Goal: Task Accomplishment & Management: Manage account settings

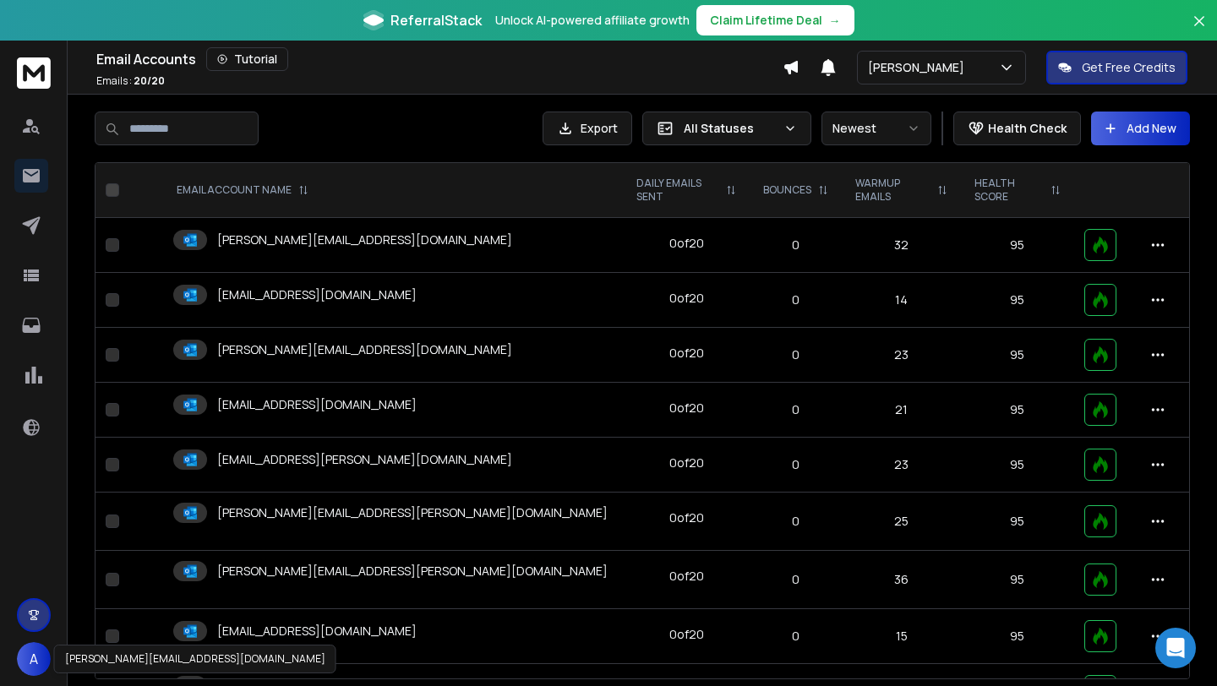
click at [43, 516] on button "A" at bounding box center [34, 659] width 34 height 34
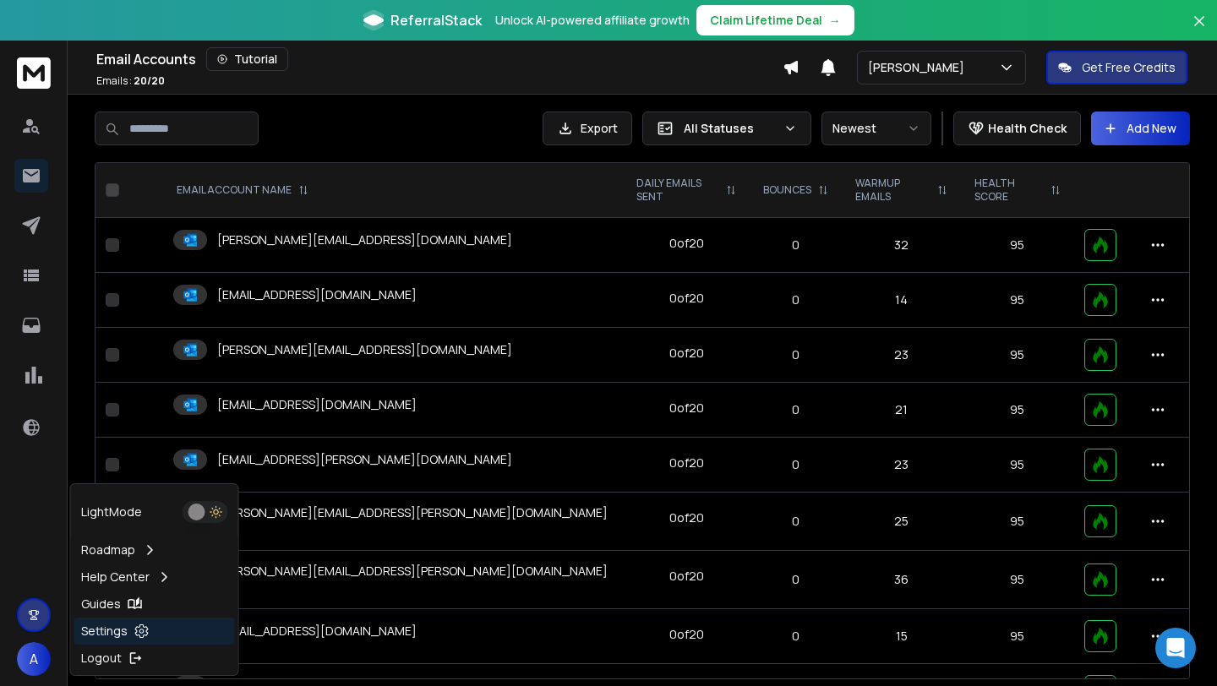
click at [141, 516] on icon at bounding box center [141, 631] width 15 height 15
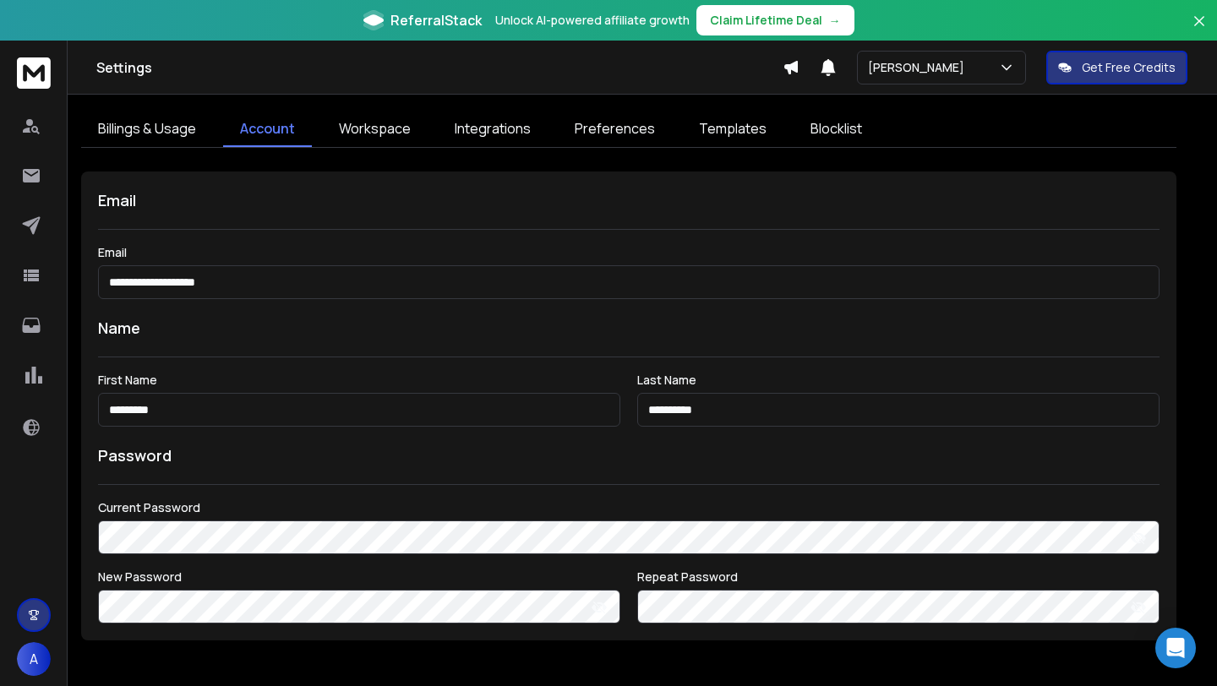
click at [388, 121] on link "Workspace" at bounding box center [375, 129] width 106 height 35
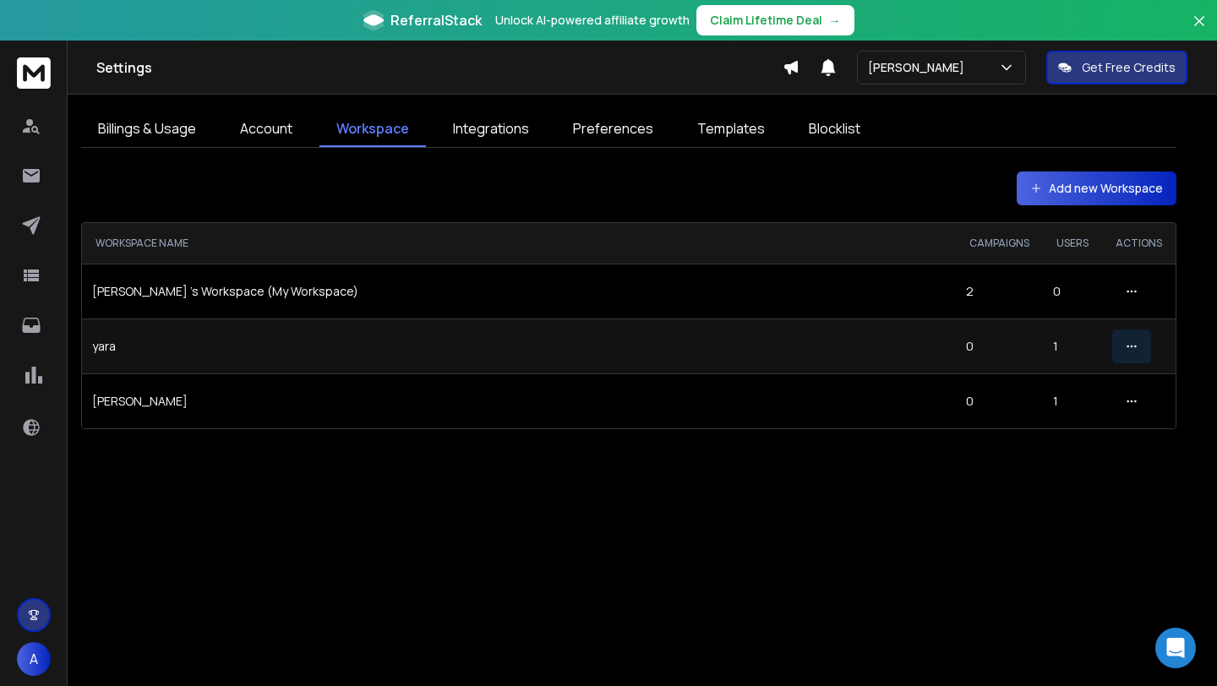
click at [843, 343] on icon "button" at bounding box center [1132, 347] width 12 height 12
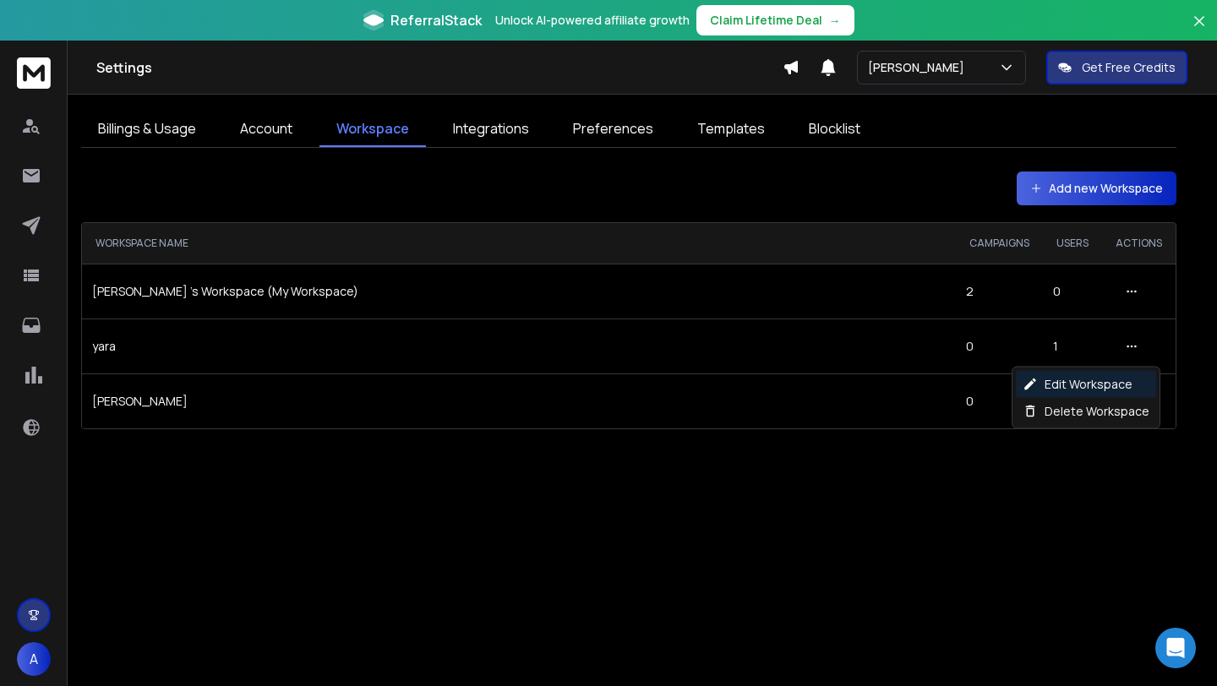
click at [843, 385] on p "Edit Workspace" at bounding box center [1089, 384] width 88 height 17
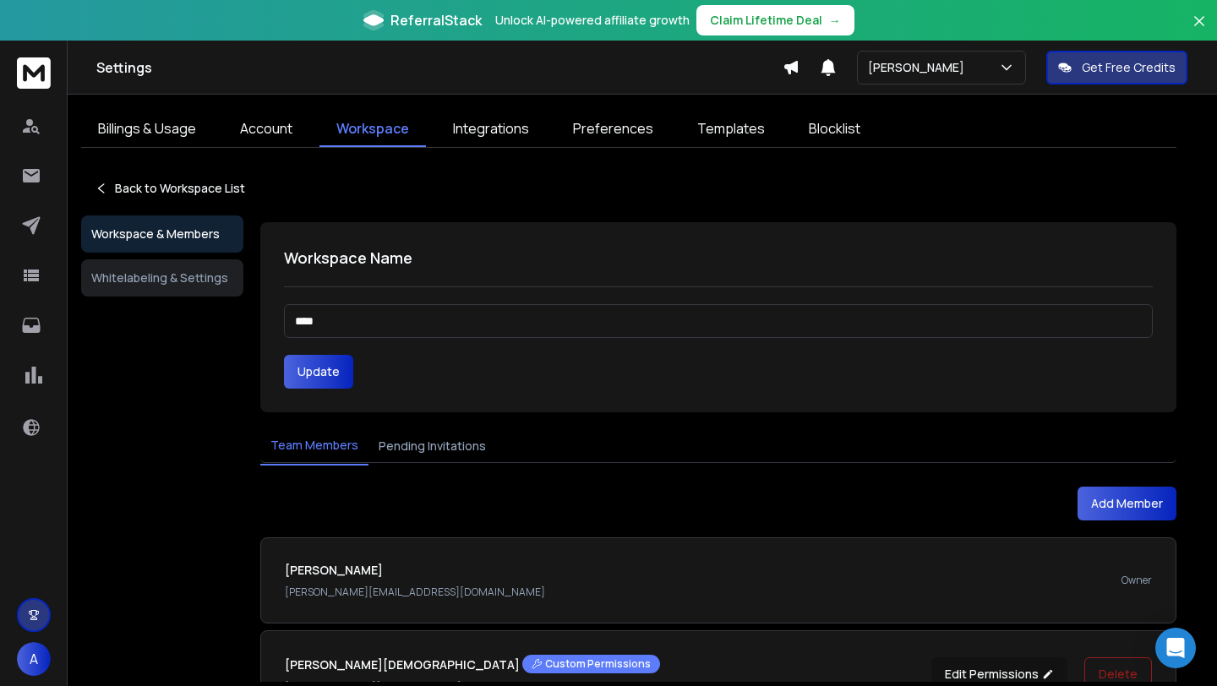
scroll to position [36, 0]
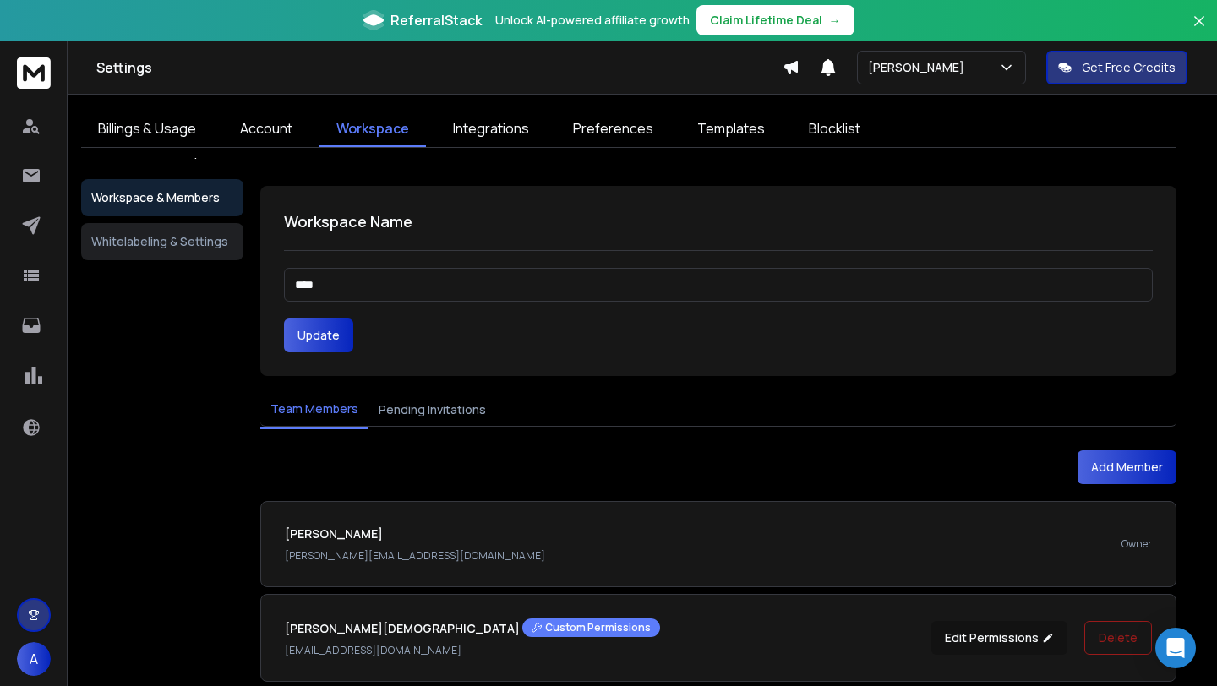
click at [207, 237] on div "Workspace & Members Whitelabeling & Settings" at bounding box center [162, 220] width 162 height 34
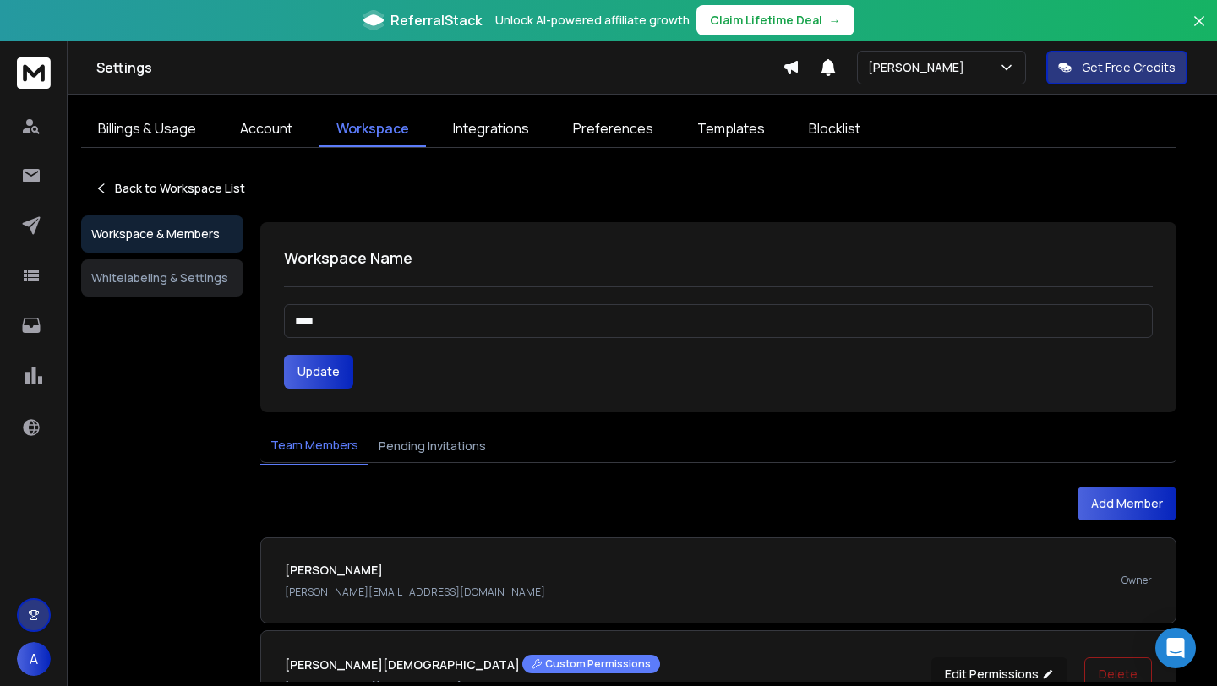
click at [197, 235] on button "Workspace & Members" at bounding box center [162, 234] width 162 height 37
click at [257, 129] on link "Account" at bounding box center [266, 129] width 86 height 35
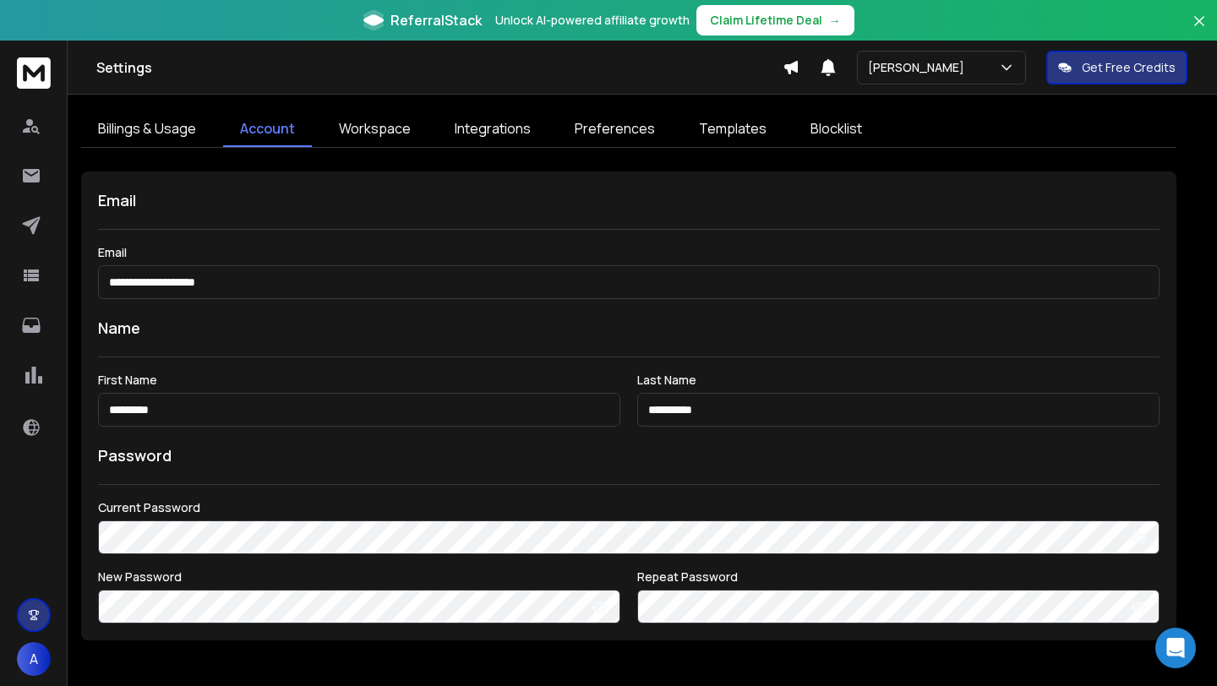
click at [383, 131] on link "Workspace" at bounding box center [375, 129] width 106 height 35
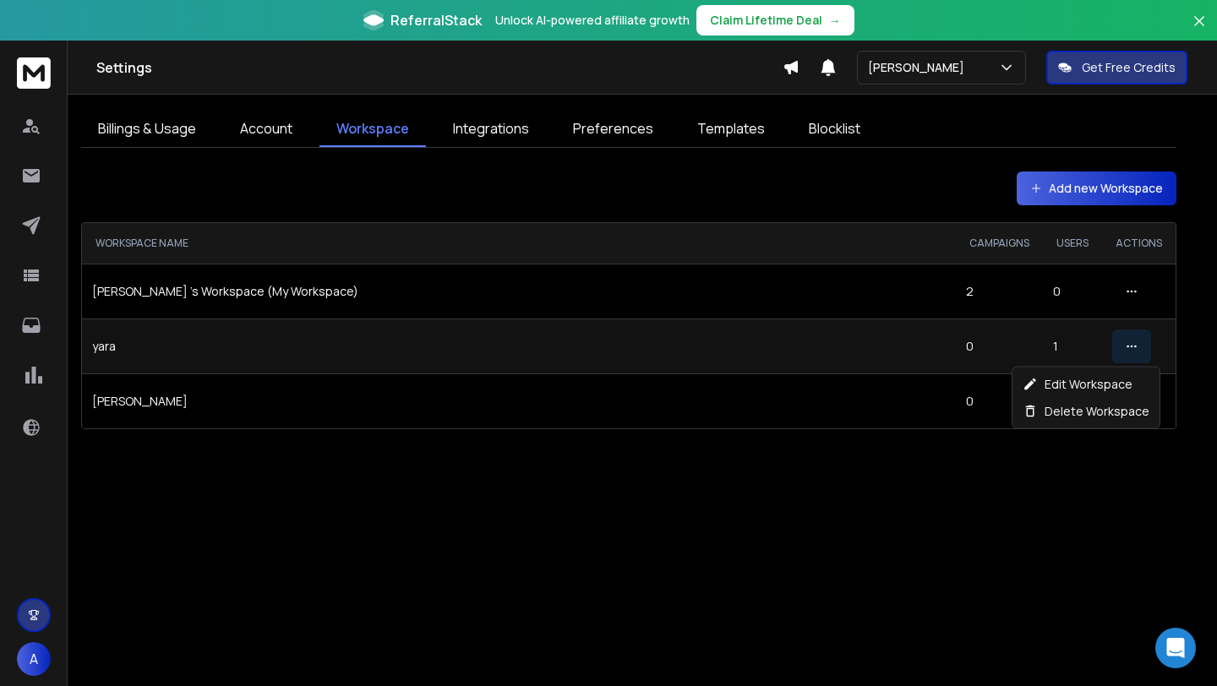
click at [843, 341] on icon "button" at bounding box center [1132, 347] width 12 height 12
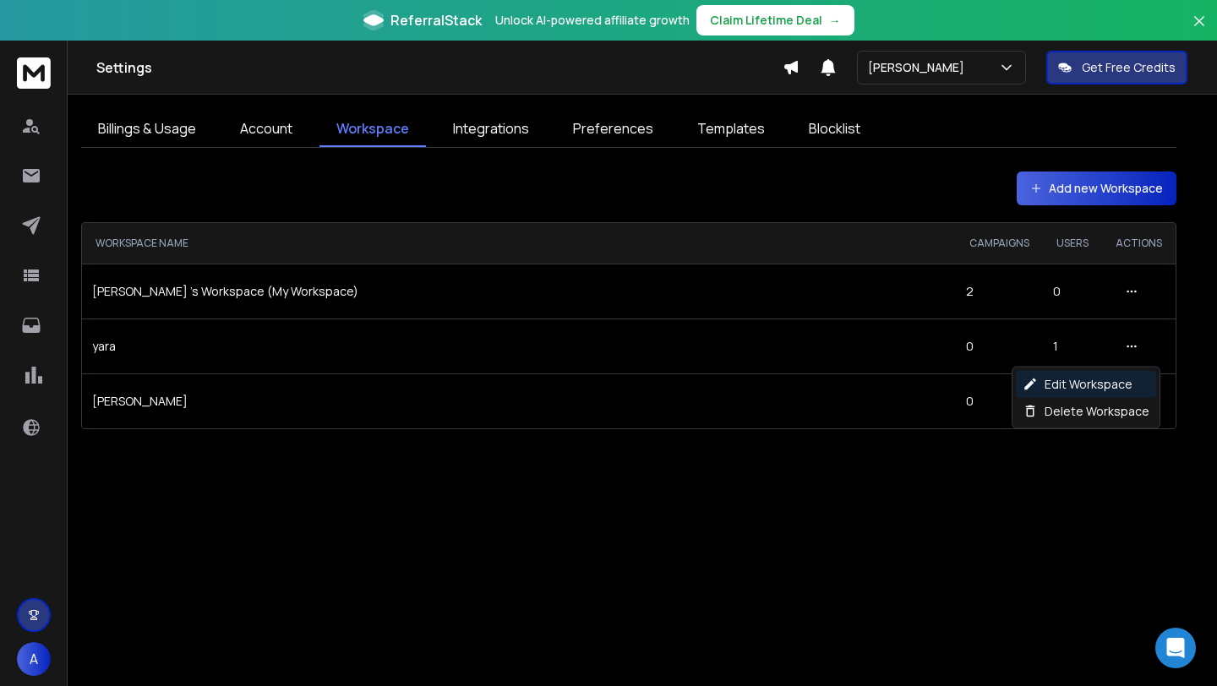
click at [843, 377] on p "Edit Workspace" at bounding box center [1089, 384] width 88 height 17
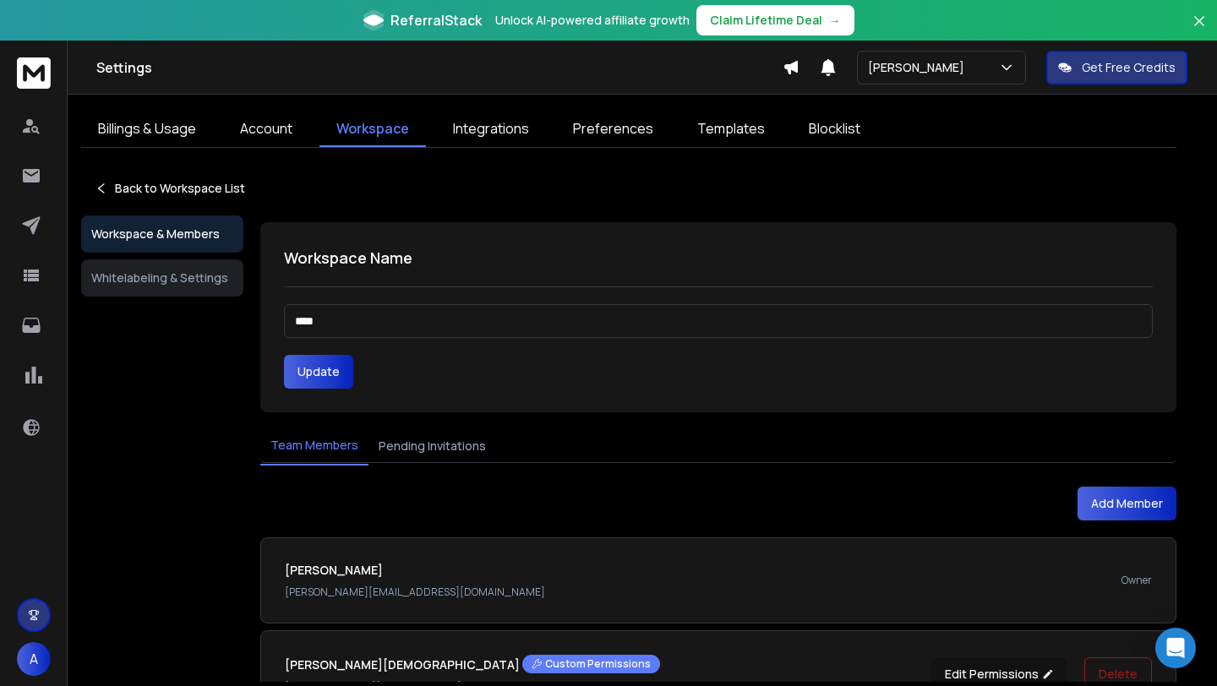
scroll to position [36, 0]
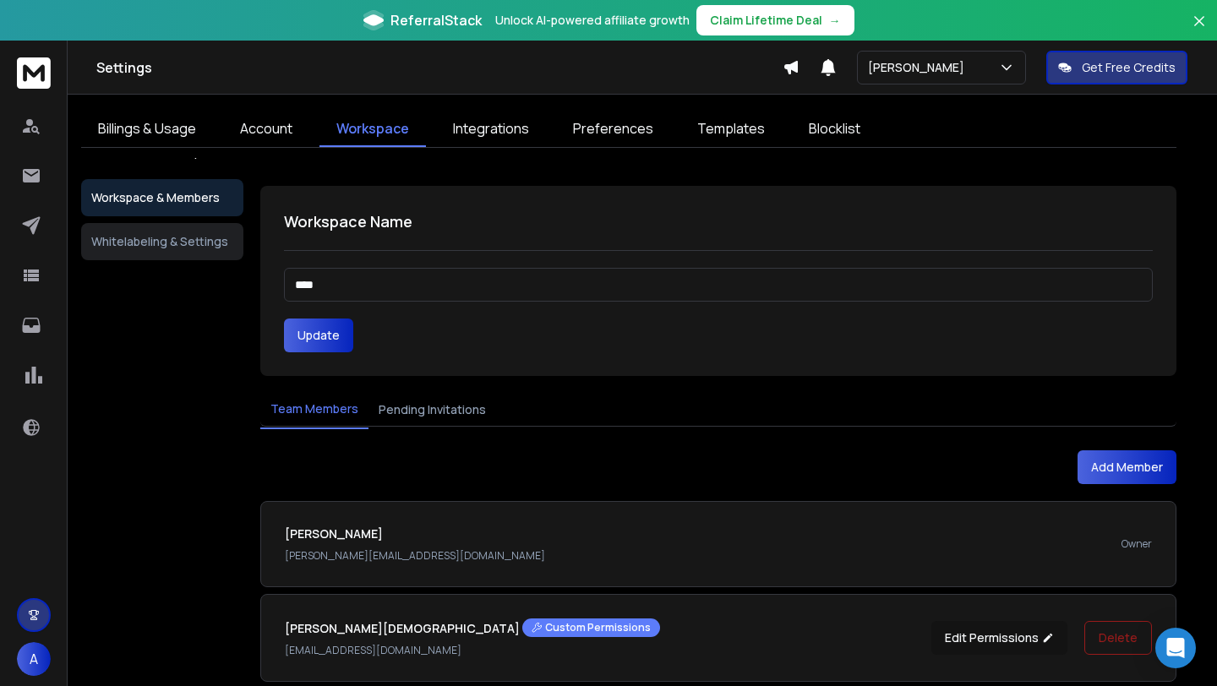
click at [843, 516] on button "Edit Permissions" at bounding box center [999, 638] width 136 height 34
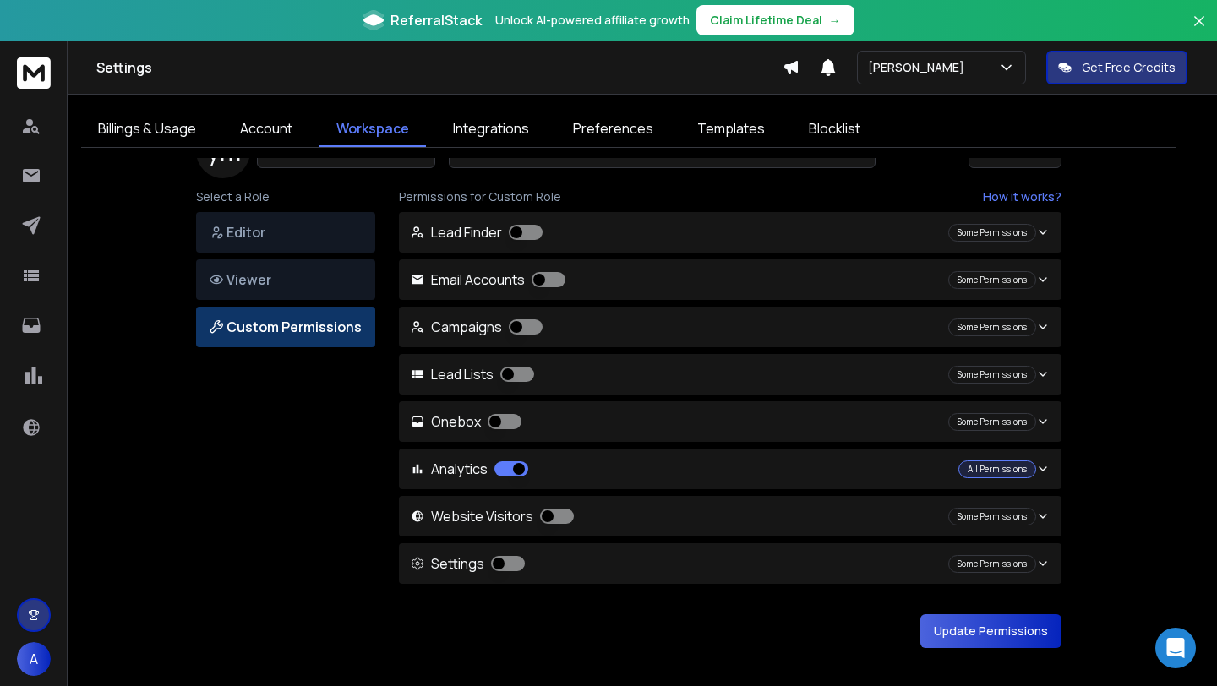
scroll to position [156, 0]
click at [548, 284] on button "button" at bounding box center [549, 280] width 34 height 15
click at [843, 283] on icon "button" at bounding box center [1043, 281] width 14 height 14
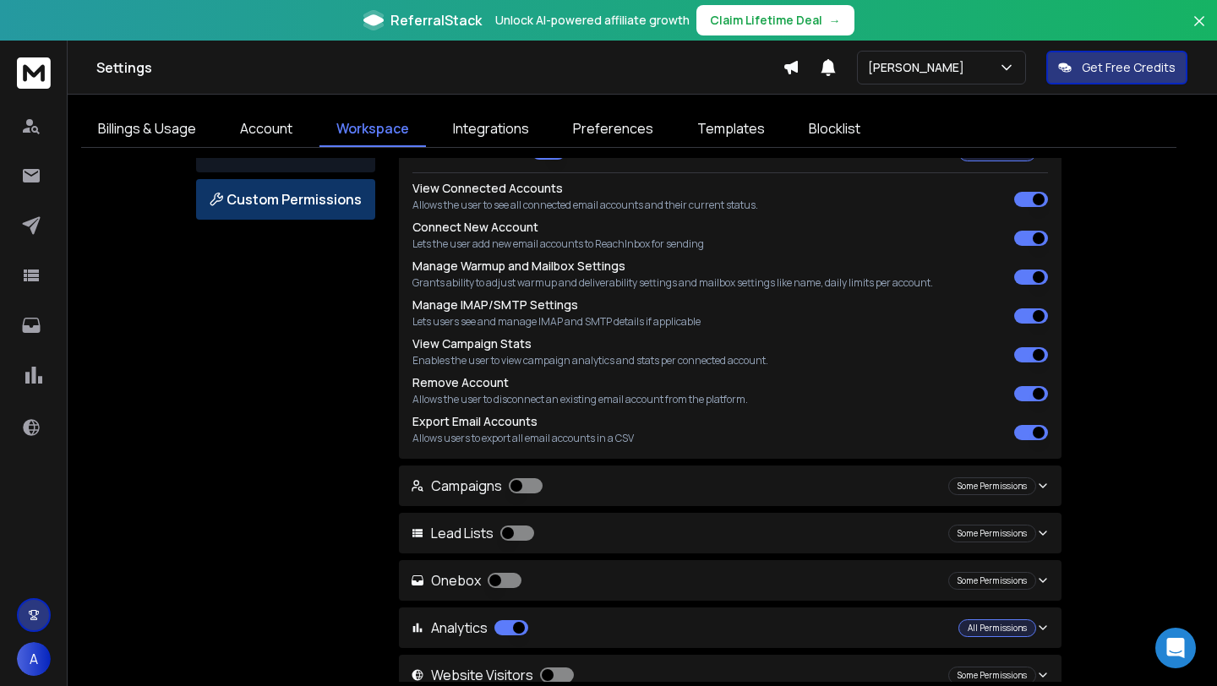
scroll to position [246, 0]
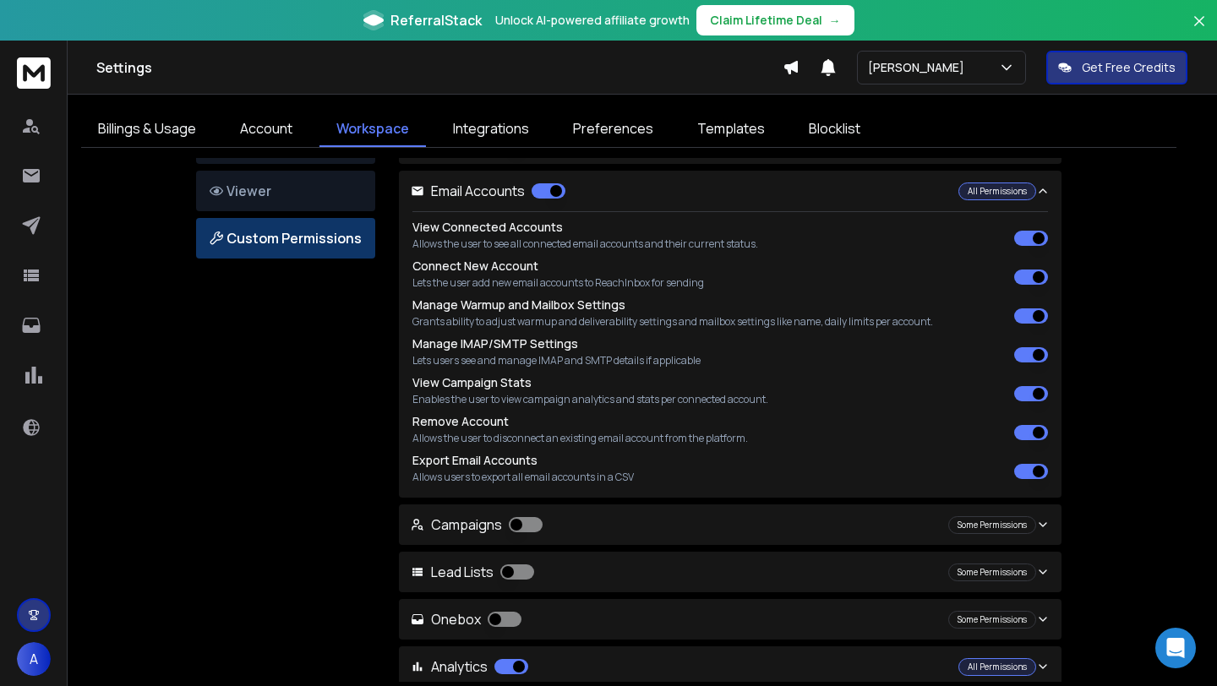
click at [547, 194] on button "button" at bounding box center [549, 190] width 34 height 15
drag, startPoint x: 422, startPoint y: 216, endPoint x: 560, endPoint y: 223, distance: 138.0
click at [560, 223] on div "View Connected Accounts Allows the user to see all connected email accounts and…" at bounding box center [730, 354] width 663 height 287
click at [562, 232] on div "View Connected Accounts Allows the user to see all connected email accounts and…" at bounding box center [585, 235] width 346 height 32
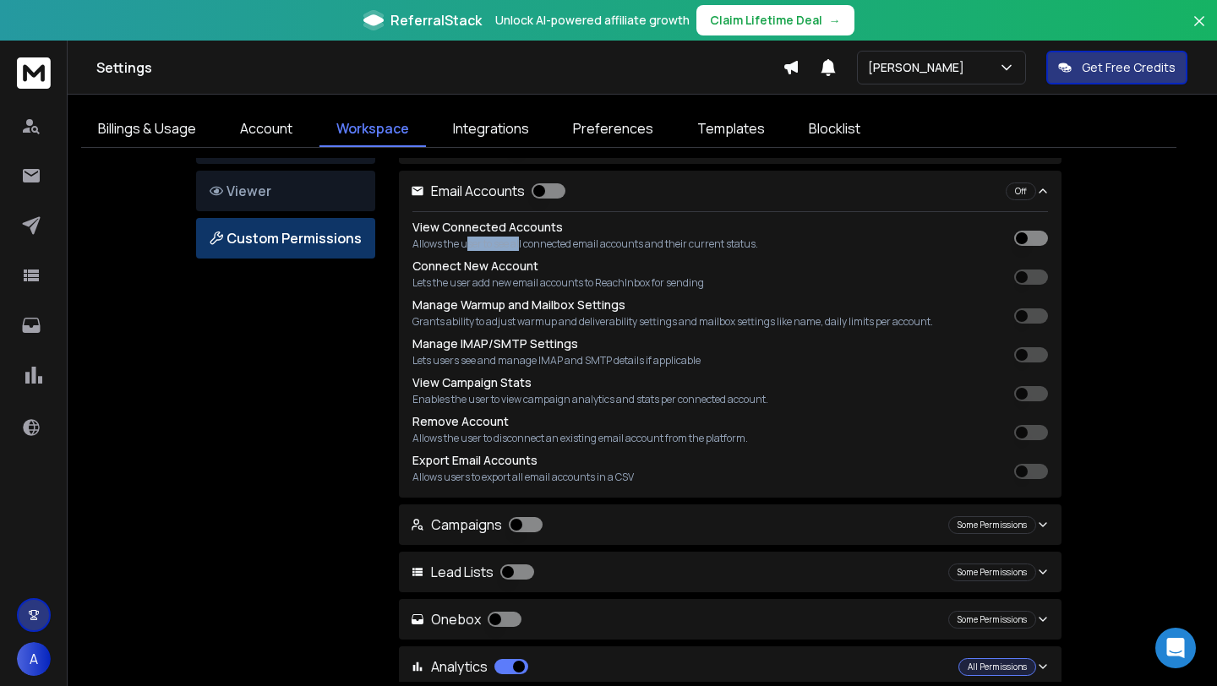
drag, startPoint x: 466, startPoint y: 238, endPoint x: 674, endPoint y: 238, distance: 207.9
click at [550, 238] on p "Allows the user to see all connected email accounts and their current status." at bounding box center [585, 245] width 346 height 14
click at [674, 238] on p "Allows the user to see all connected email accounts and their current status." at bounding box center [585, 245] width 346 height 14
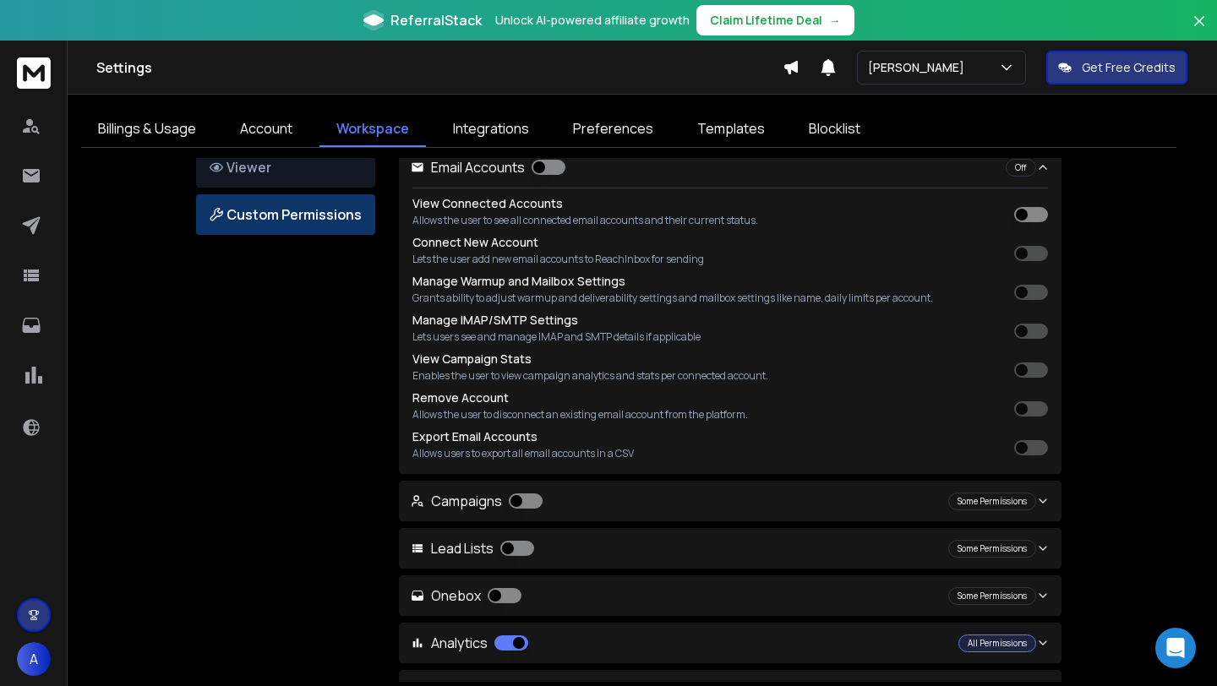
scroll to position [275, 0]
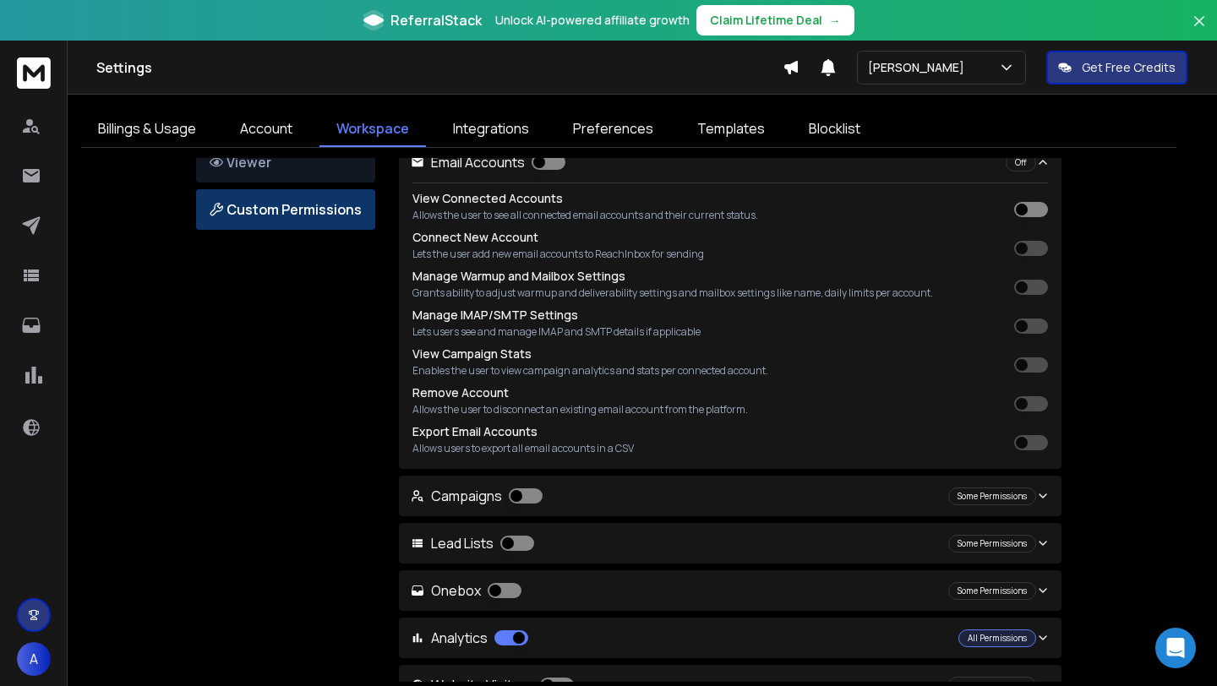
click at [520, 497] on button "button" at bounding box center [526, 496] width 34 height 15
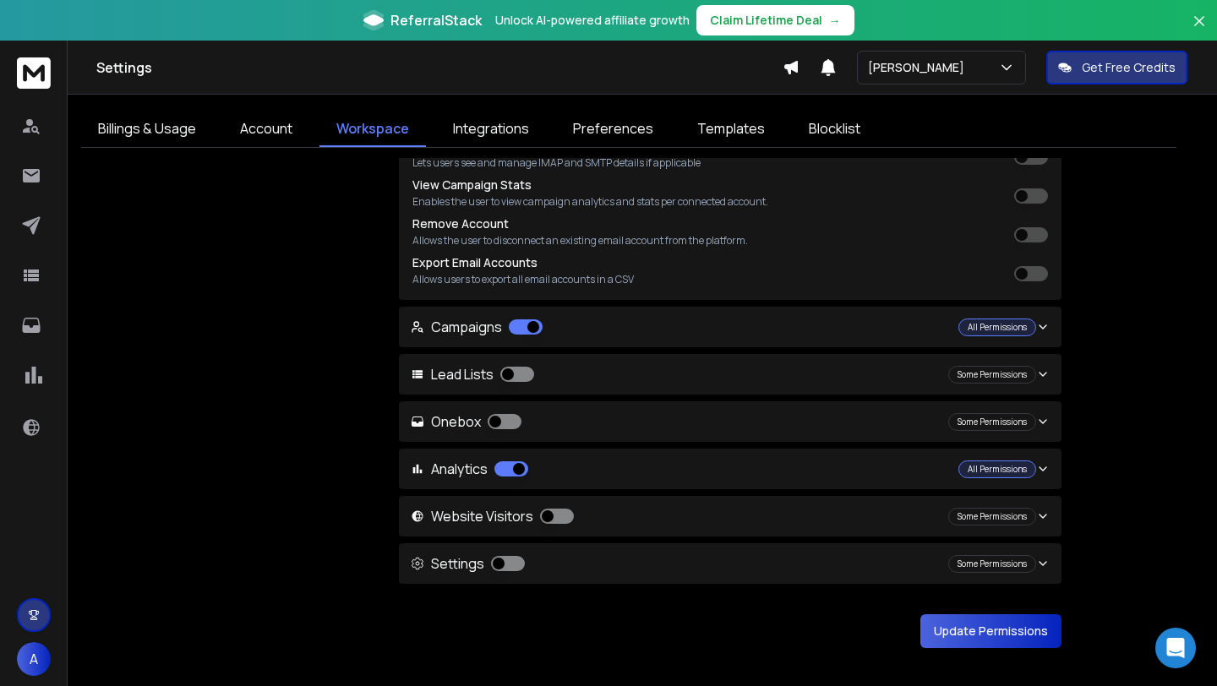
click at [843, 336] on button "Campaigns All Permissions" at bounding box center [730, 327] width 663 height 41
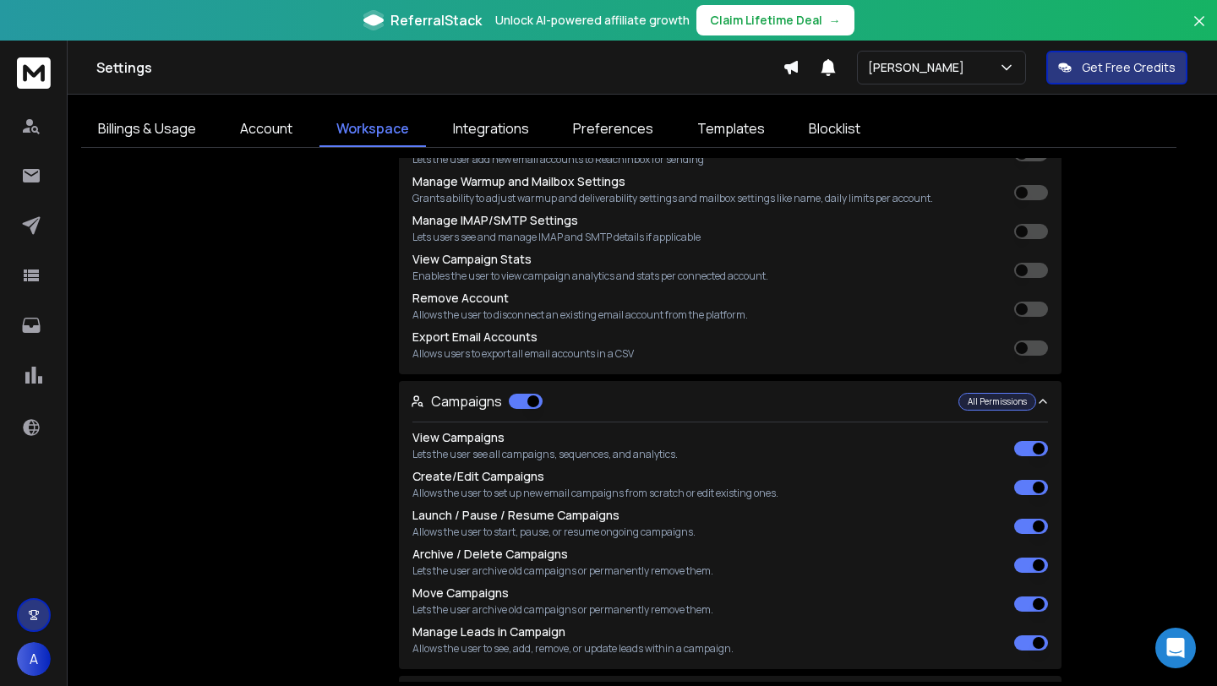
scroll to position [303, 0]
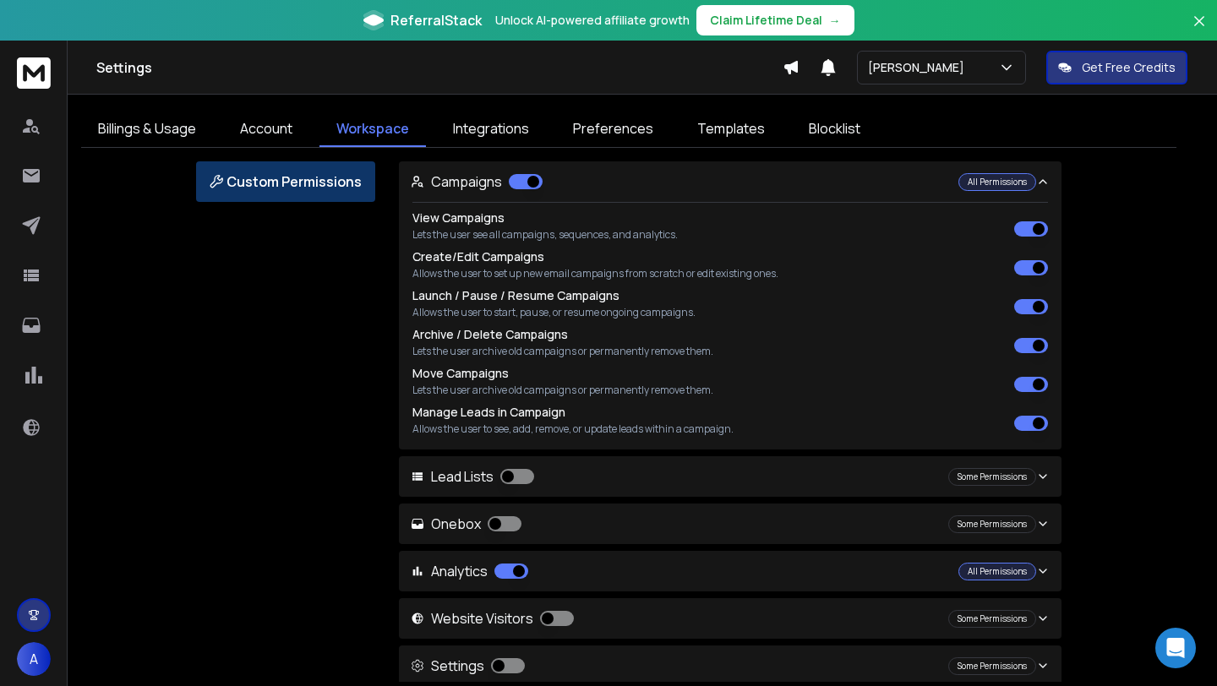
click at [843, 233] on button "View Campaigns" at bounding box center [1031, 228] width 34 height 15
click at [843, 226] on button "View Campaigns" at bounding box center [1031, 228] width 34 height 15
click at [843, 261] on button "Create/Edit Campaigns" at bounding box center [1031, 267] width 34 height 15
click at [843, 216] on div "View Campaigns Lets the user see all campaigns, sequences, and analytics." at bounding box center [730, 226] width 636 height 32
click at [843, 225] on button "View Campaigns" at bounding box center [1031, 228] width 34 height 15
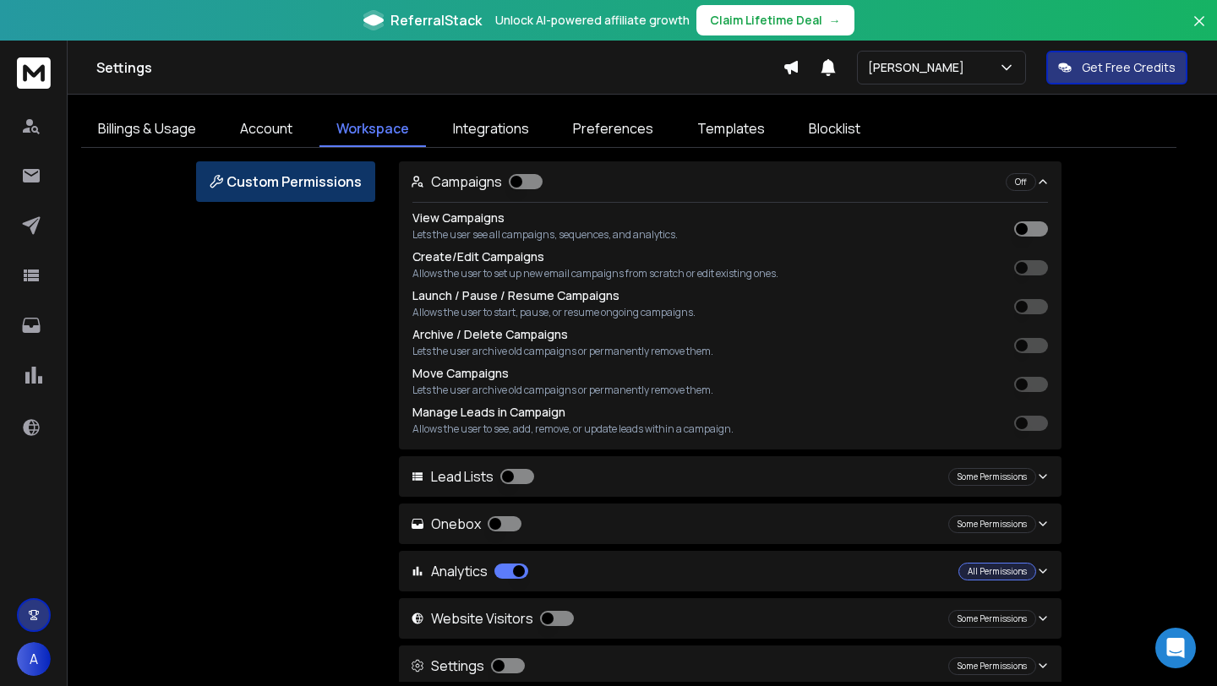
click at [519, 172] on p "Campaigns" at bounding box center [477, 182] width 132 height 20
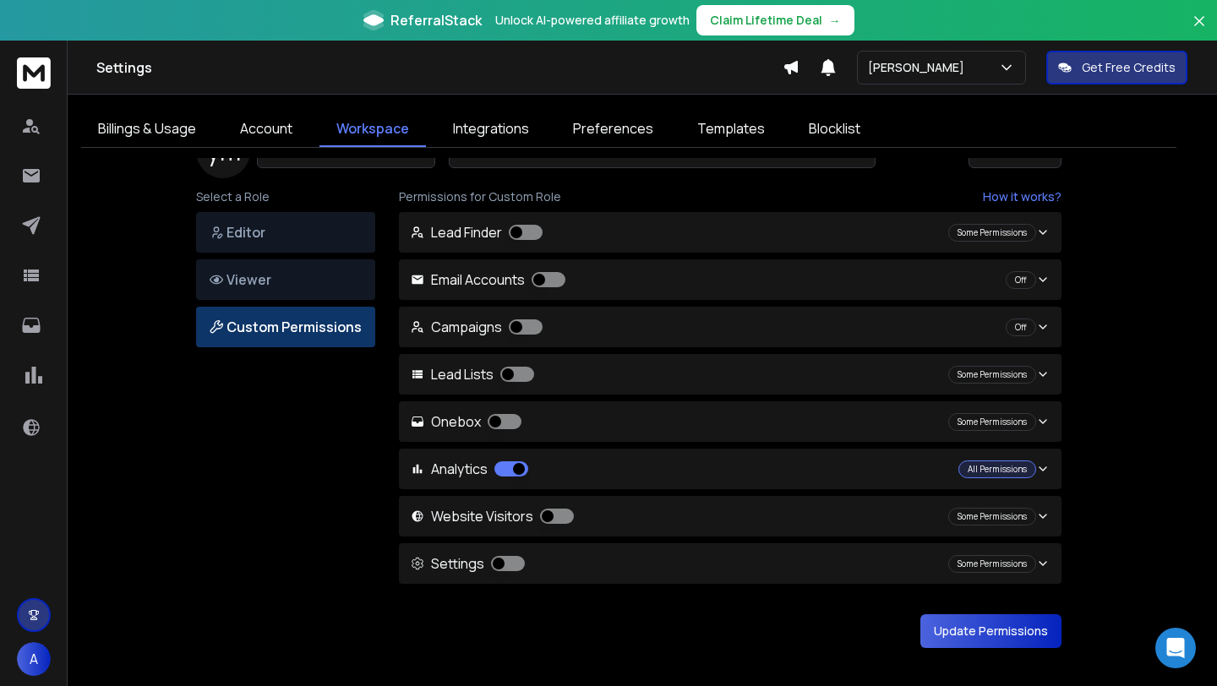
click at [843, 321] on div "Campaigns Off" at bounding box center [723, 327] width 625 height 20
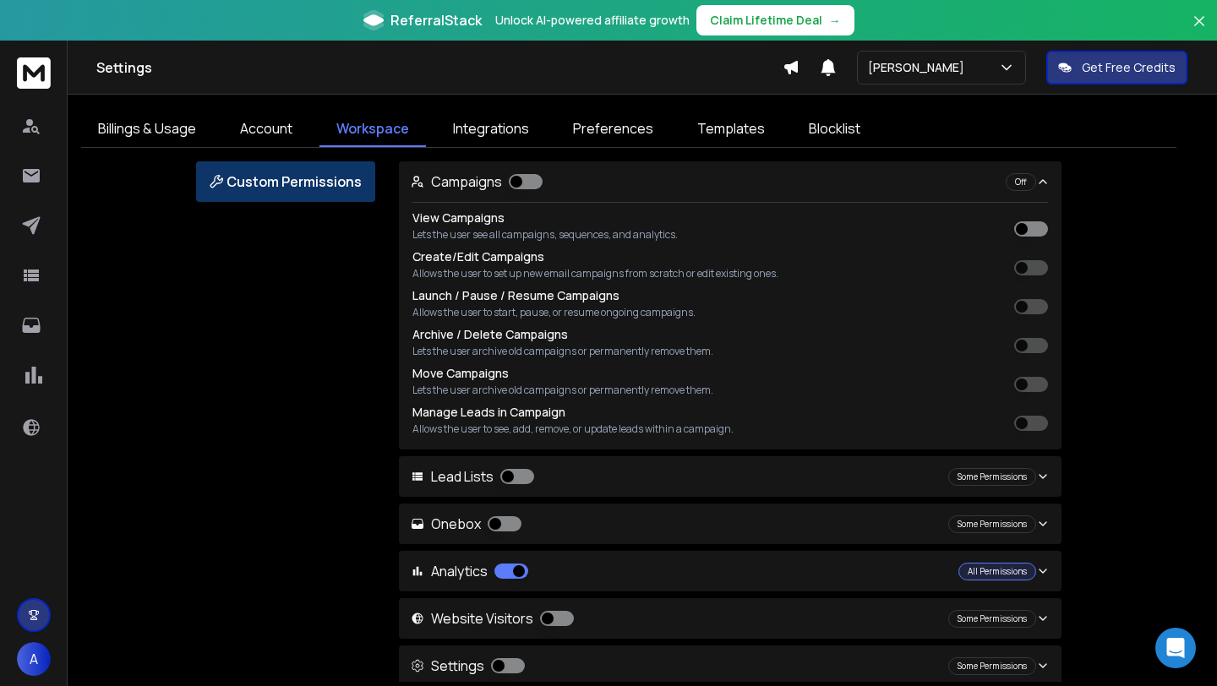
click at [514, 177] on button "button" at bounding box center [526, 181] width 34 height 15
click at [664, 516] on div "Onebox Some Permissions" at bounding box center [723, 524] width 625 height 20
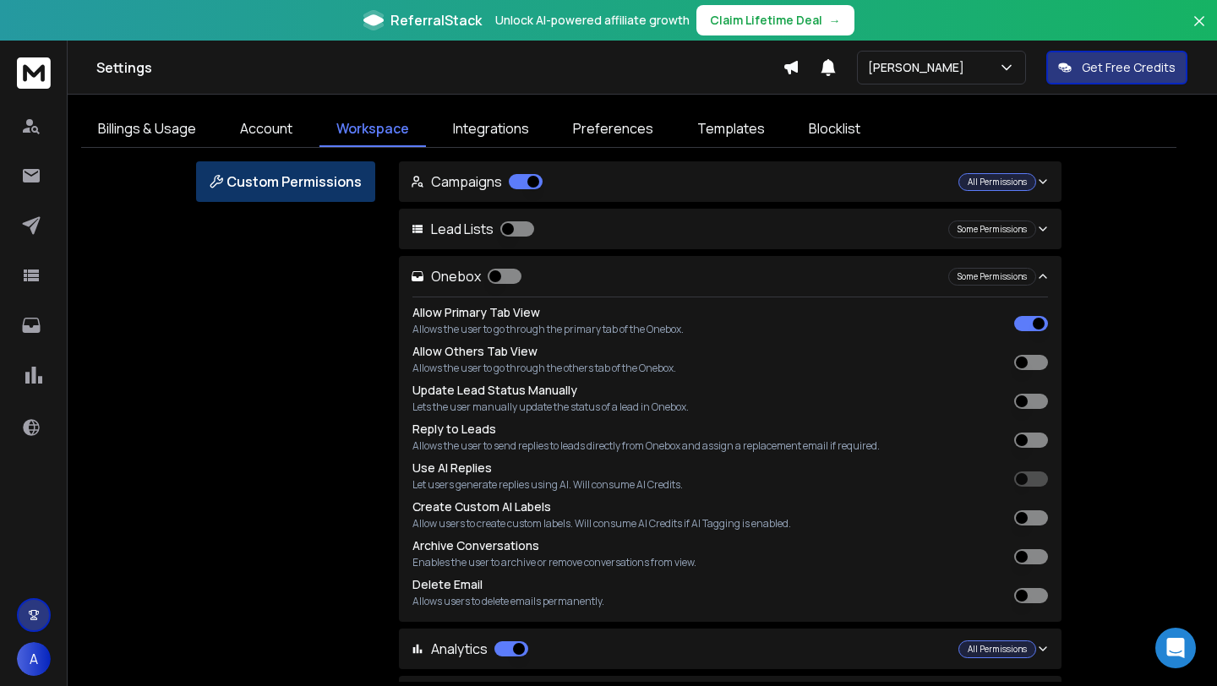
click at [500, 282] on button "button" at bounding box center [505, 276] width 34 height 15
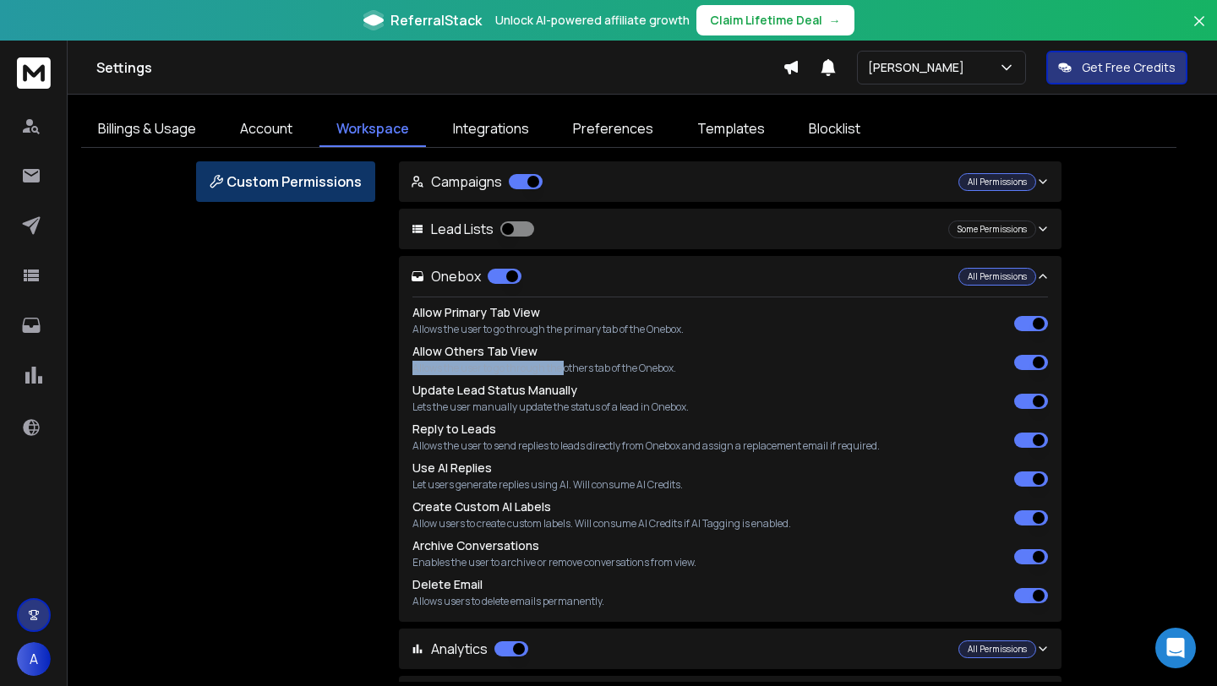
drag, startPoint x: 408, startPoint y: 369, endPoint x: 636, endPoint y: 371, distance: 227.4
click at [627, 370] on p "Allows the user to go through the others tab of the Onebox." at bounding box center [544, 369] width 264 height 14
click at [843, 363] on button "Allow Others Tab View" at bounding box center [1031, 362] width 34 height 15
drag, startPoint x: 401, startPoint y: 466, endPoint x: 525, endPoint y: 466, distance: 124.2
click at [525, 466] on div "Allow Primary Tab View Allows the user to go through the primary tab of the One…" at bounding box center [730, 459] width 663 height 325
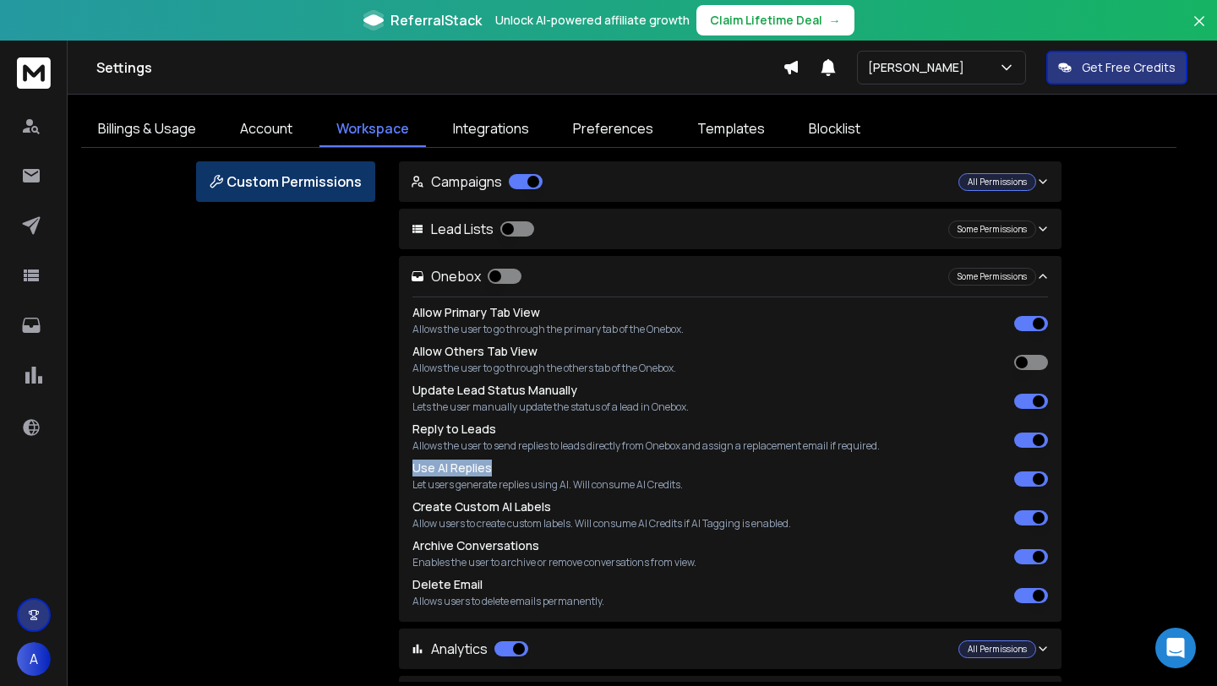
click at [843, 516] on button "Delete Email" at bounding box center [1031, 595] width 34 height 15
click at [843, 516] on button "Archive Conversations" at bounding box center [1031, 556] width 34 height 15
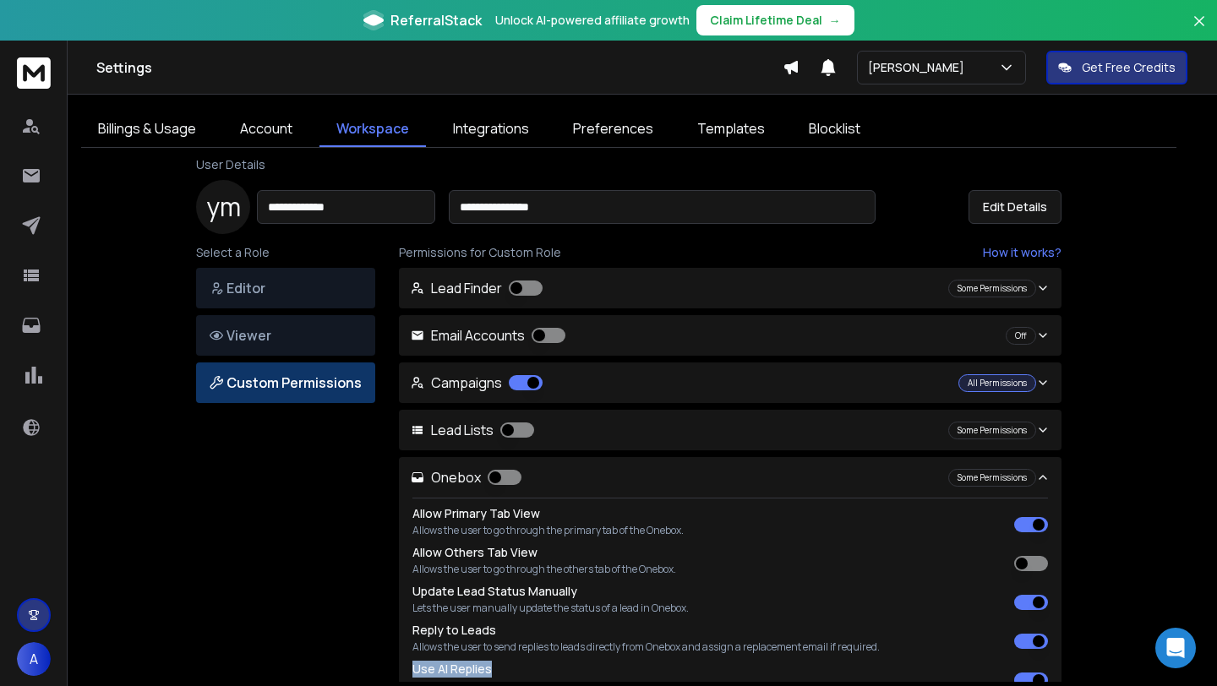
scroll to position [0, 0]
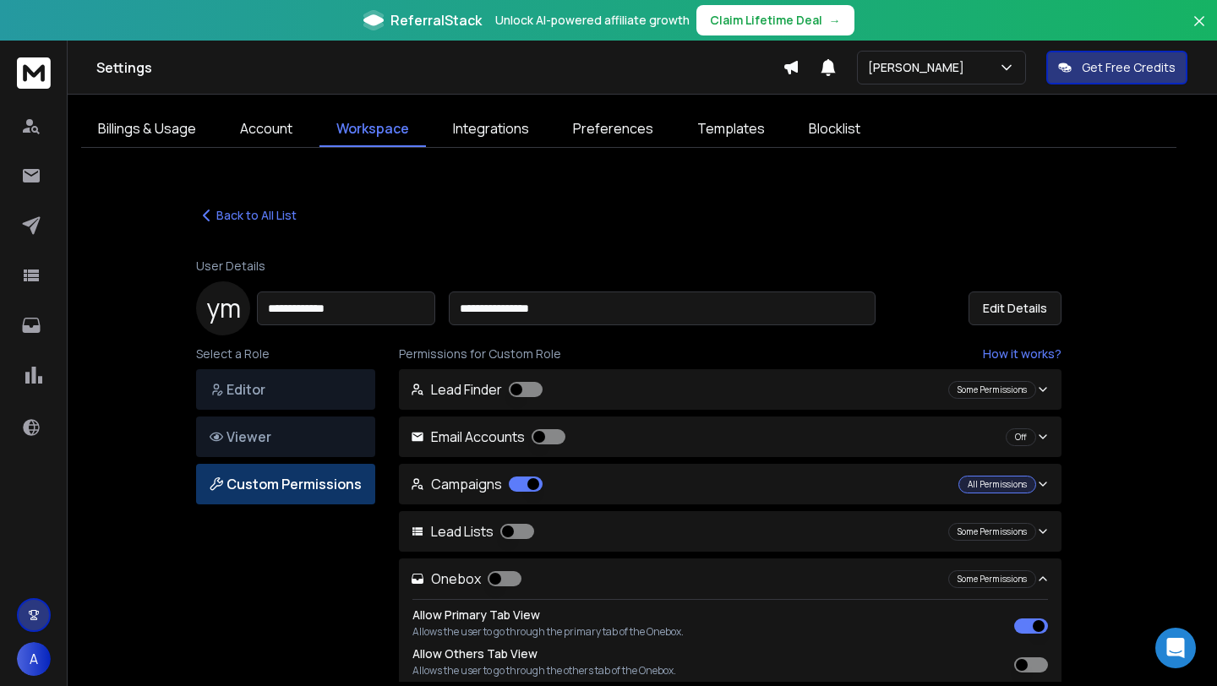
click at [617, 396] on div "Lead Finder Some Permissions" at bounding box center [723, 390] width 625 height 20
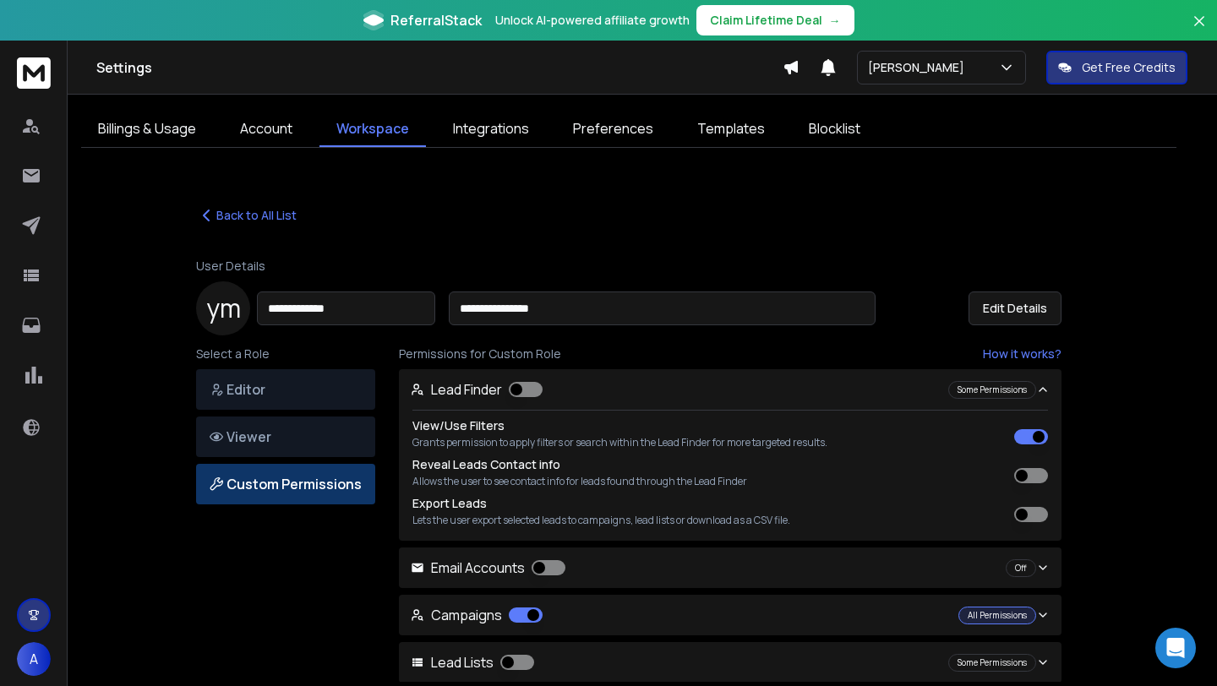
scroll to position [288, 0]
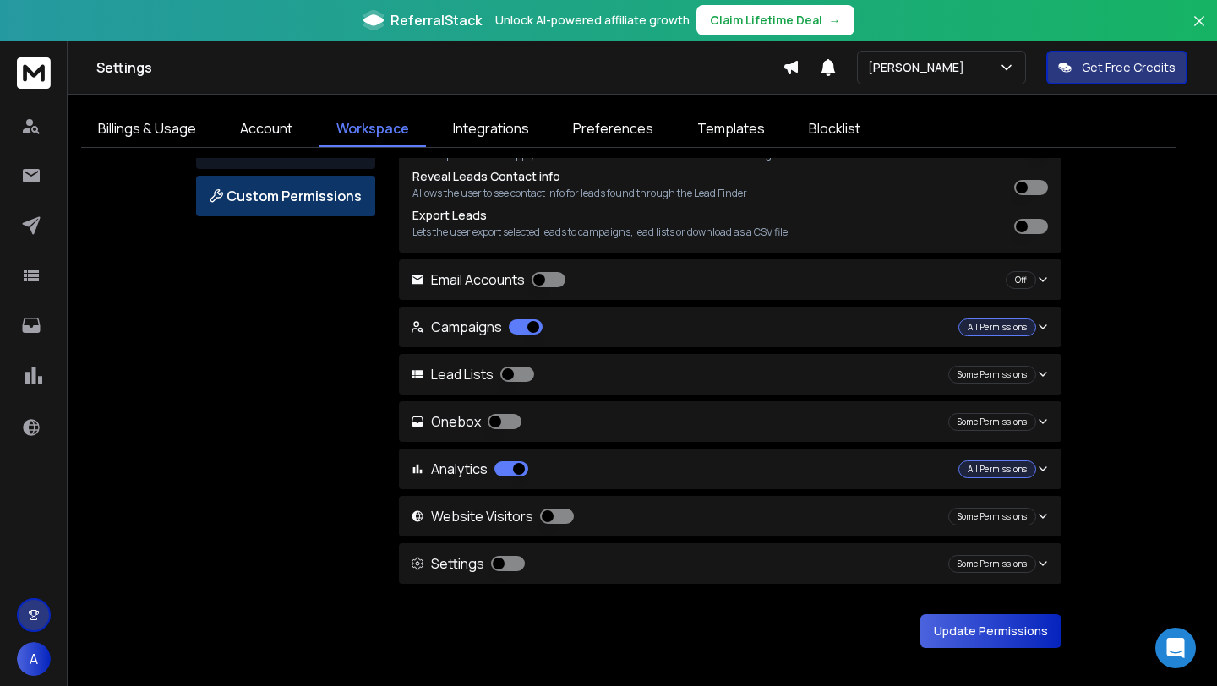
click at [843, 516] on button "Update Permissions" at bounding box center [990, 631] width 141 height 34
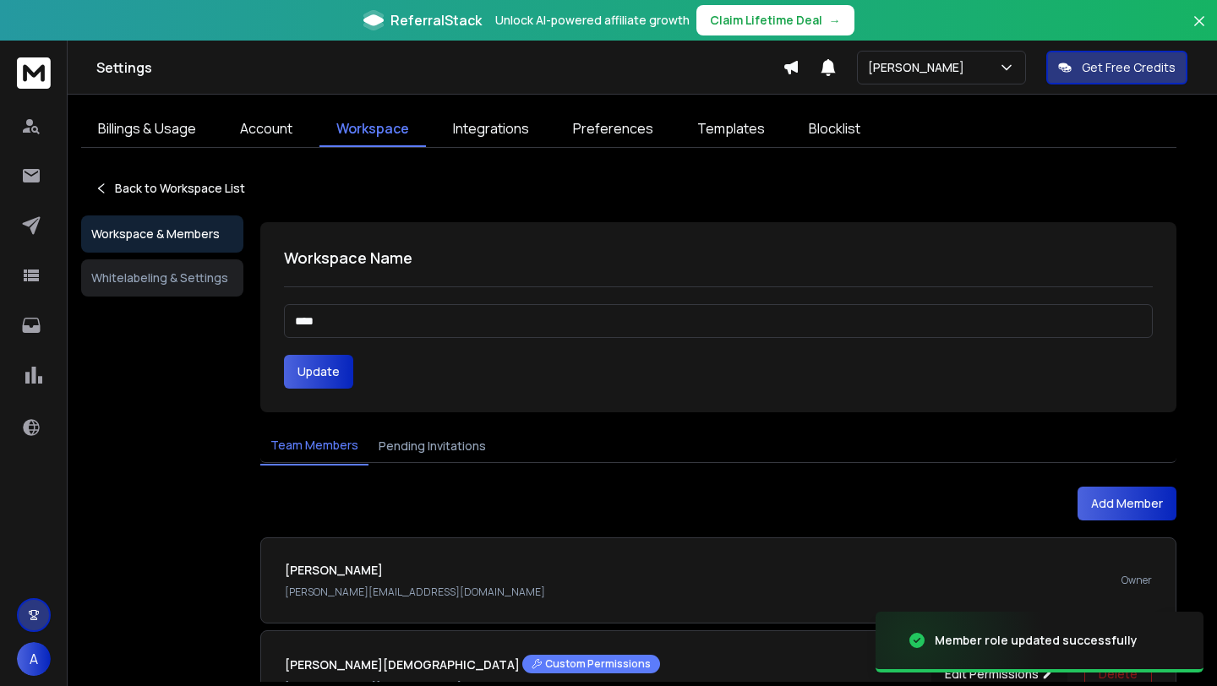
click at [319, 364] on button "Update" at bounding box center [318, 372] width 69 height 34
click at [297, 363] on button "Update" at bounding box center [318, 372] width 69 height 34
click at [136, 173] on button "Back to Workspace List" at bounding box center [169, 189] width 177 height 34
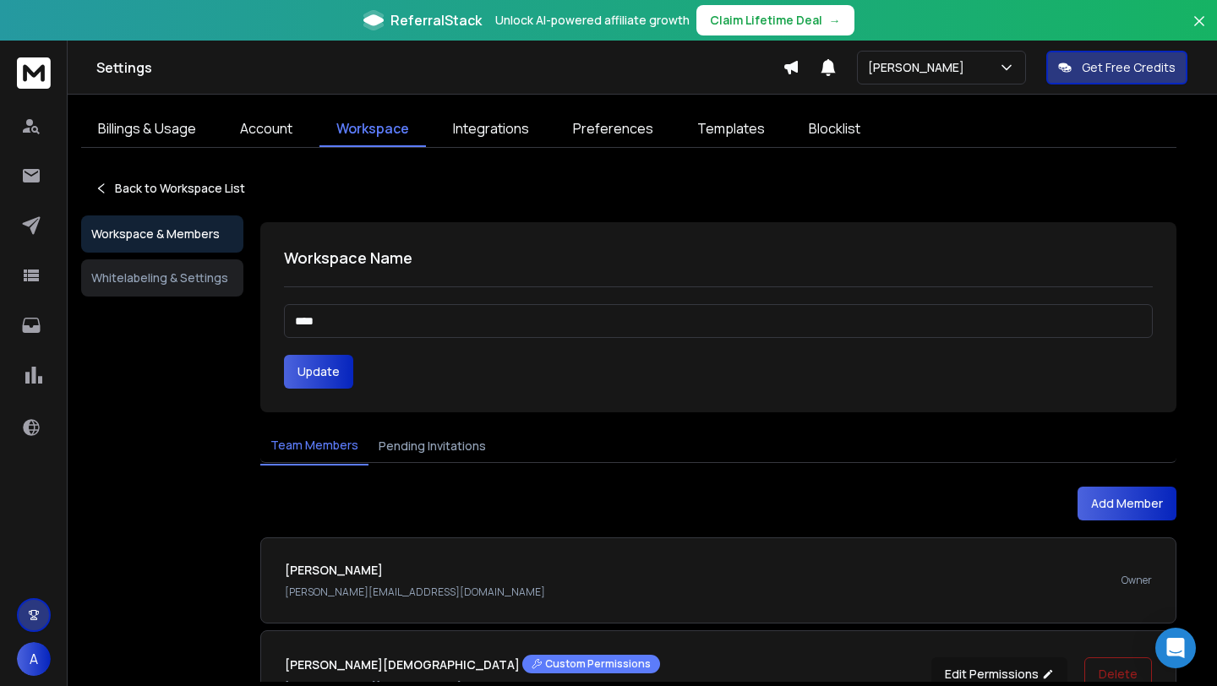
click at [99, 188] on icon at bounding box center [101, 188] width 6 height 10
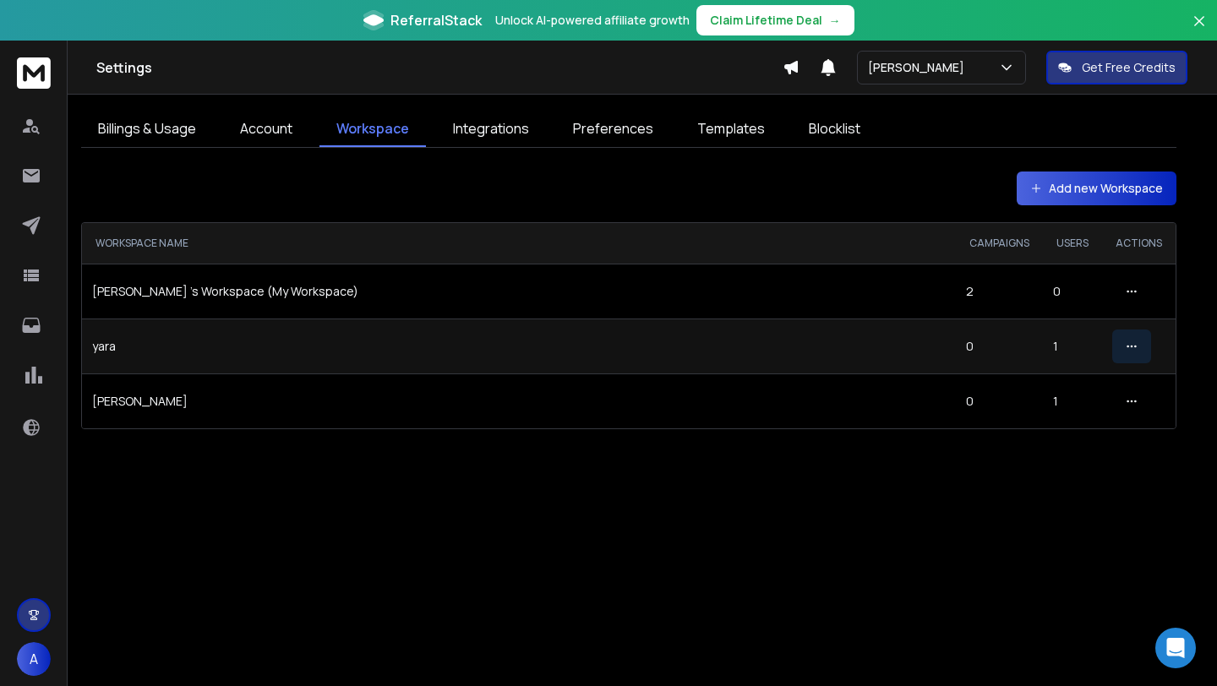
click at [843, 346] on icon "button" at bounding box center [1132, 347] width 12 height 12
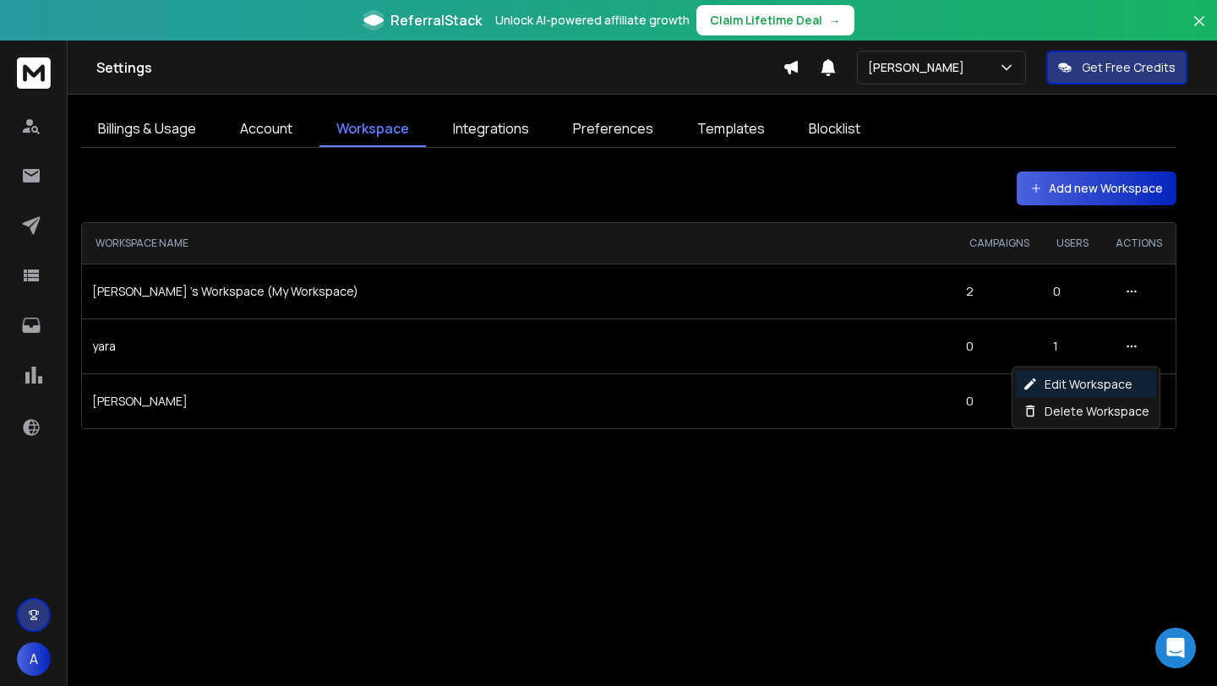
click at [843, 381] on p "Edit Workspace" at bounding box center [1089, 384] width 88 height 17
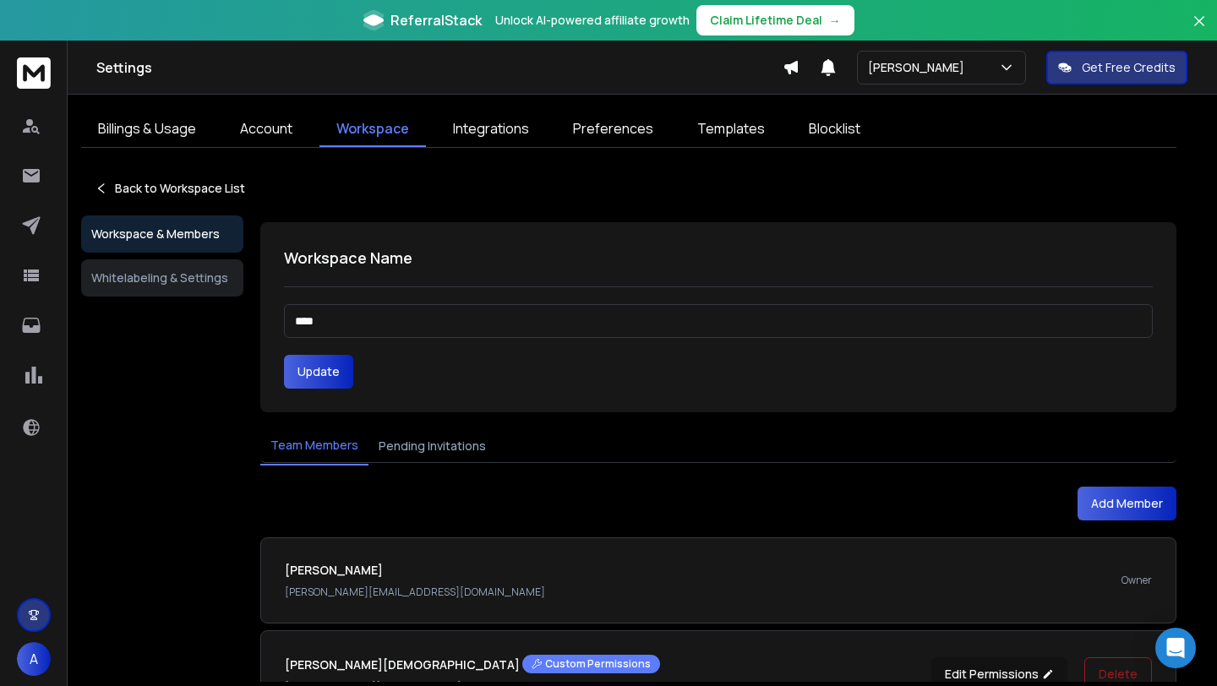
scroll to position [36, 0]
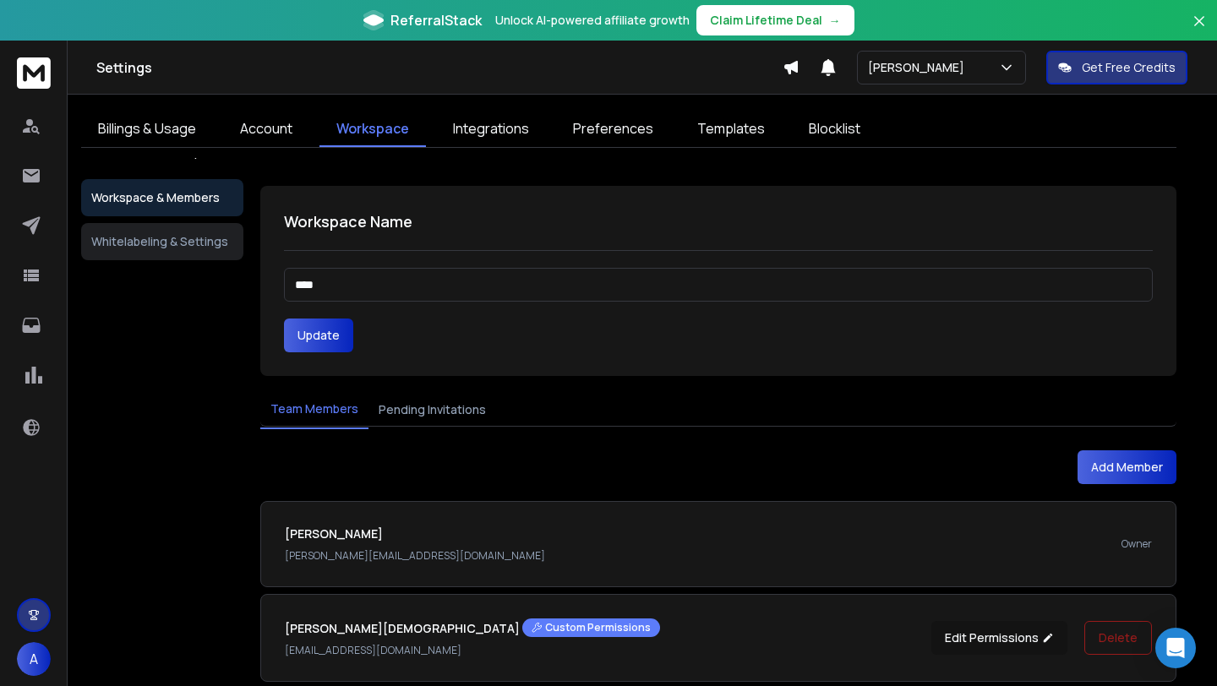
click at [843, 516] on button "Edit Permissions" at bounding box center [999, 638] width 136 height 34
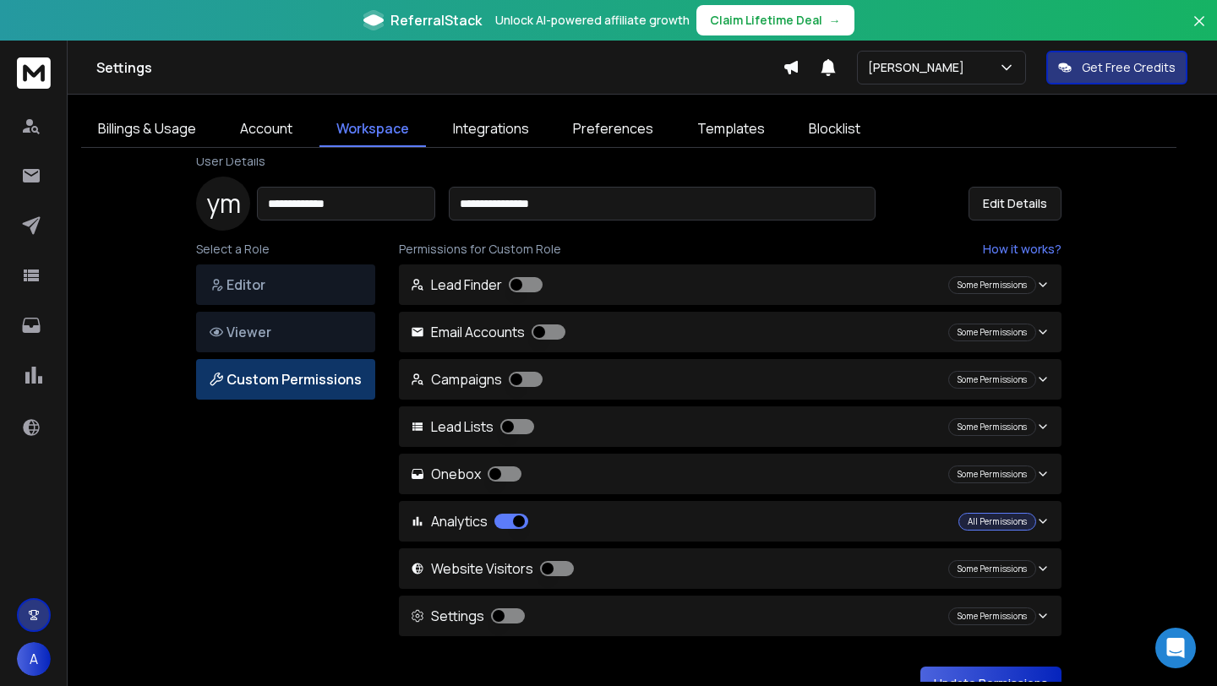
scroll to position [157, 0]
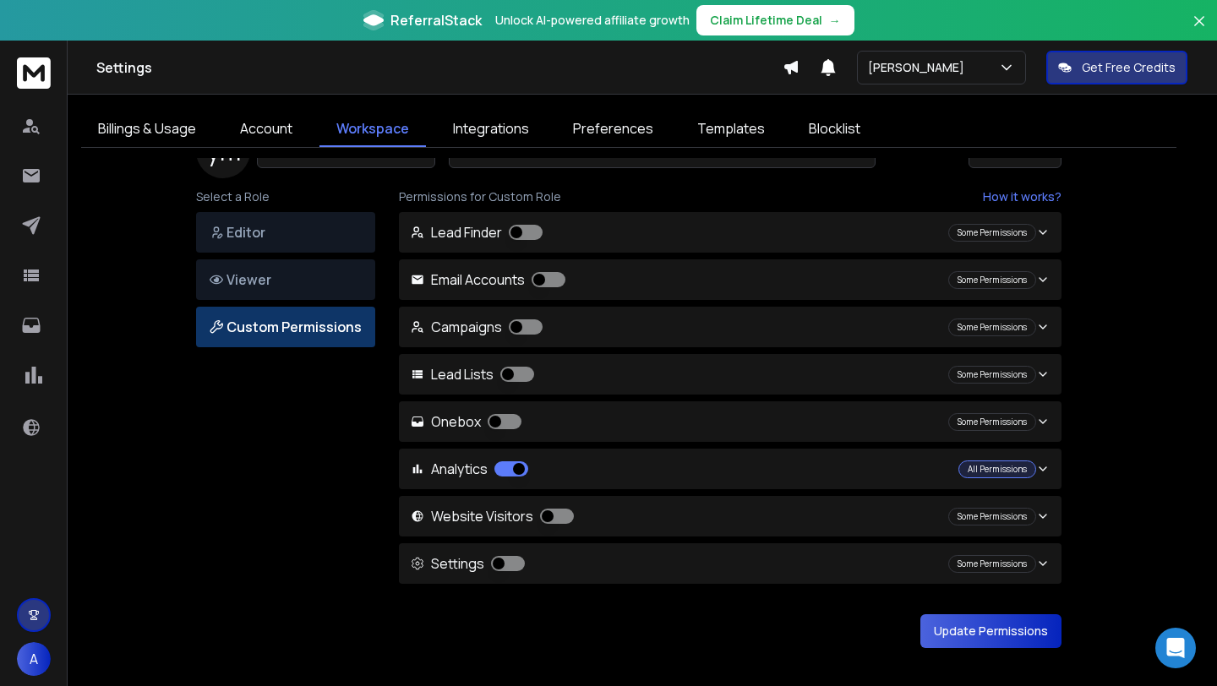
click at [515, 322] on button "button" at bounding box center [526, 326] width 34 height 15
click at [505, 418] on button "button" at bounding box center [505, 421] width 34 height 15
click at [750, 404] on button "Onebox All Permissions" at bounding box center [730, 421] width 663 height 41
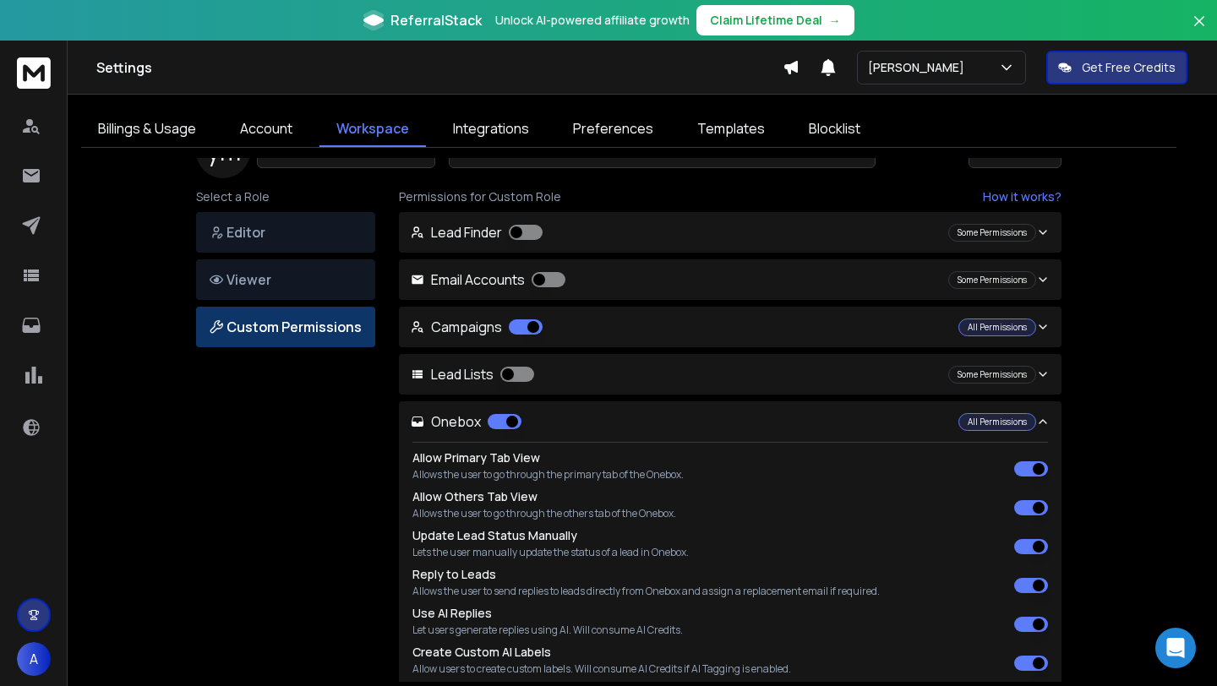
click at [672, 322] on div "Campaigns All Permissions" at bounding box center [723, 327] width 625 height 20
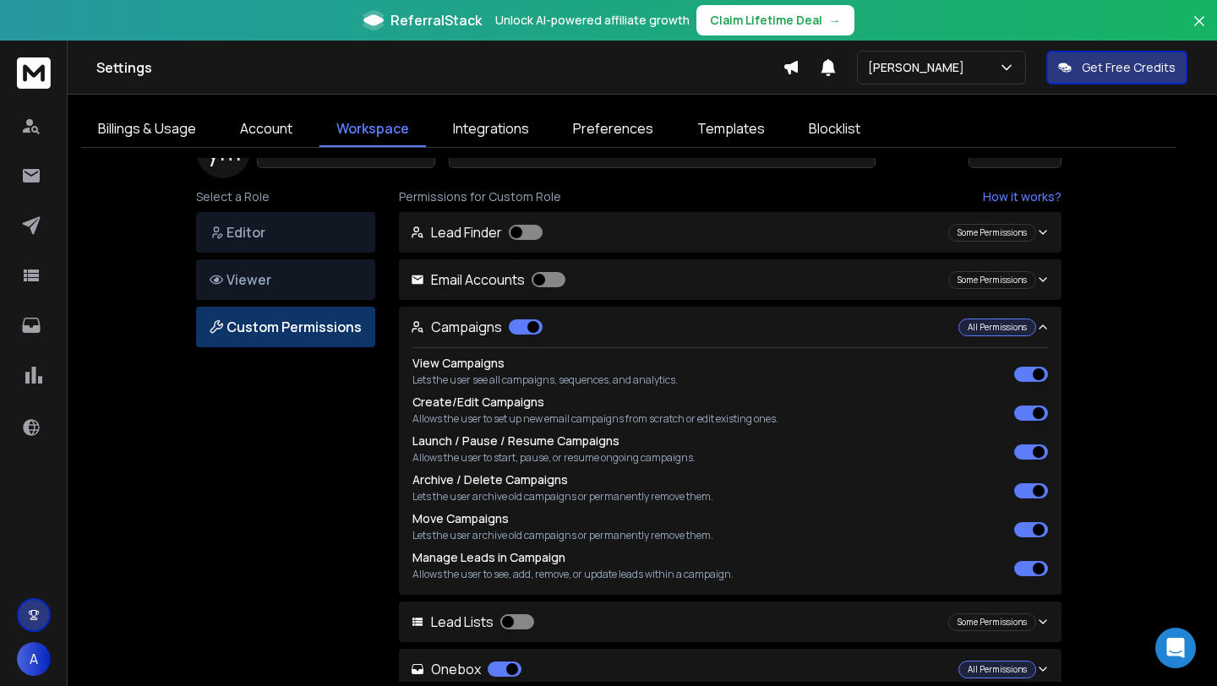
click at [843, 378] on button "View Campaigns" at bounding box center [1031, 374] width 34 height 15
click at [843, 489] on button "Archive / Delete Campaigns" at bounding box center [1031, 490] width 34 height 15
click at [843, 494] on button "Archive / Delete Campaigns" at bounding box center [1031, 490] width 34 height 15
click at [843, 449] on button "Launch / Pause / Resume Campaigns" at bounding box center [1031, 452] width 34 height 15
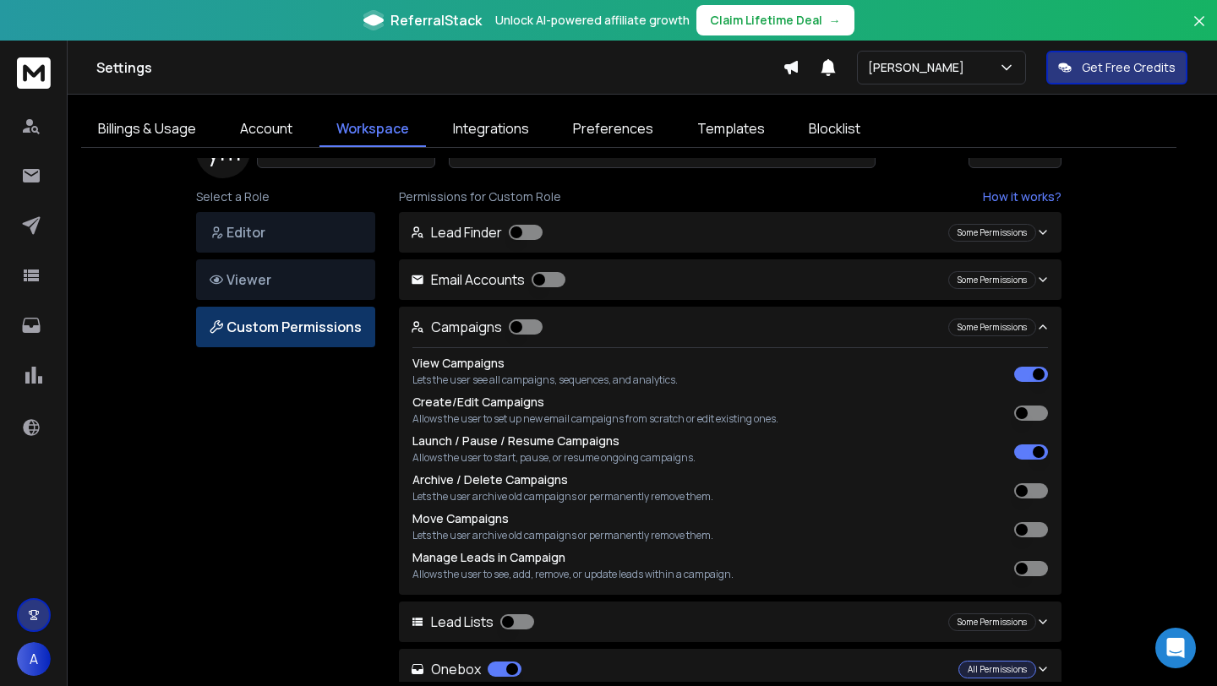
click at [843, 415] on button "Create/Edit Campaigns" at bounding box center [1031, 413] width 34 height 15
click at [843, 516] on button "Manage Leads in Campaign" at bounding box center [1031, 568] width 34 height 15
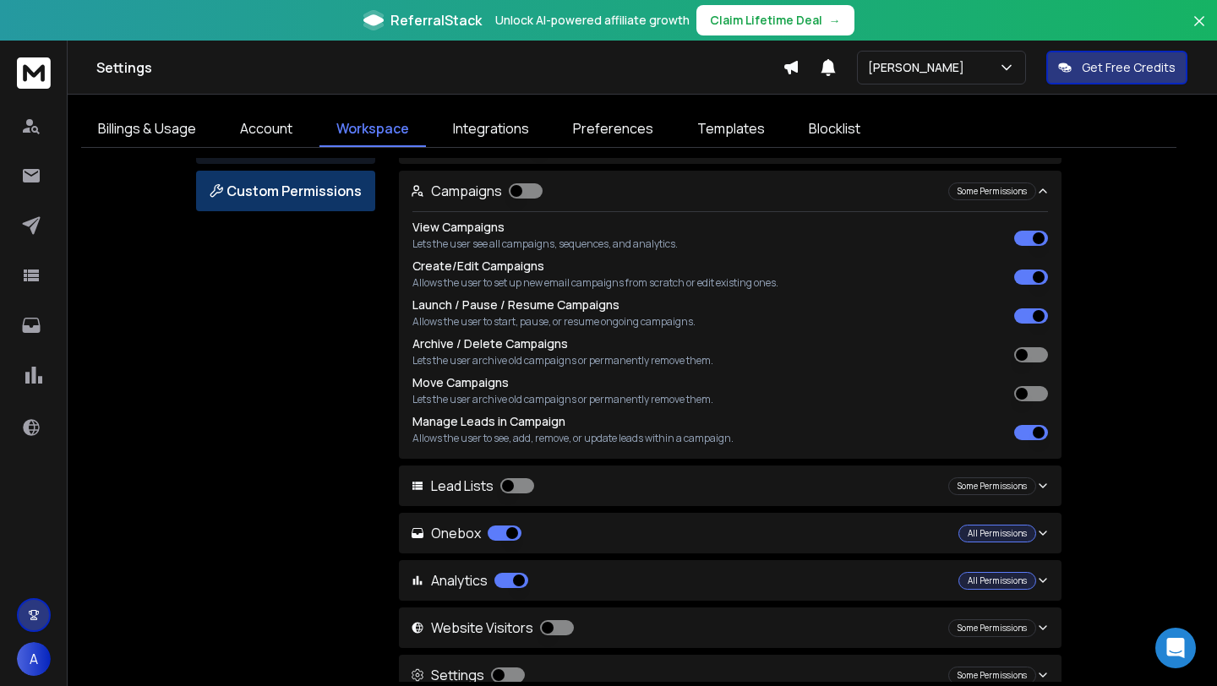
scroll to position [380, 0]
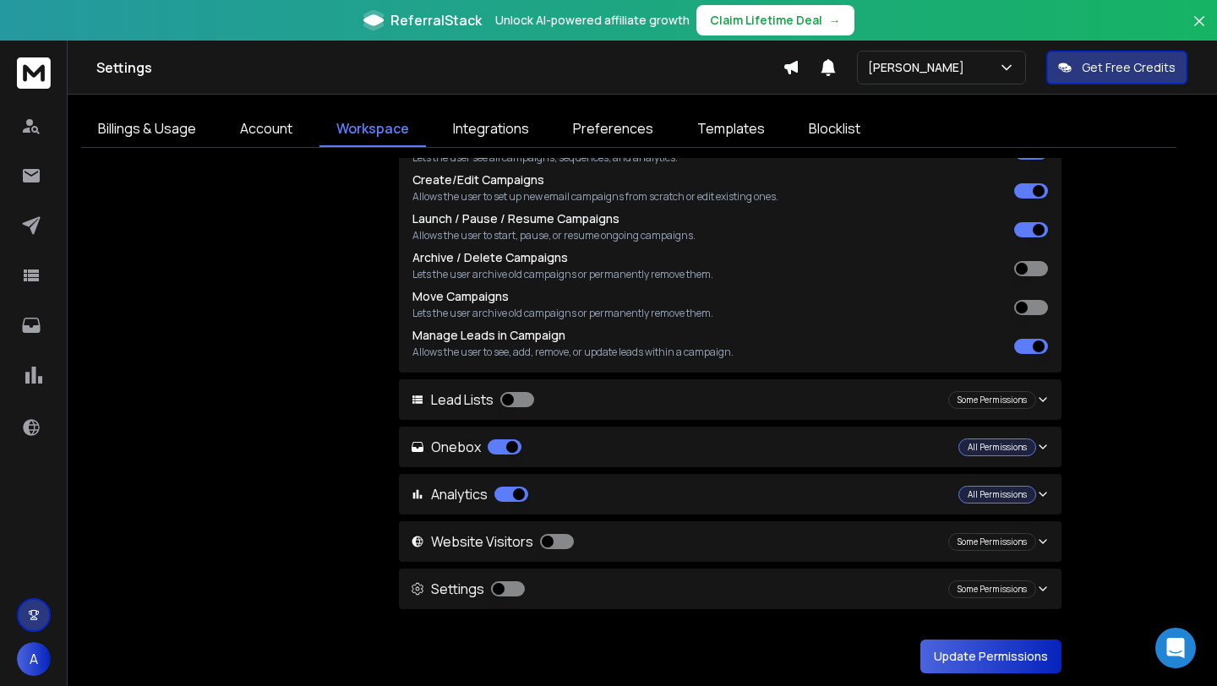
click at [620, 405] on div "Lead Lists Some Permissions" at bounding box center [723, 400] width 625 height 20
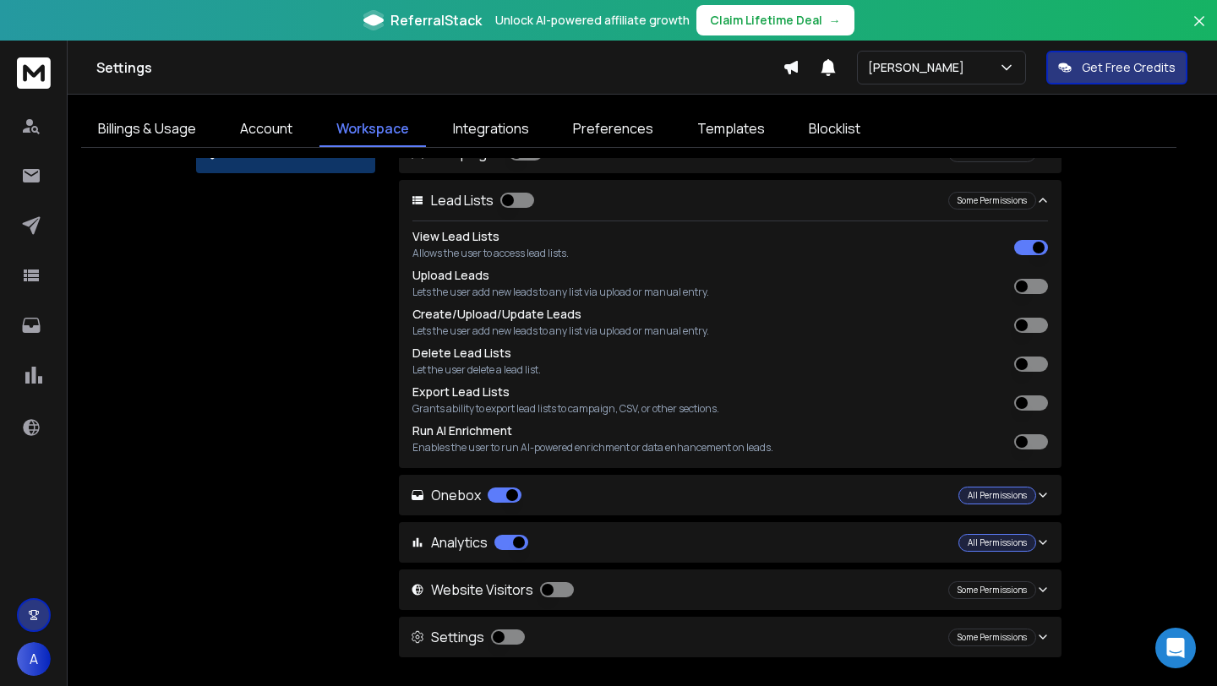
scroll to position [319, 0]
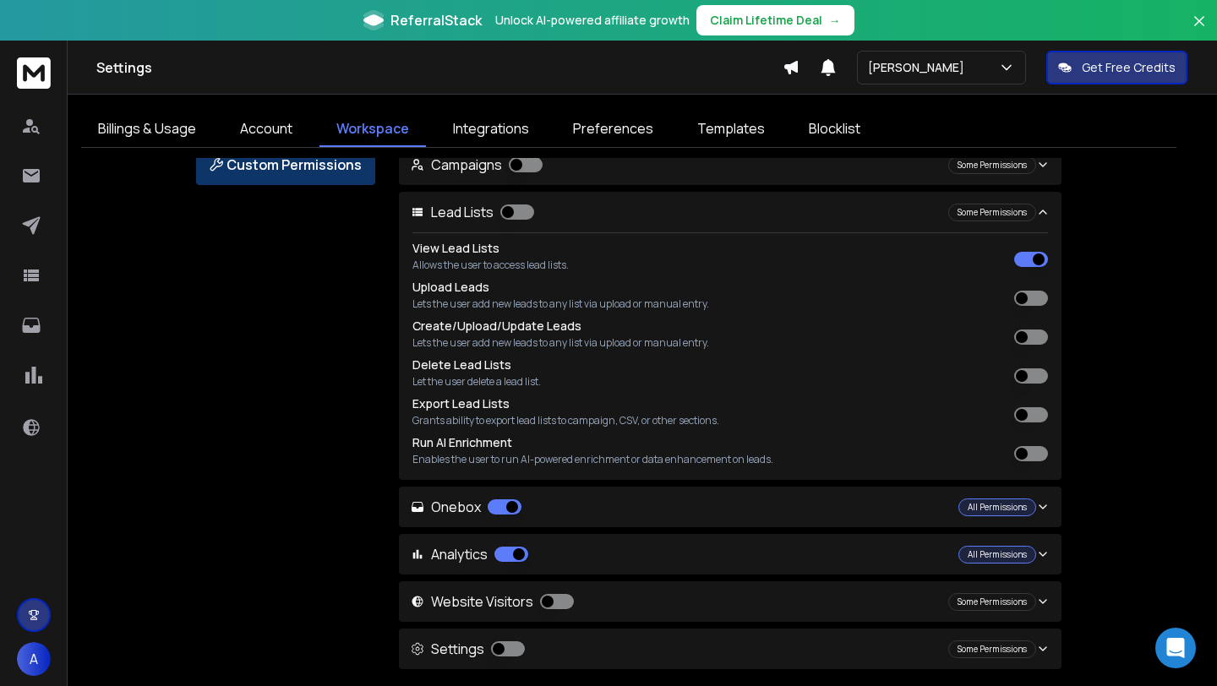
click at [843, 303] on button "Upload Leads" at bounding box center [1031, 298] width 34 height 15
click at [843, 336] on button "Create/Upload/Update Leads" at bounding box center [1031, 337] width 34 height 15
click at [843, 457] on button "Run AI Enrichment" at bounding box center [1031, 453] width 34 height 15
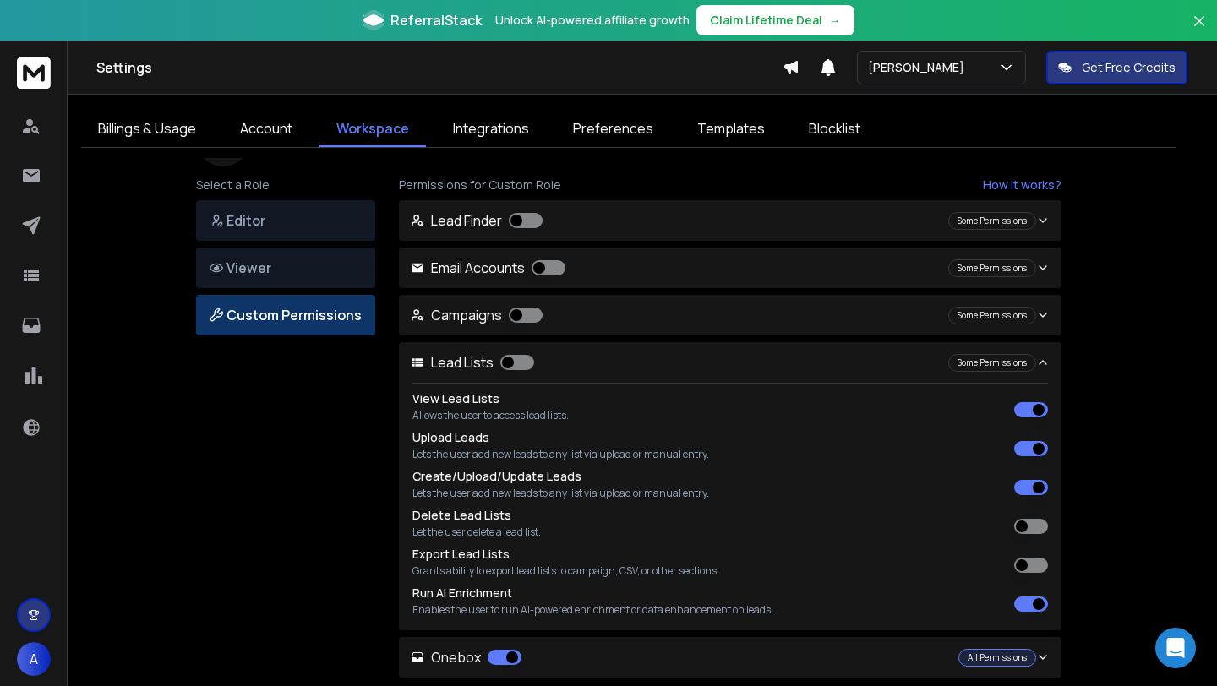
scroll to position [405, 0]
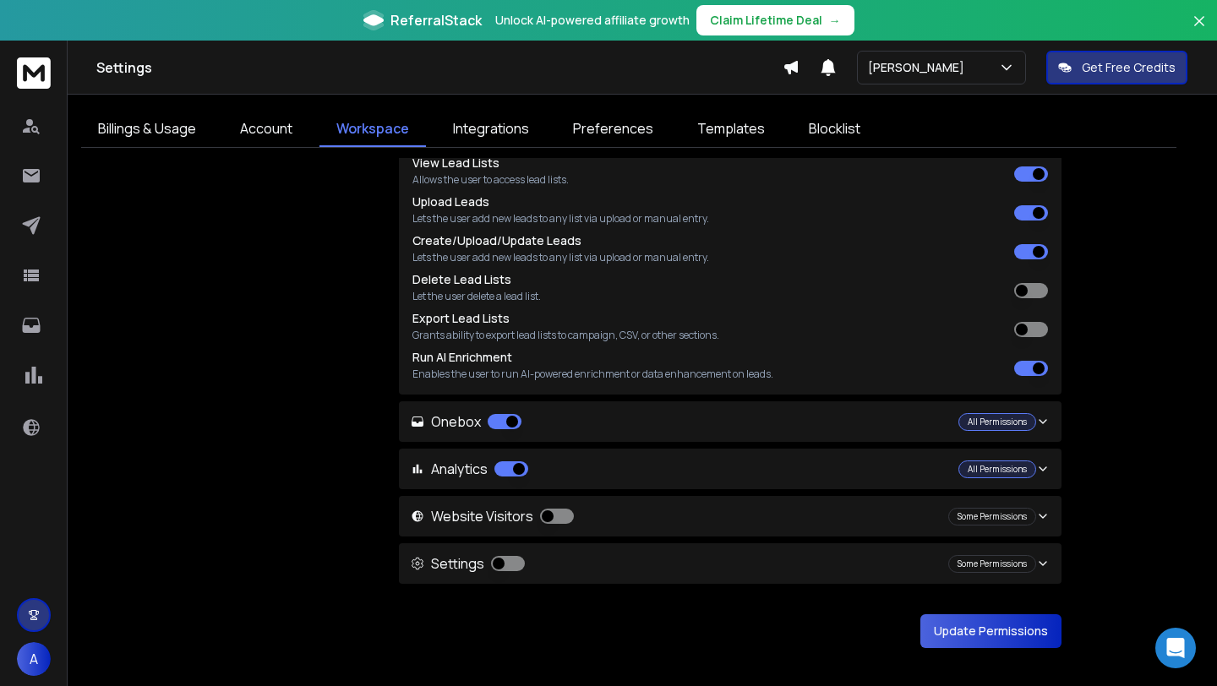
click at [843, 516] on button "Update Permissions" at bounding box center [990, 631] width 141 height 34
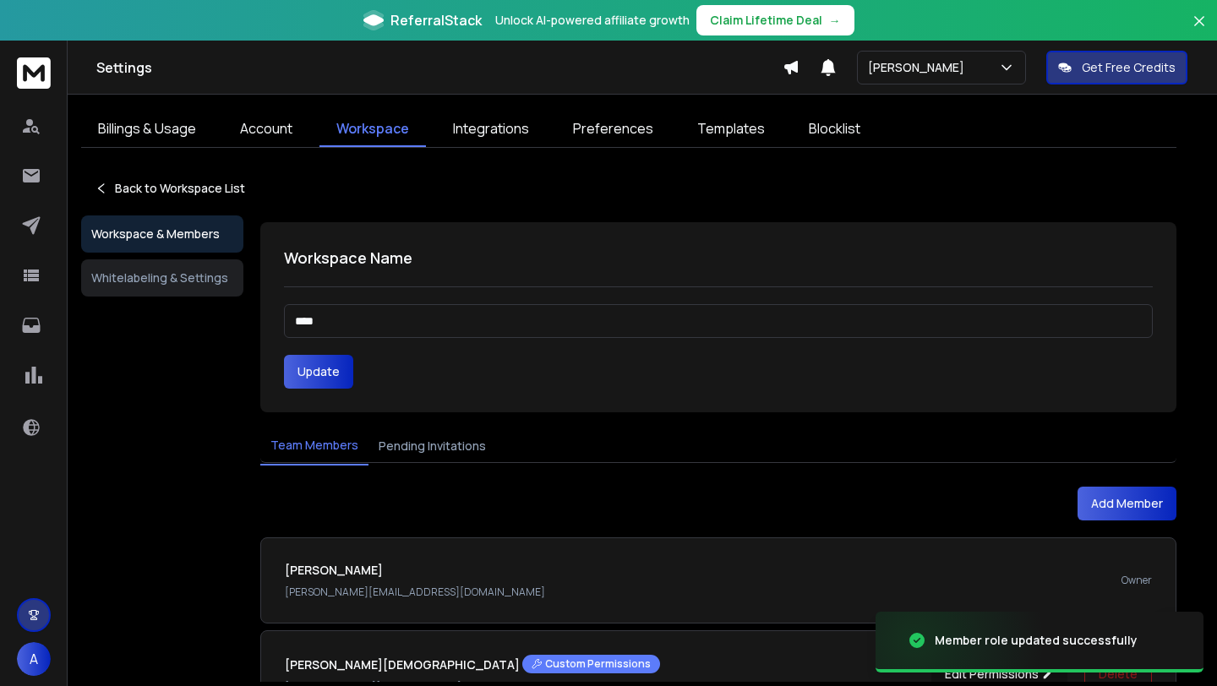
scroll to position [36, 0]
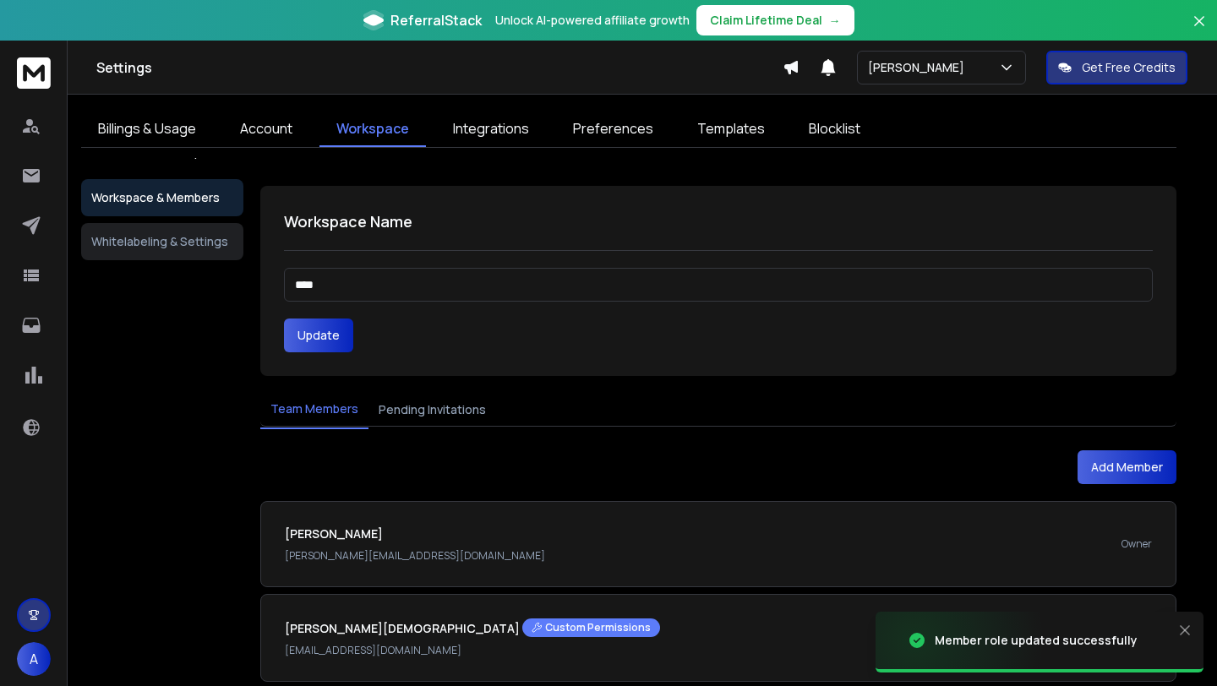
drag, startPoint x: 941, startPoint y: 628, endPoint x: 1216, endPoint y: 660, distance: 277.4
click at [843, 516] on div "Member role updated successfully" at bounding box center [1023, 640] width 269 height 57
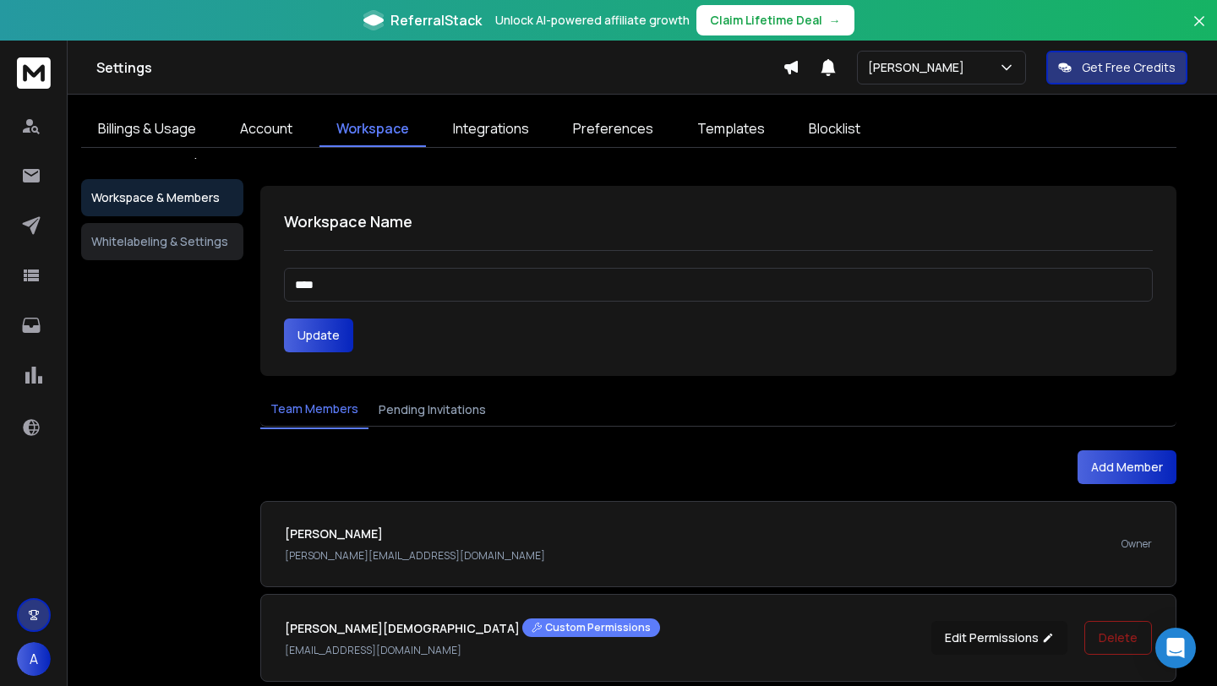
click at [843, 516] on icon at bounding box center [1048, 638] width 12 height 12
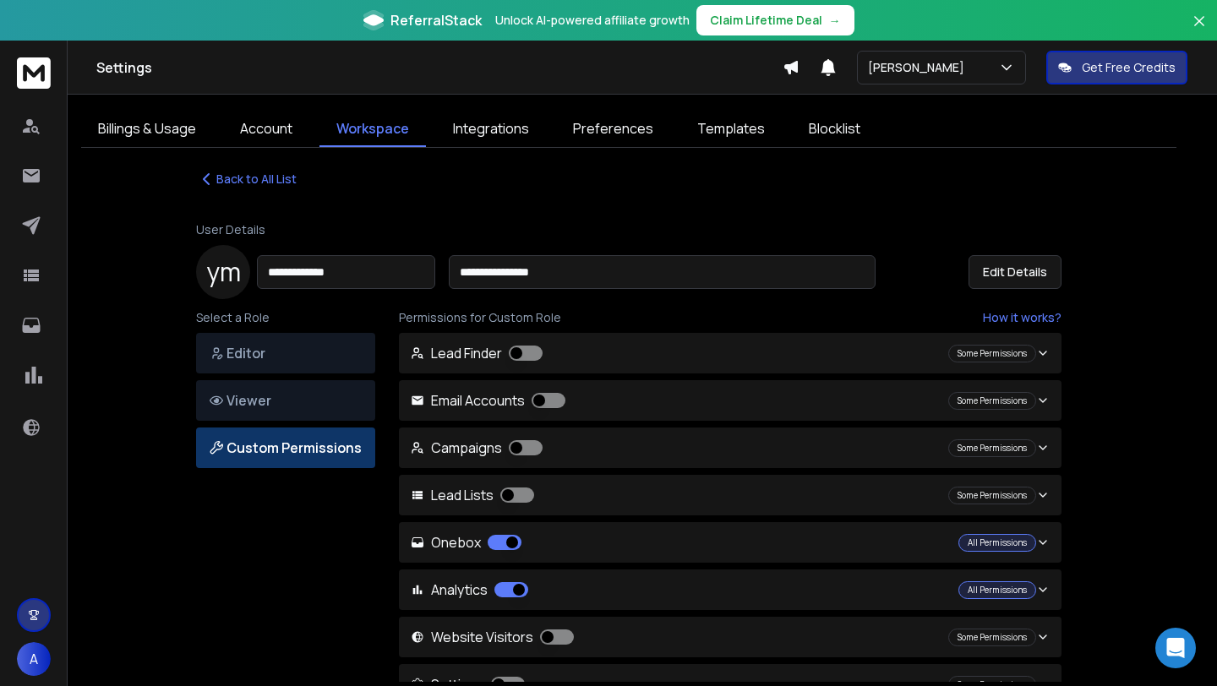
scroll to position [157, 0]
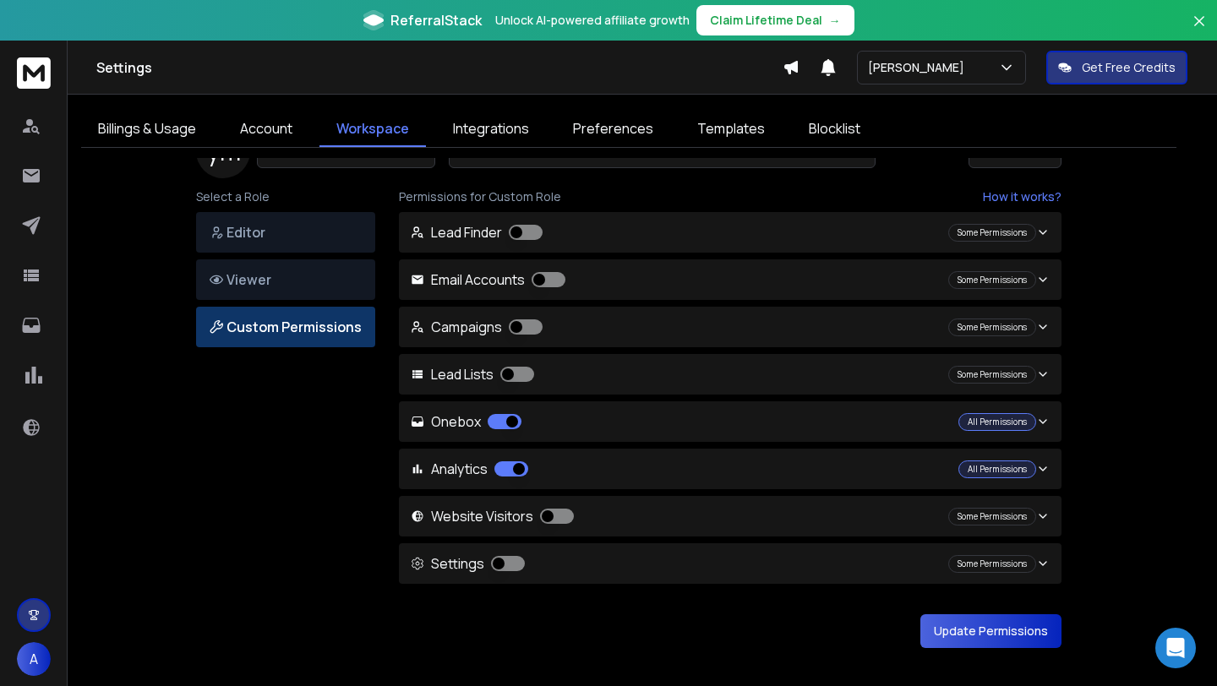
click at [843, 406] on button "Onebox All Permissions" at bounding box center [730, 421] width 663 height 41
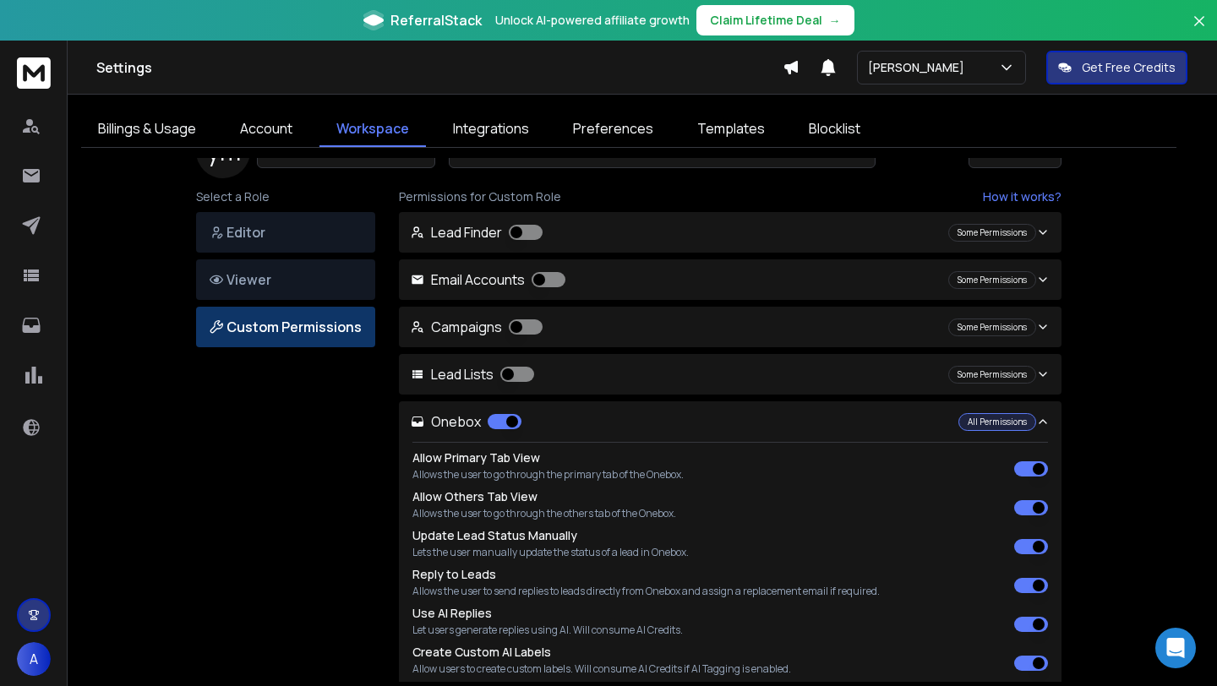
click at [843, 380] on div "Lead Lists Some Permissions" at bounding box center [723, 374] width 625 height 20
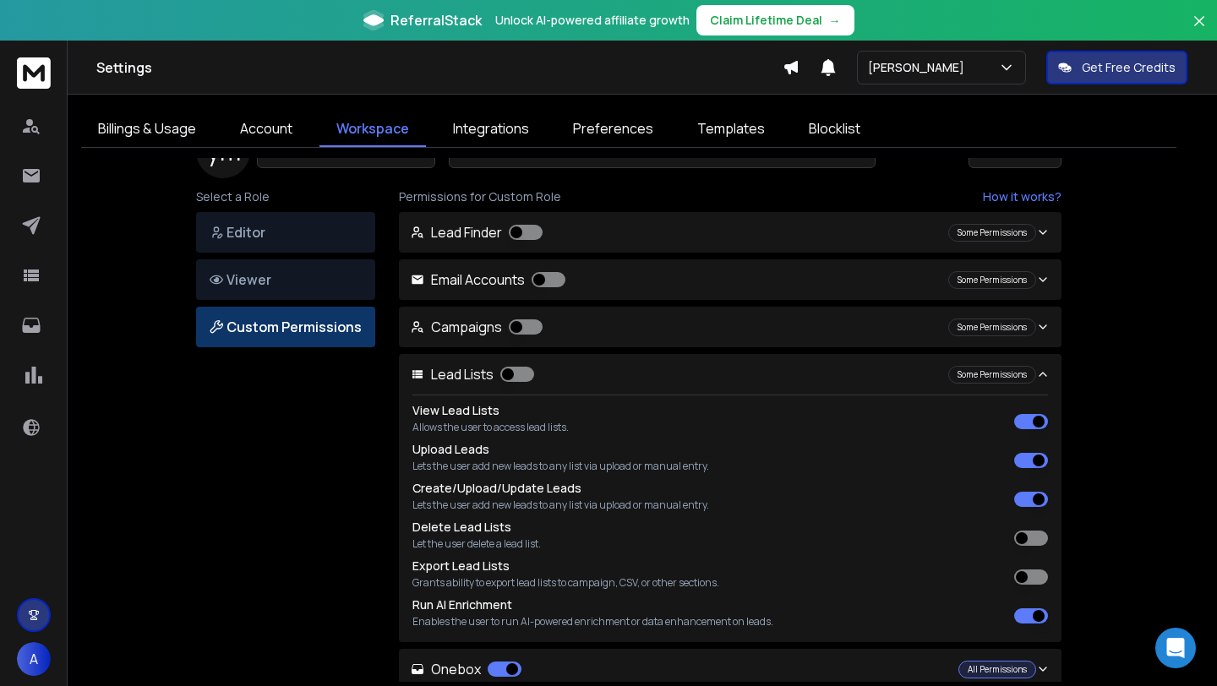
click at [843, 330] on div "Campaigns Some Permissions" at bounding box center [723, 327] width 625 height 20
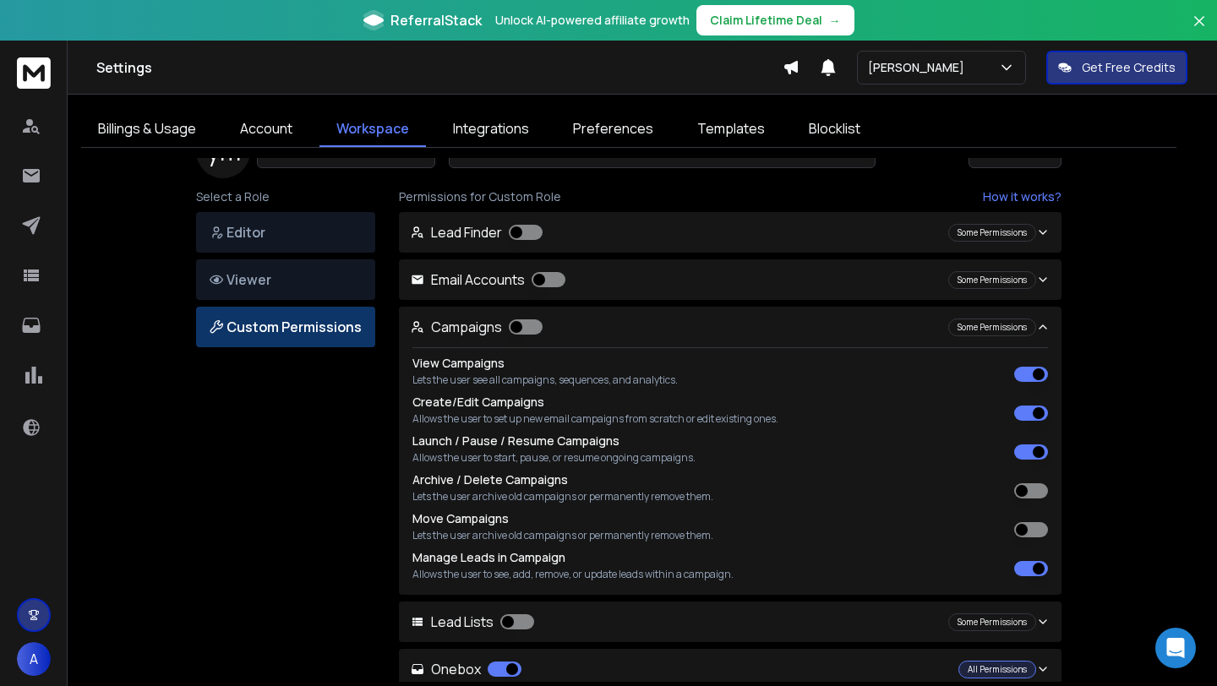
click at [259, 469] on div "Select a Role Editor Viewer Custom Permissions Permissions for Custom Role How …" at bounding box center [629, 530] width 866 height 684
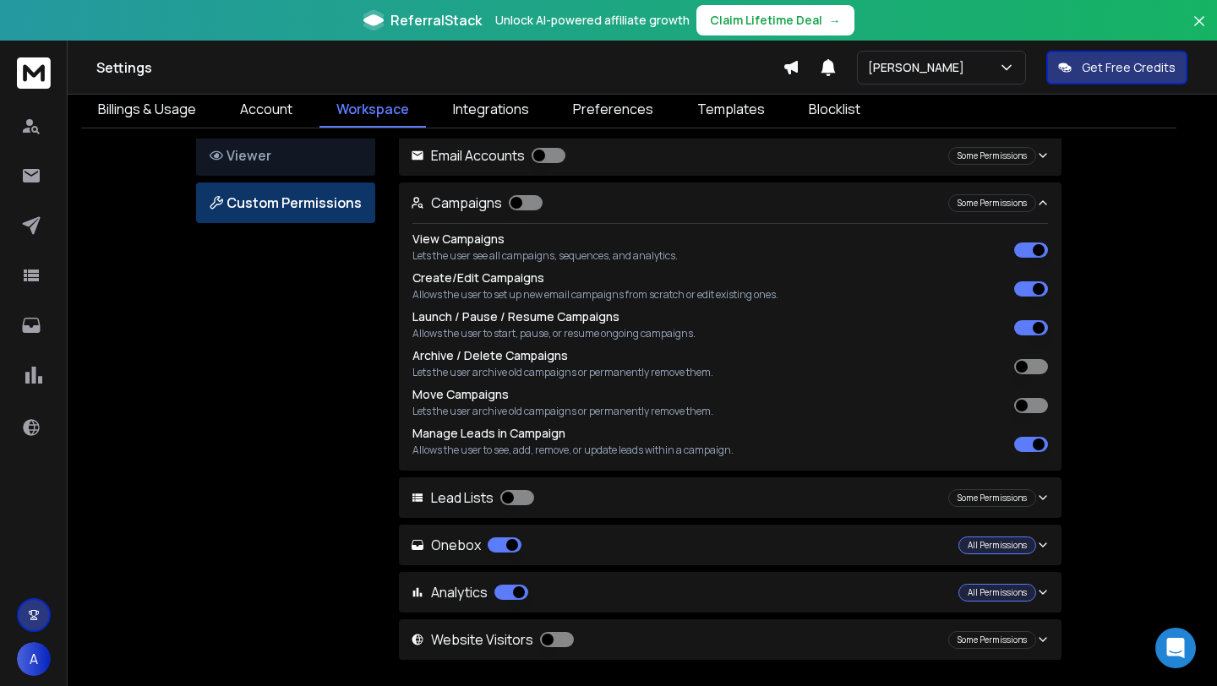
scroll to position [265, 0]
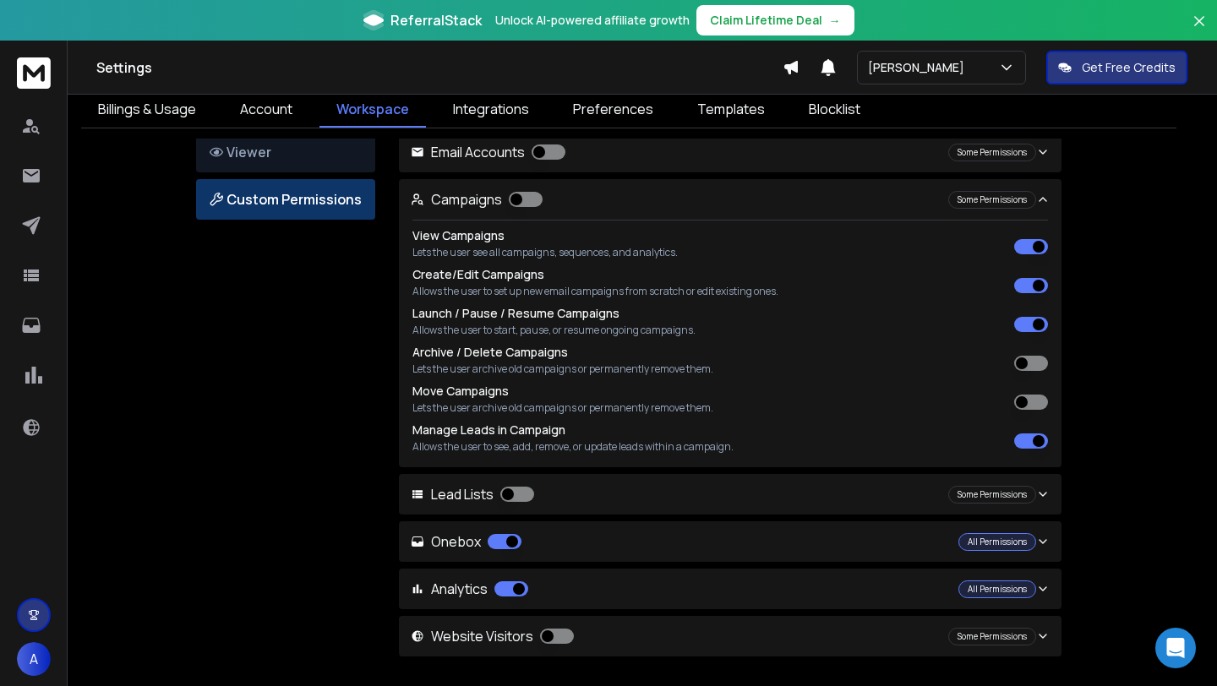
click at [692, 163] on button "Email Accounts Some Permissions" at bounding box center [730, 152] width 663 height 41
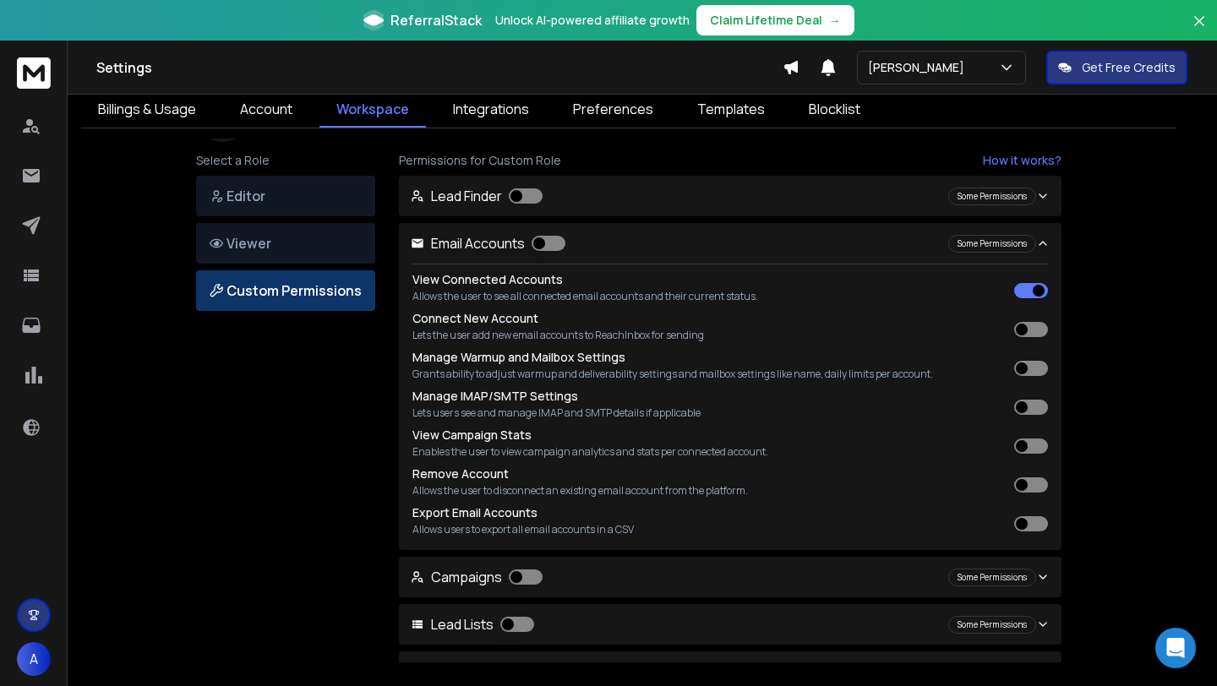
scroll to position [164, 0]
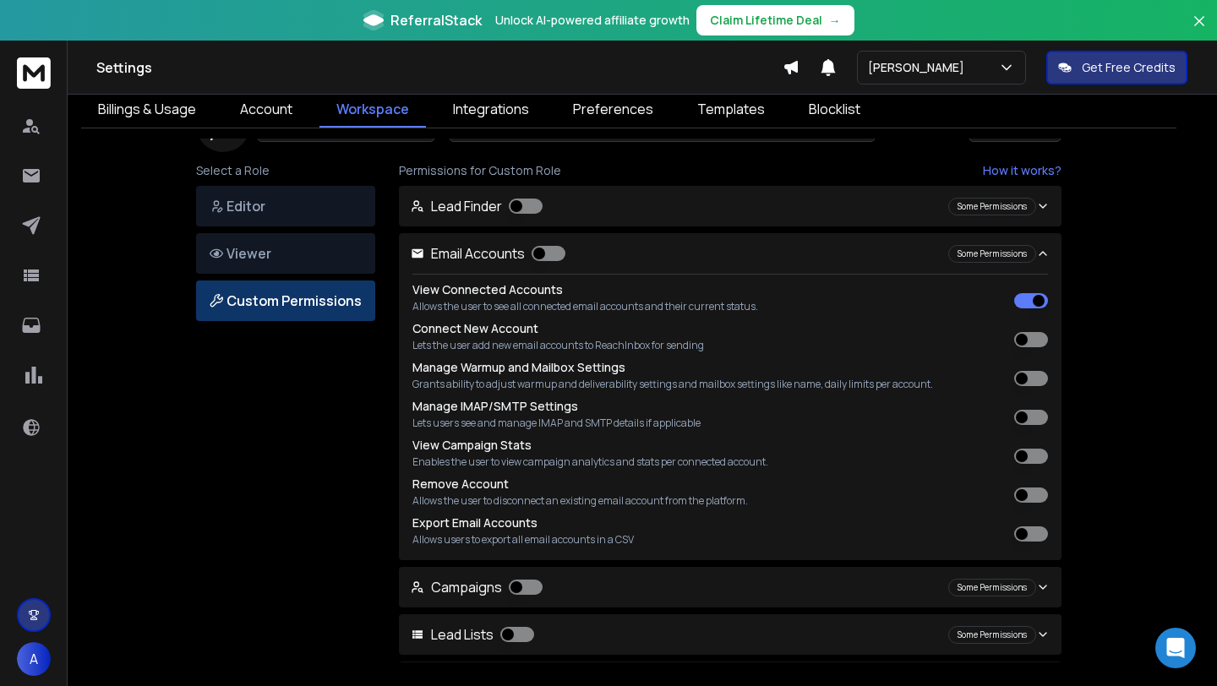
click at [630, 226] on button "Lead Finder Some Permissions" at bounding box center [730, 206] width 663 height 41
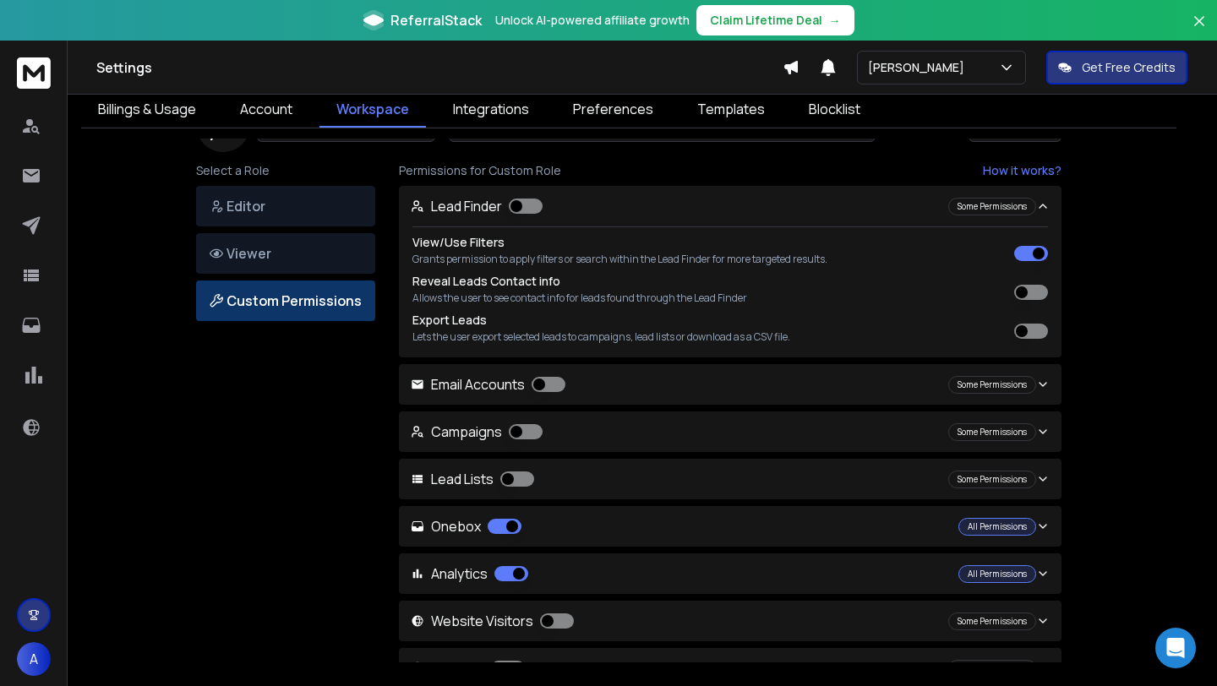
scroll to position [288, 0]
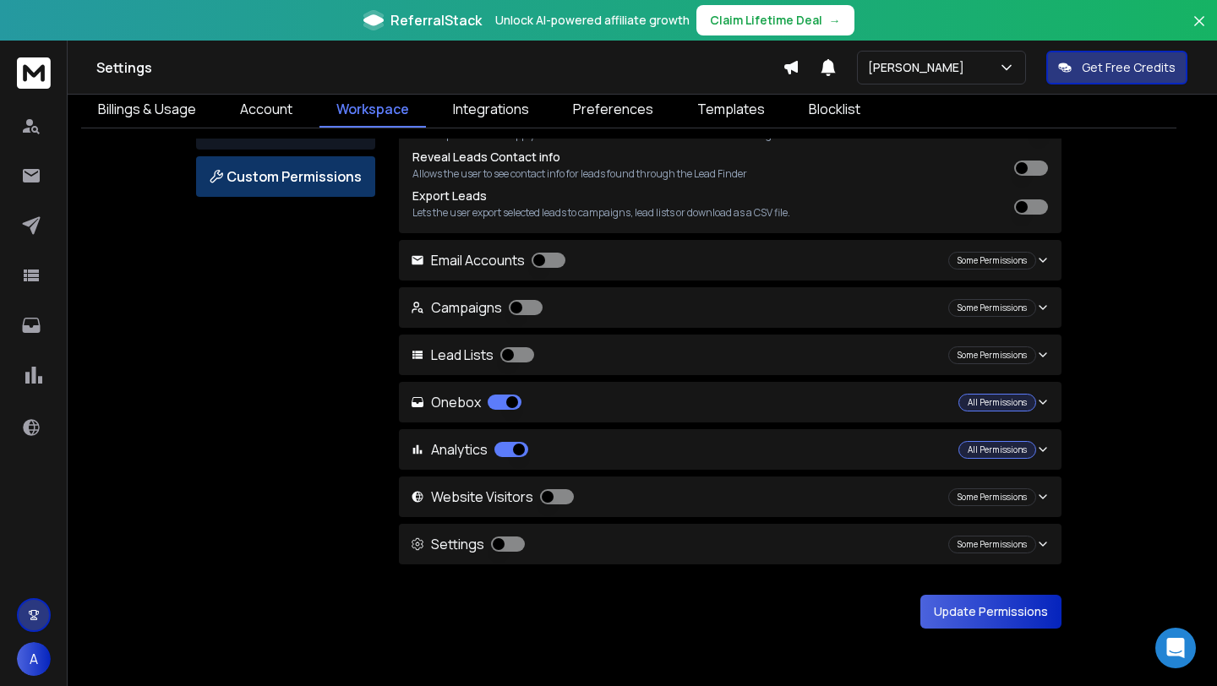
click at [598, 516] on div "Settings Some Permissions" at bounding box center [723, 544] width 625 height 20
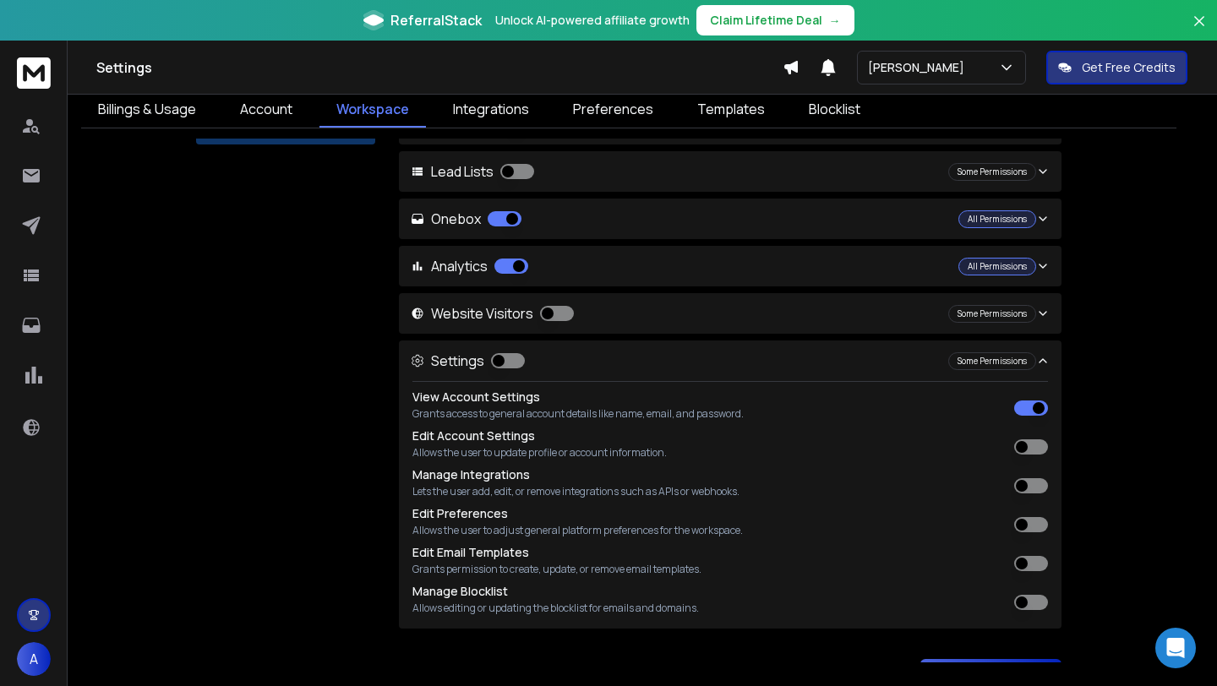
scroll to position [359, 0]
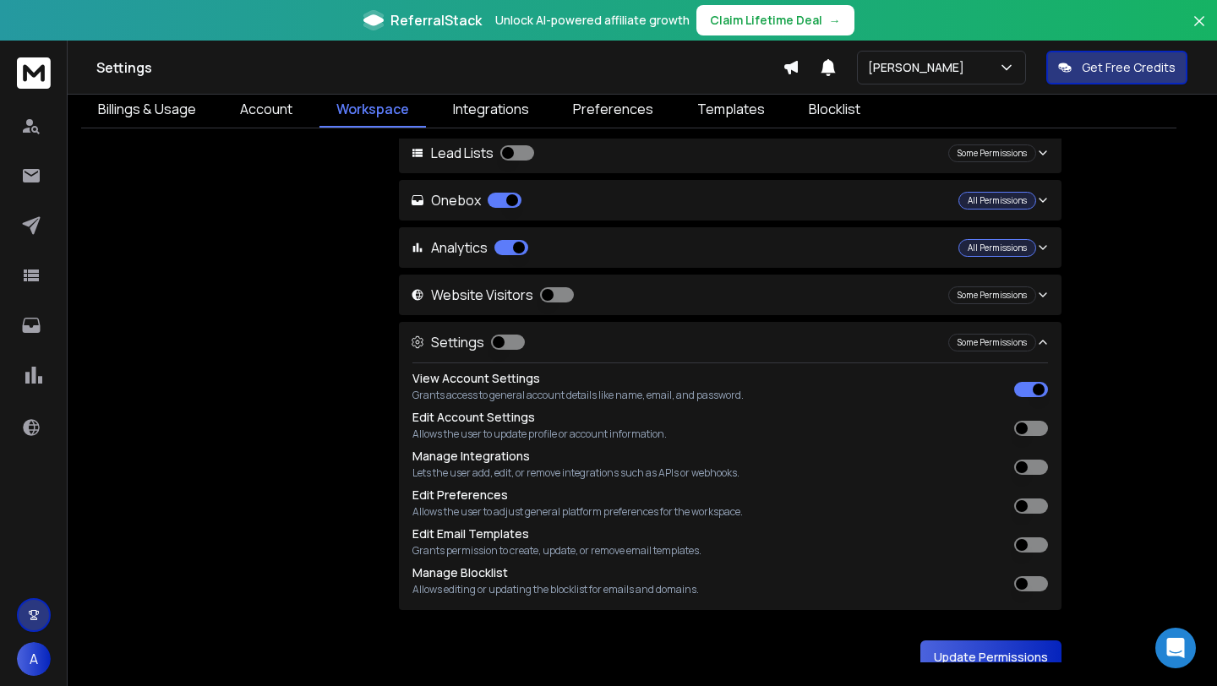
click at [843, 516] on button "Edit Email Templates" at bounding box center [1031, 545] width 34 height 15
click at [843, 516] on button "Manage Blocklist" at bounding box center [1031, 583] width 34 height 15
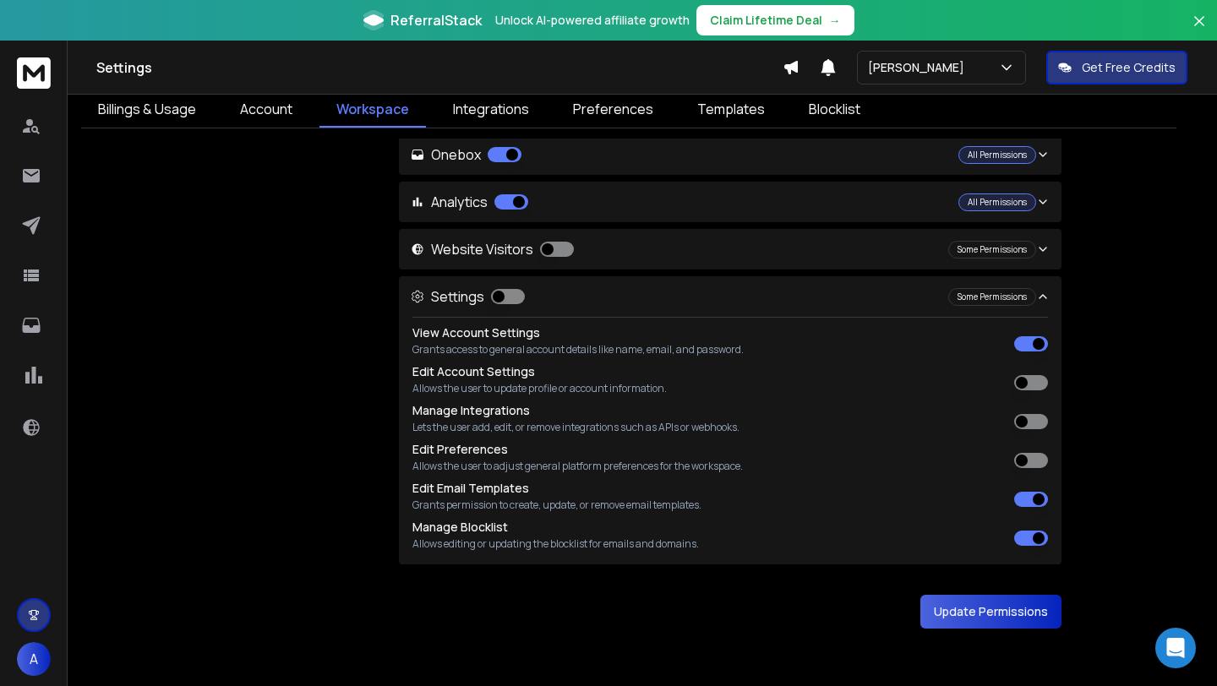
click at [843, 516] on button "Update Permissions" at bounding box center [990, 612] width 141 height 34
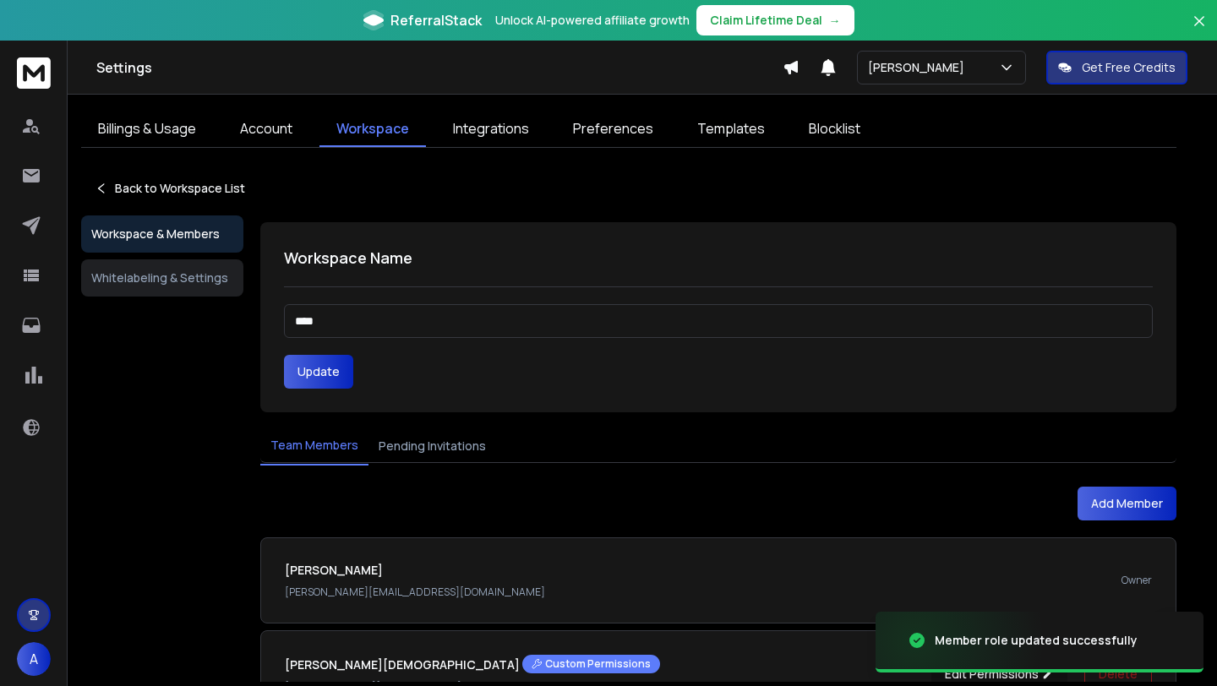
click at [114, 174] on button "Back to Workspace List" at bounding box center [169, 189] width 177 height 34
click at [105, 188] on icon at bounding box center [102, 189] width 14 height 14
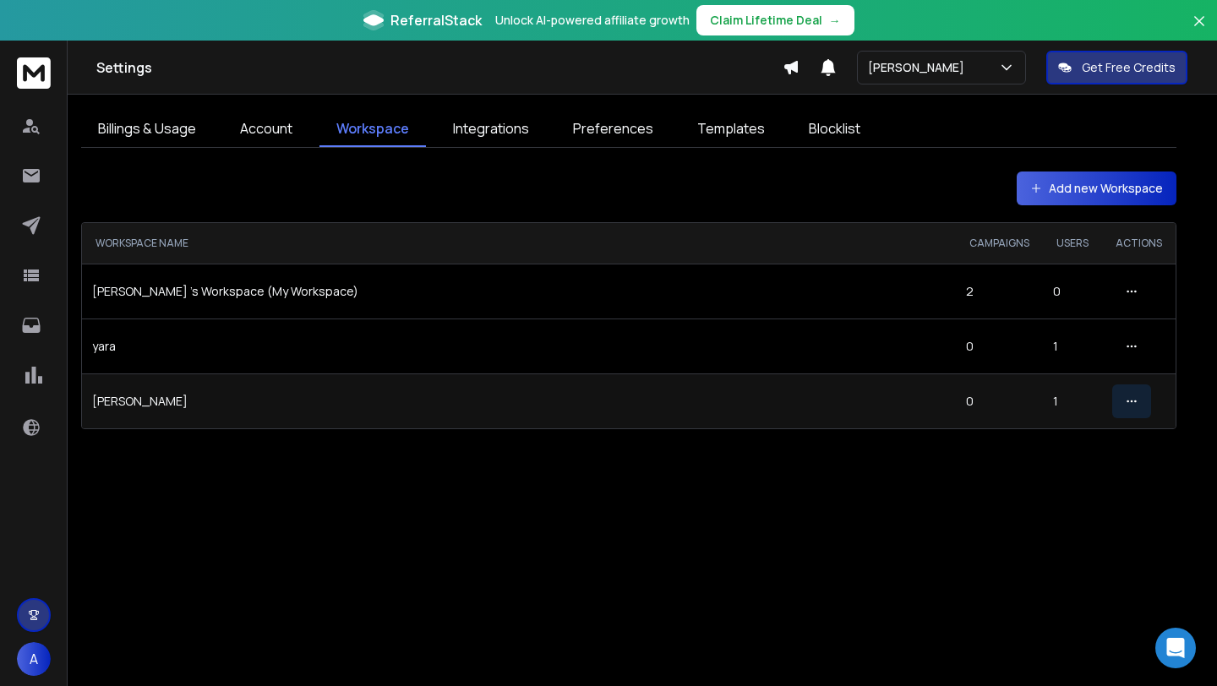
click at [843, 403] on button "button" at bounding box center [1131, 402] width 39 height 34
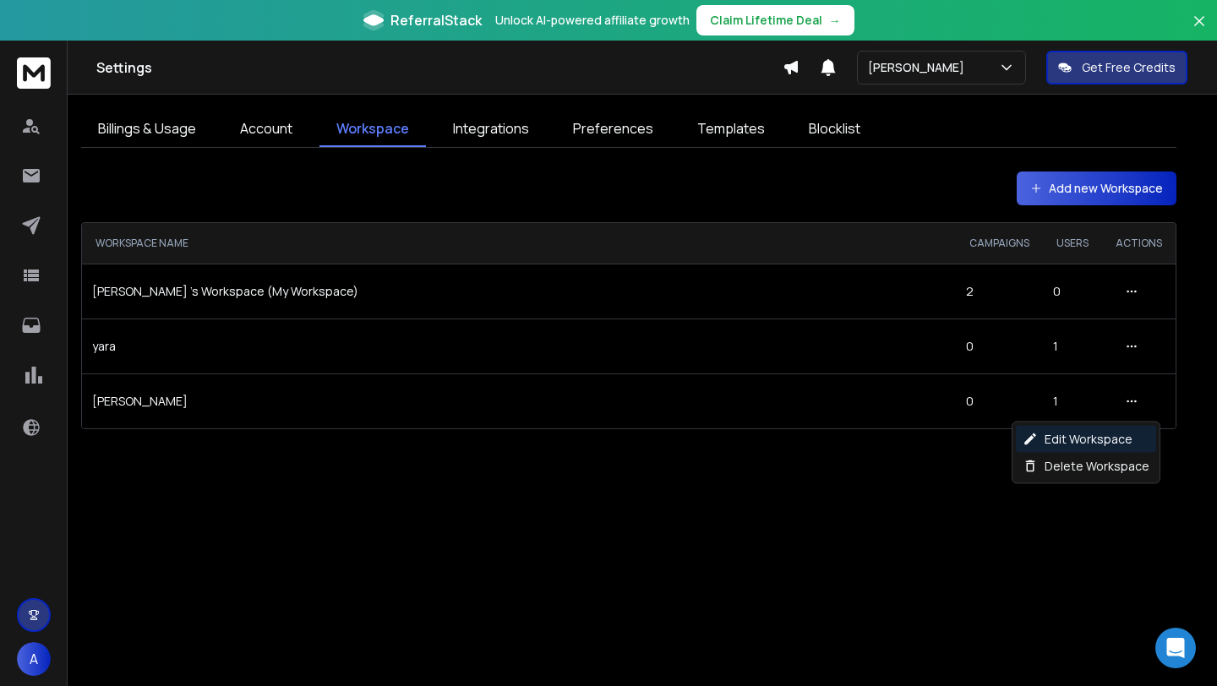
click at [843, 433] on p "Edit Workspace" at bounding box center [1089, 439] width 88 height 17
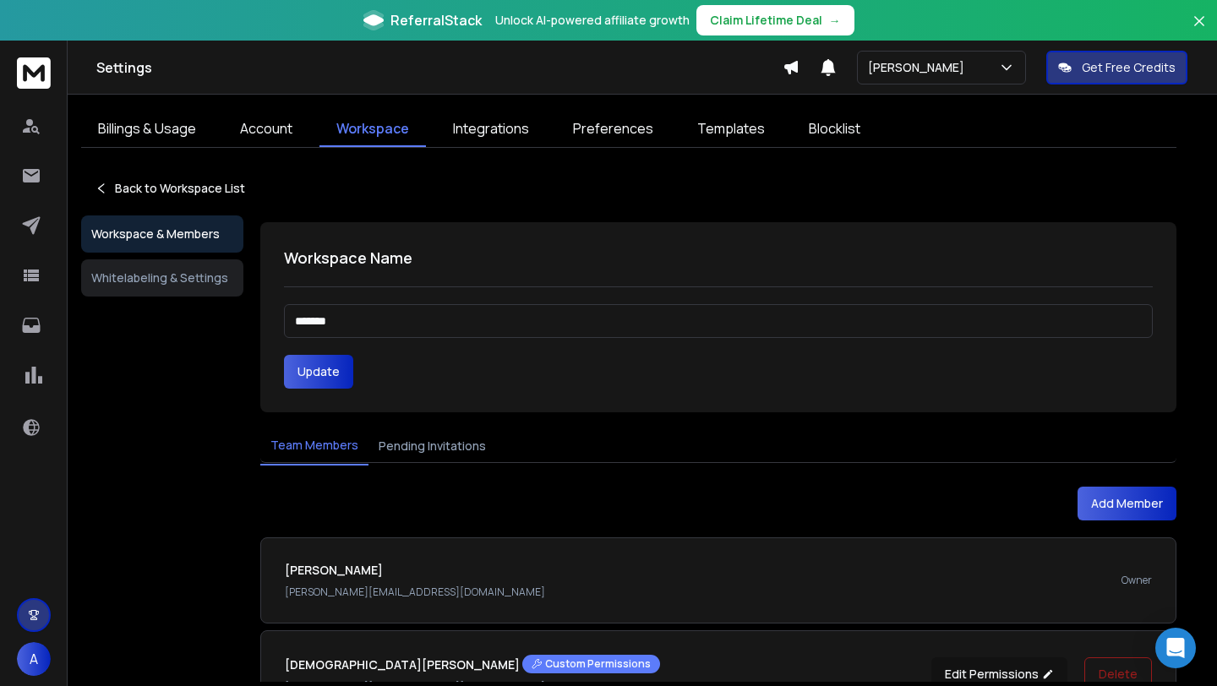
scroll to position [36, 0]
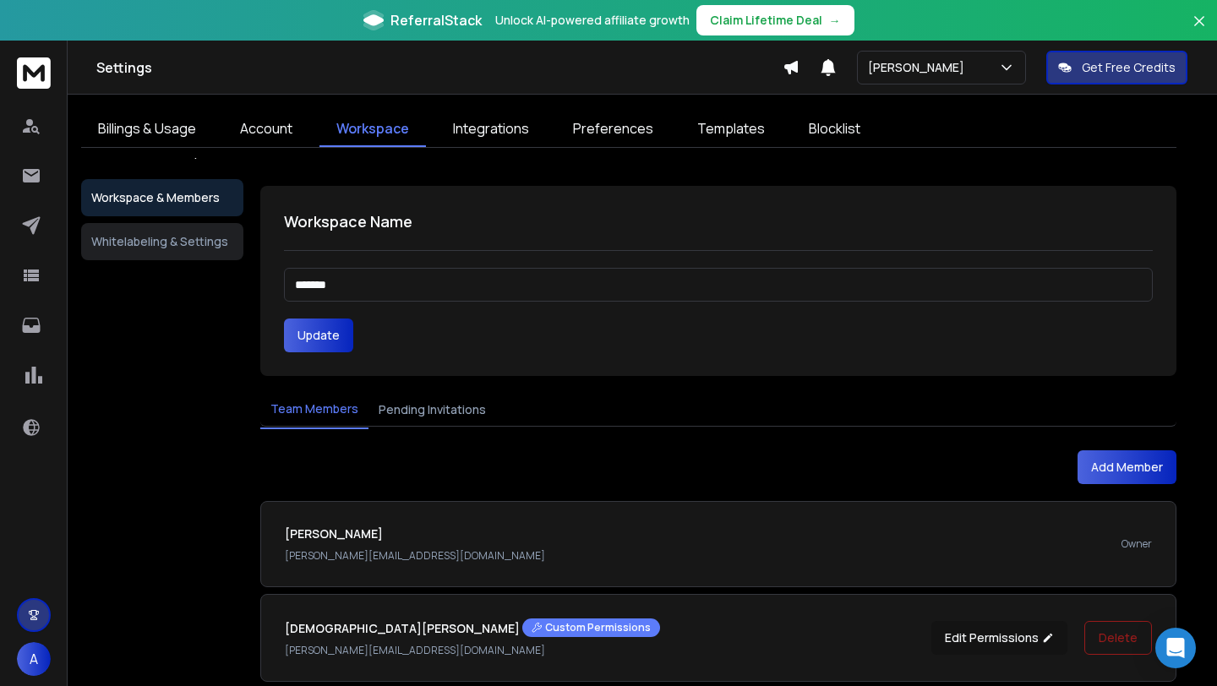
click at [843, 516] on button "Edit Permissions" at bounding box center [999, 638] width 136 height 34
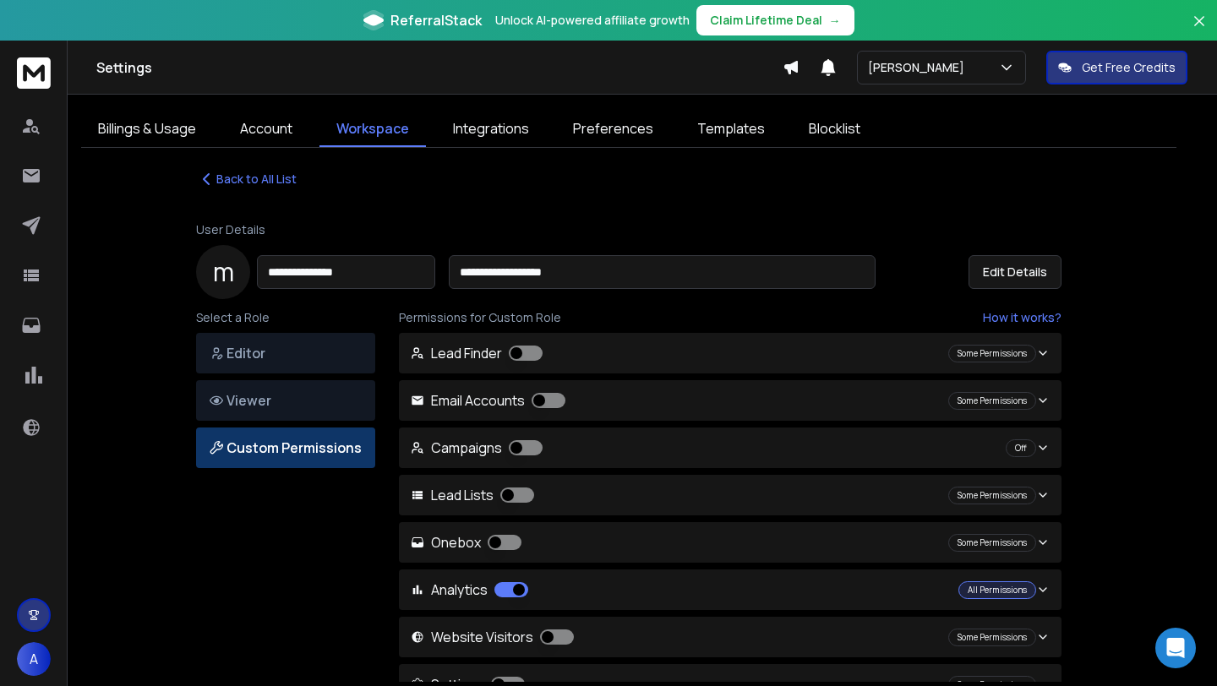
click at [843, 405] on div "Email Accounts Some Permissions" at bounding box center [723, 400] width 625 height 20
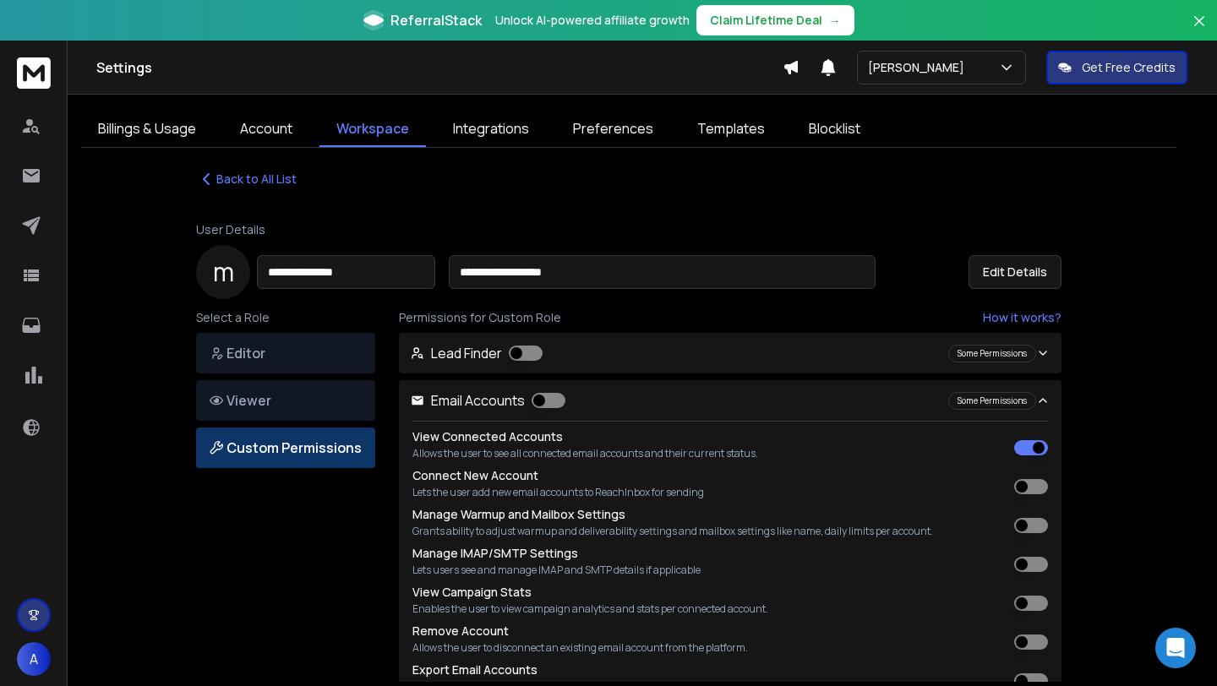
click at [815, 408] on div "Email Accounts Some Permissions" at bounding box center [723, 400] width 625 height 20
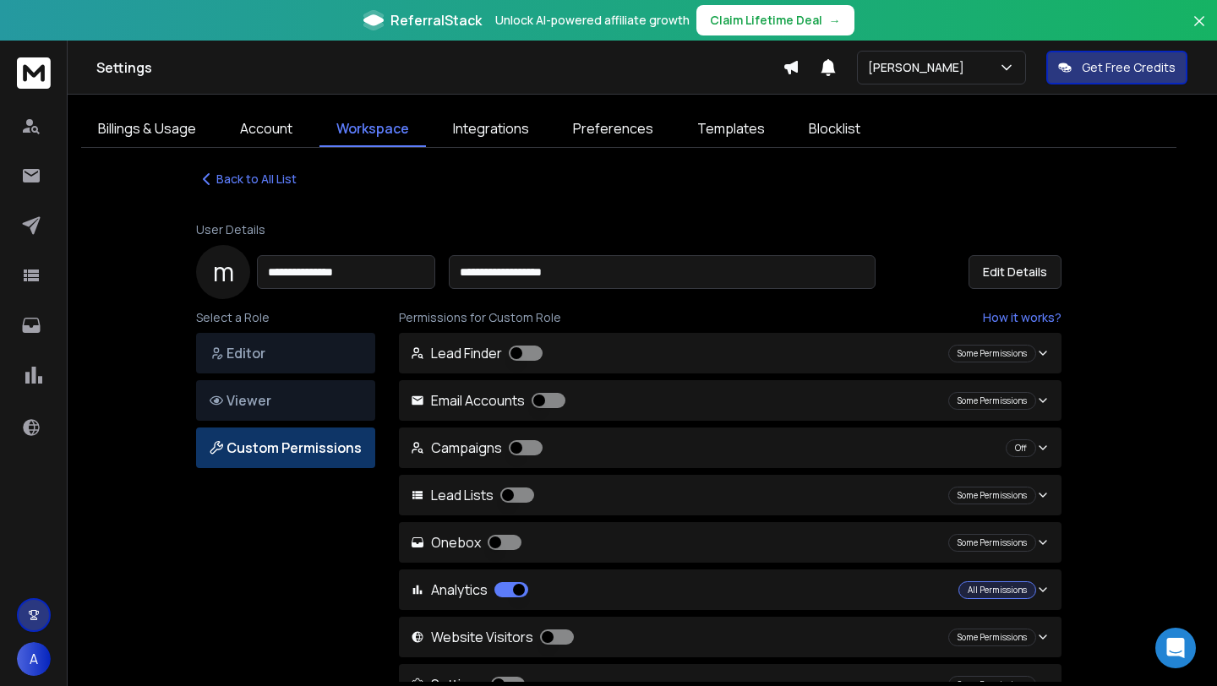
click at [784, 448] on div "Campaigns Off" at bounding box center [723, 448] width 625 height 20
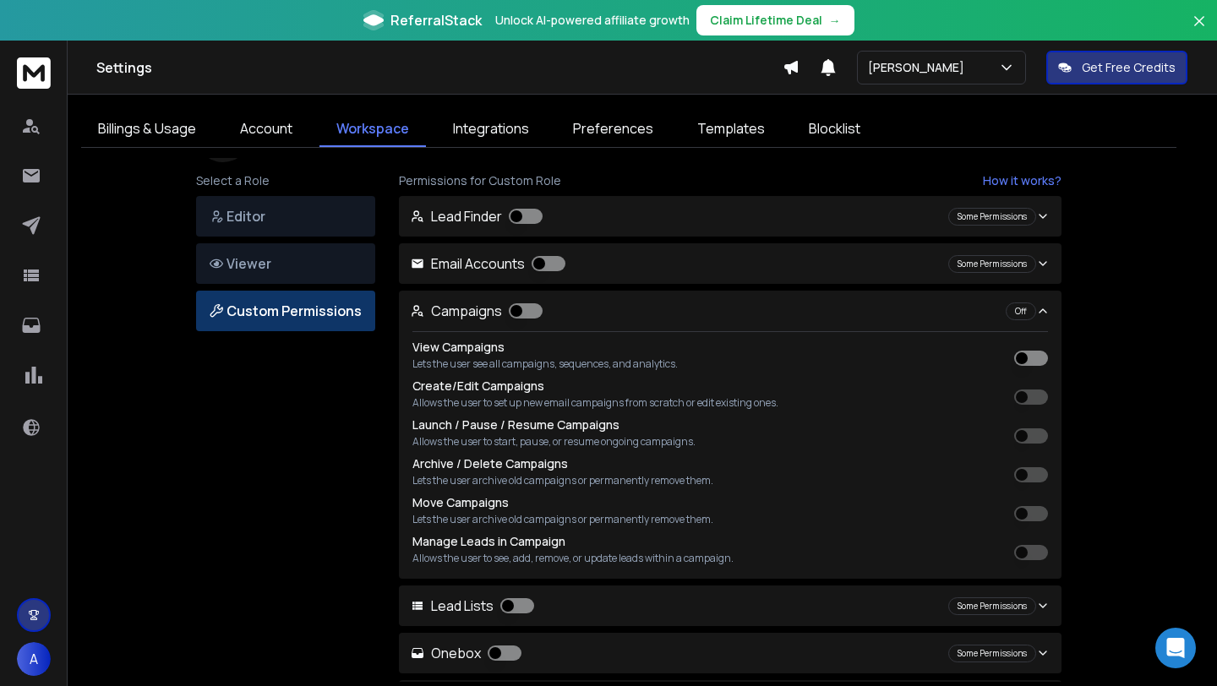
scroll to position [177, 0]
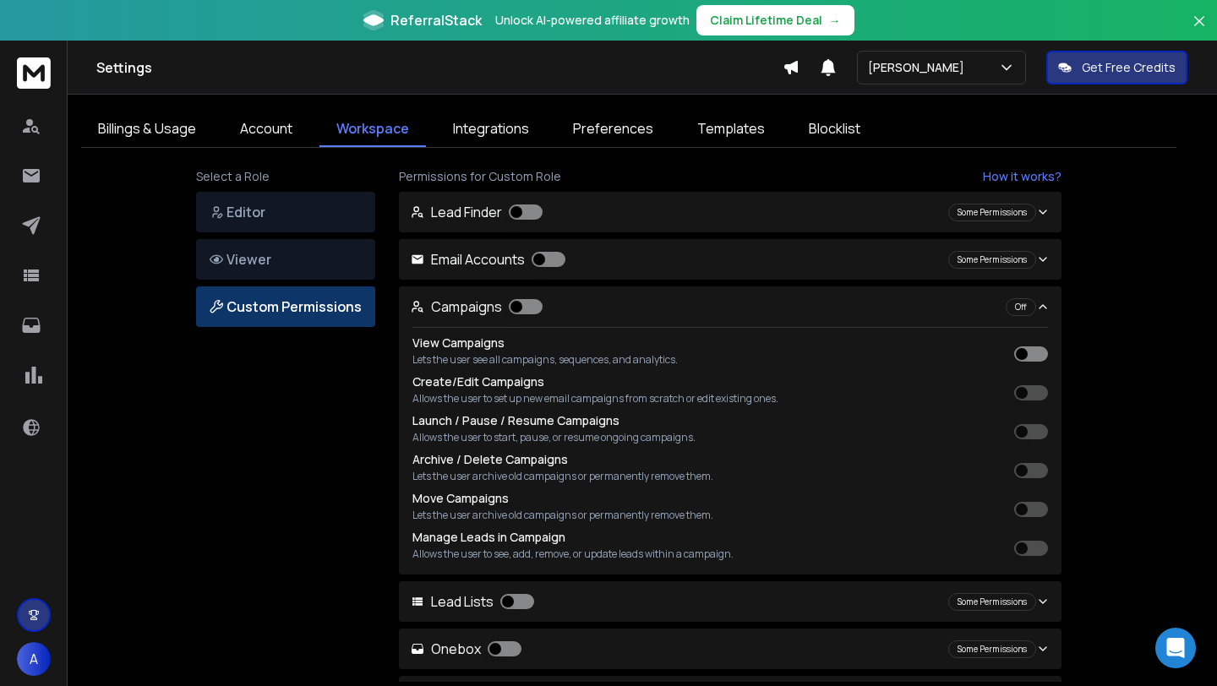
click at [843, 353] on button "View Campaigns" at bounding box center [1031, 354] width 34 height 15
click at [843, 392] on button "Create/Edit Campaigns" at bounding box center [1031, 392] width 34 height 15
click at [843, 439] on button "Launch / Pause / Resume Campaigns" at bounding box center [1031, 431] width 34 height 15
click at [843, 514] on button "Move Campaigns" at bounding box center [1031, 509] width 34 height 15
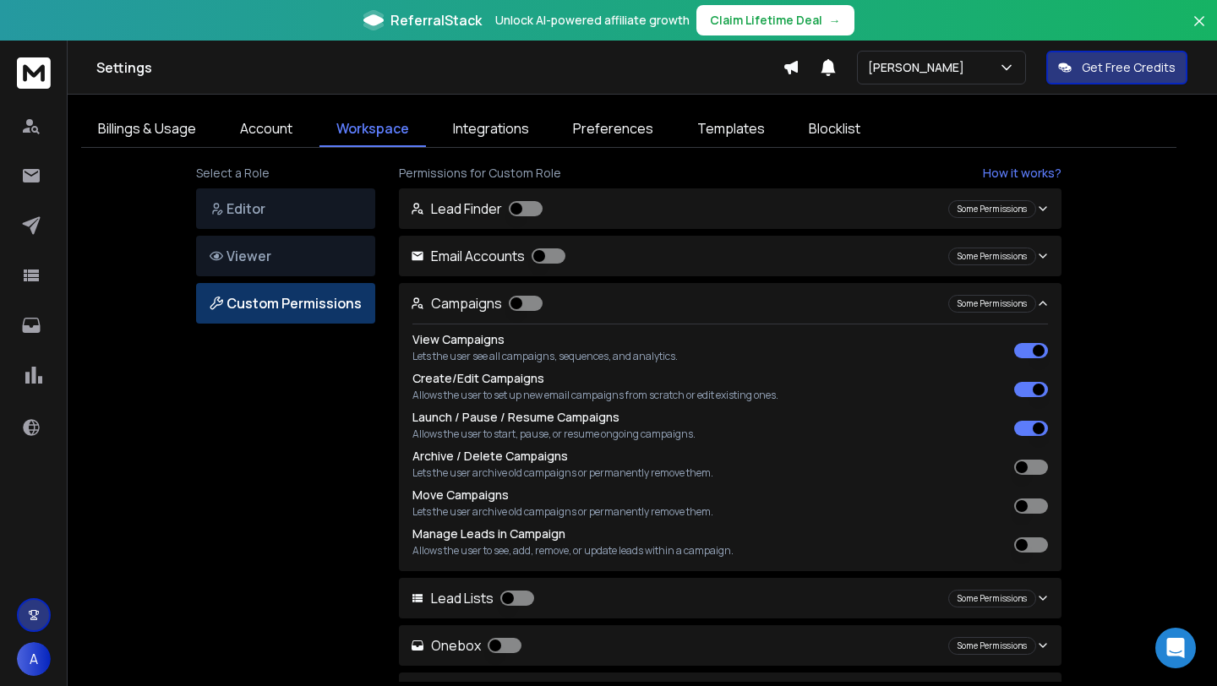
click at [843, 516] on button "Manage Leads in Campaign" at bounding box center [1031, 545] width 34 height 15
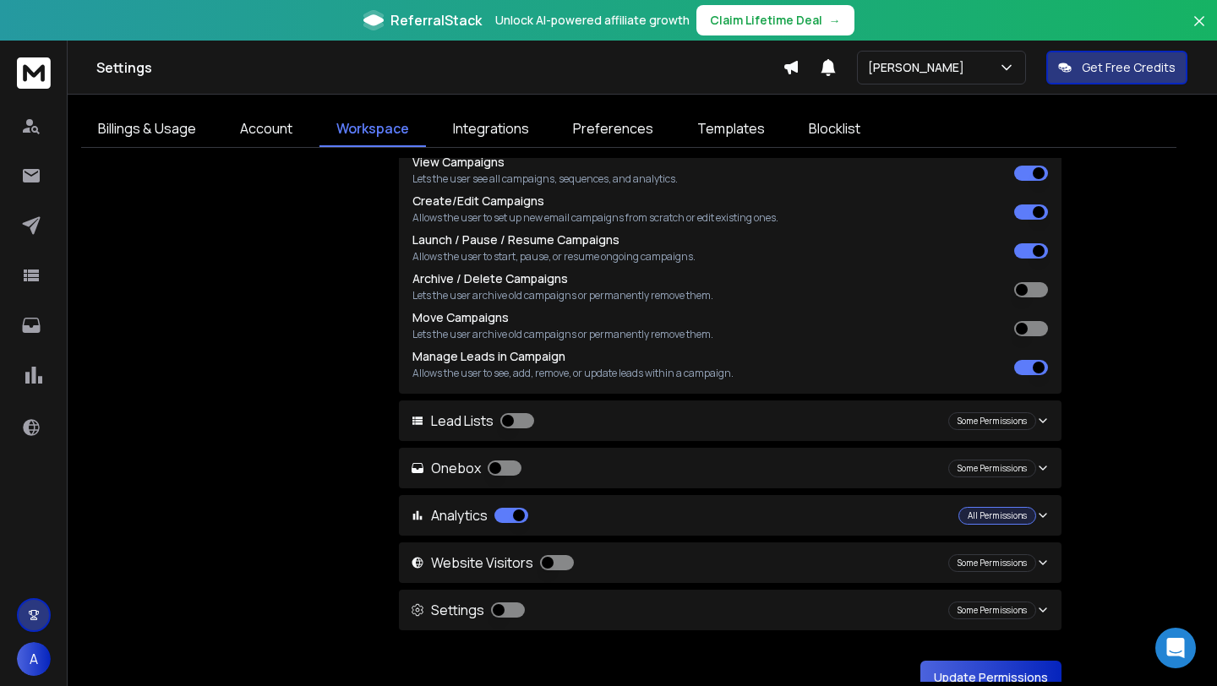
scroll to position [358, 0]
click at [817, 414] on div "Lead Lists Some Permissions" at bounding box center [723, 422] width 625 height 20
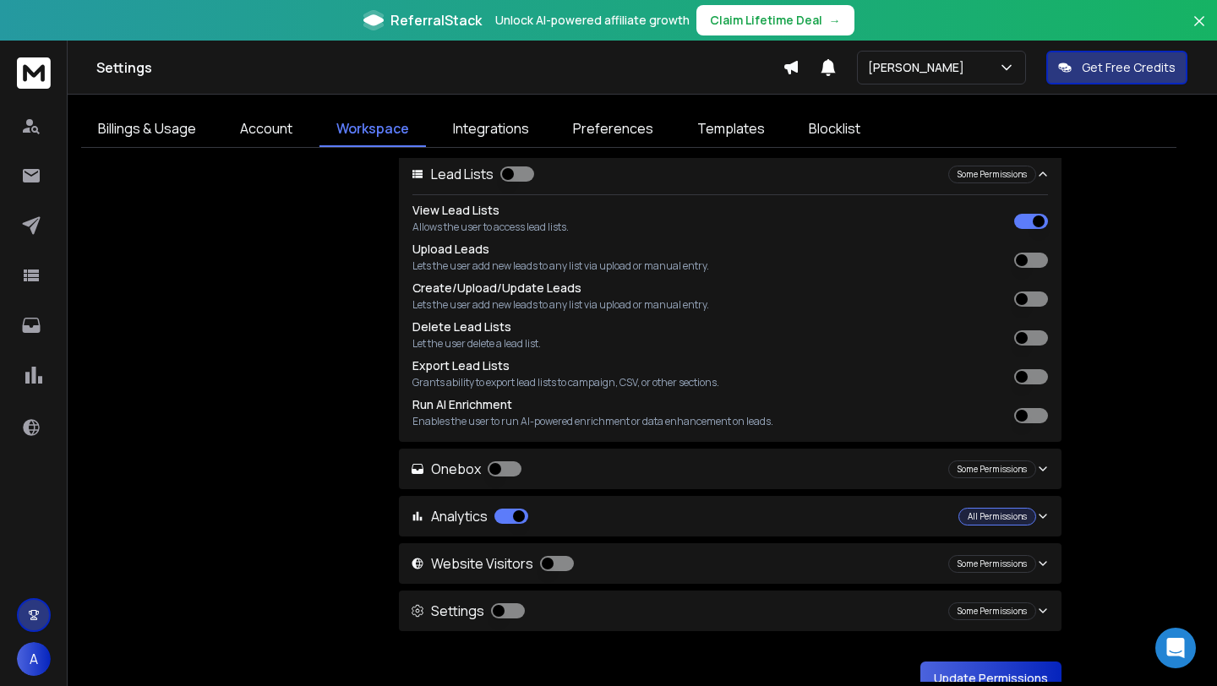
click at [843, 258] on button "Upload Leads" at bounding box center [1031, 260] width 34 height 15
click at [843, 412] on button "Run AI Enrichment" at bounding box center [1031, 415] width 34 height 15
click at [843, 302] on button "Create/Upload/Update Leads" at bounding box center [1031, 299] width 34 height 15
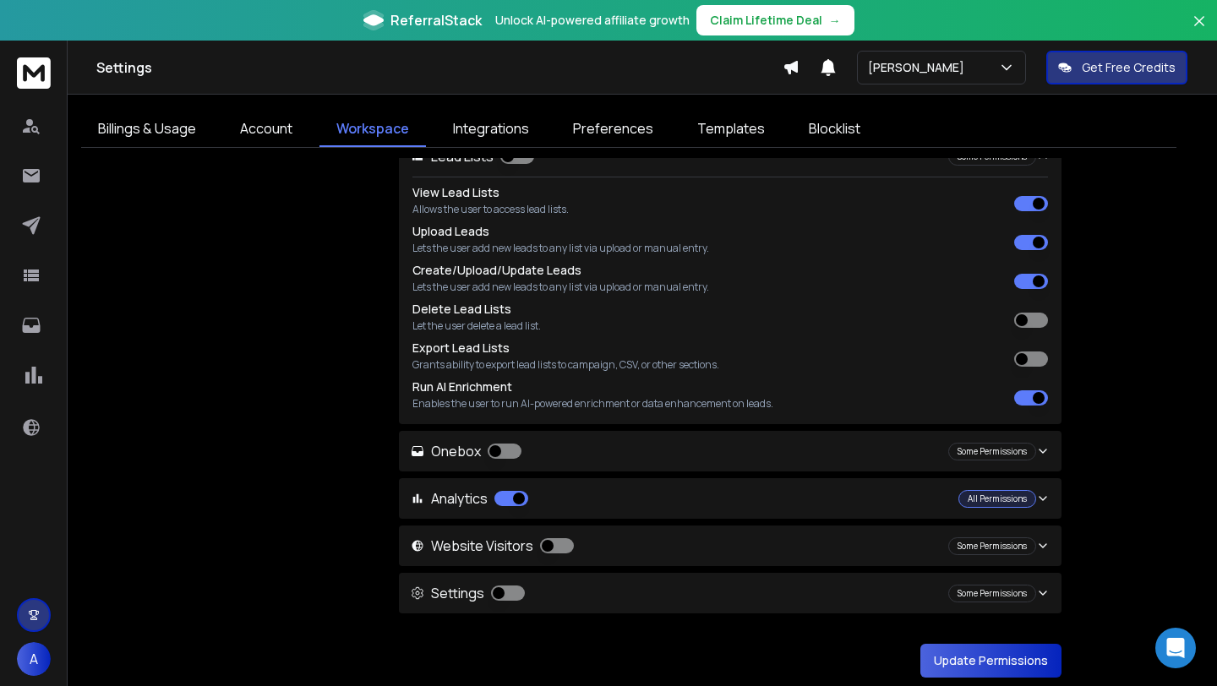
scroll to position [375, 0]
click at [843, 489] on div "Analytics All Permissions" at bounding box center [723, 499] width 625 height 20
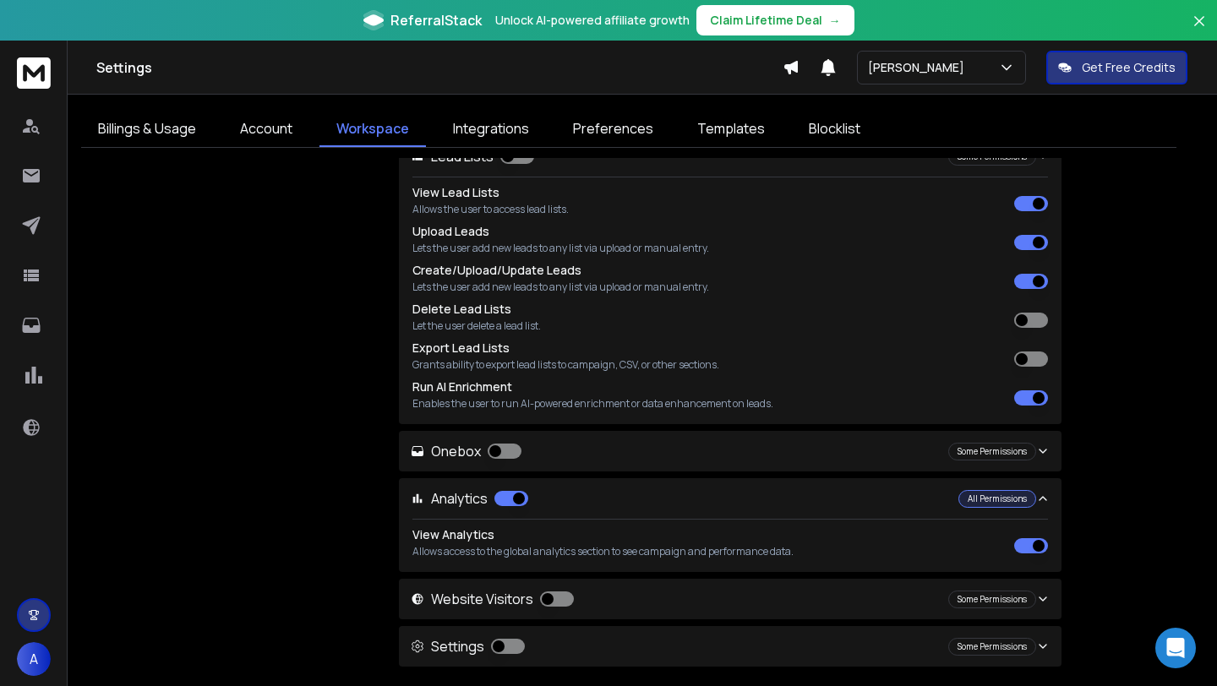
scroll to position [210, 0]
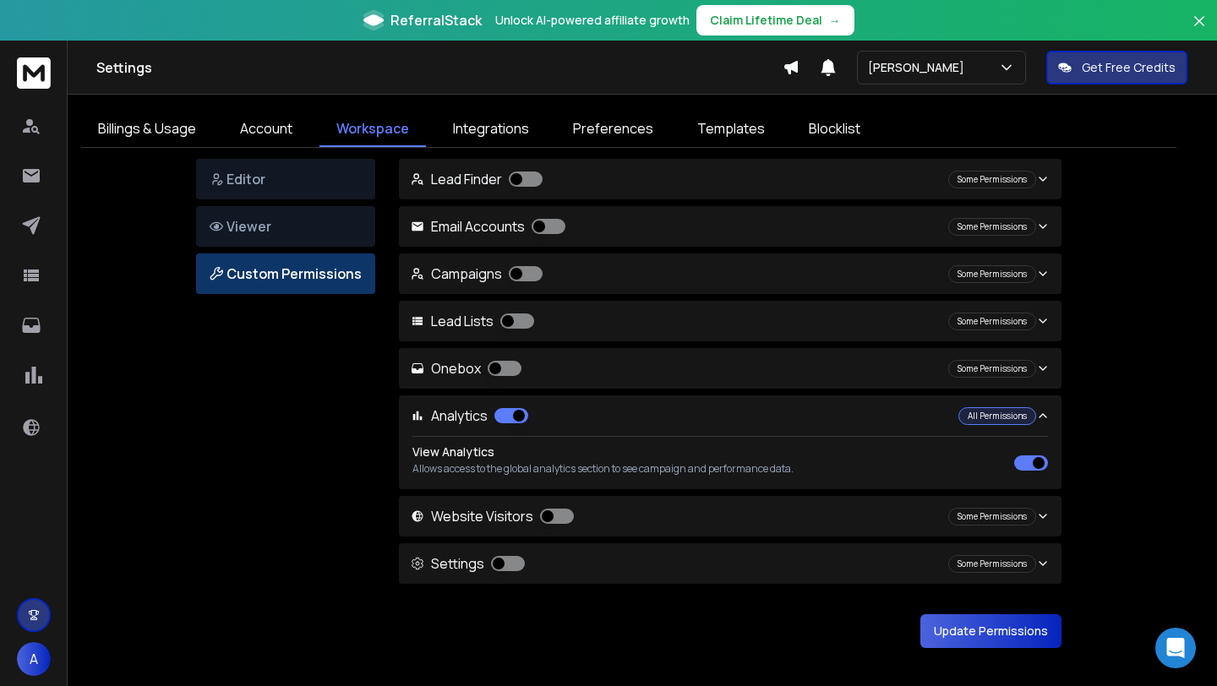
click at [744, 380] on button "Onebox Some Permissions" at bounding box center [730, 368] width 663 height 41
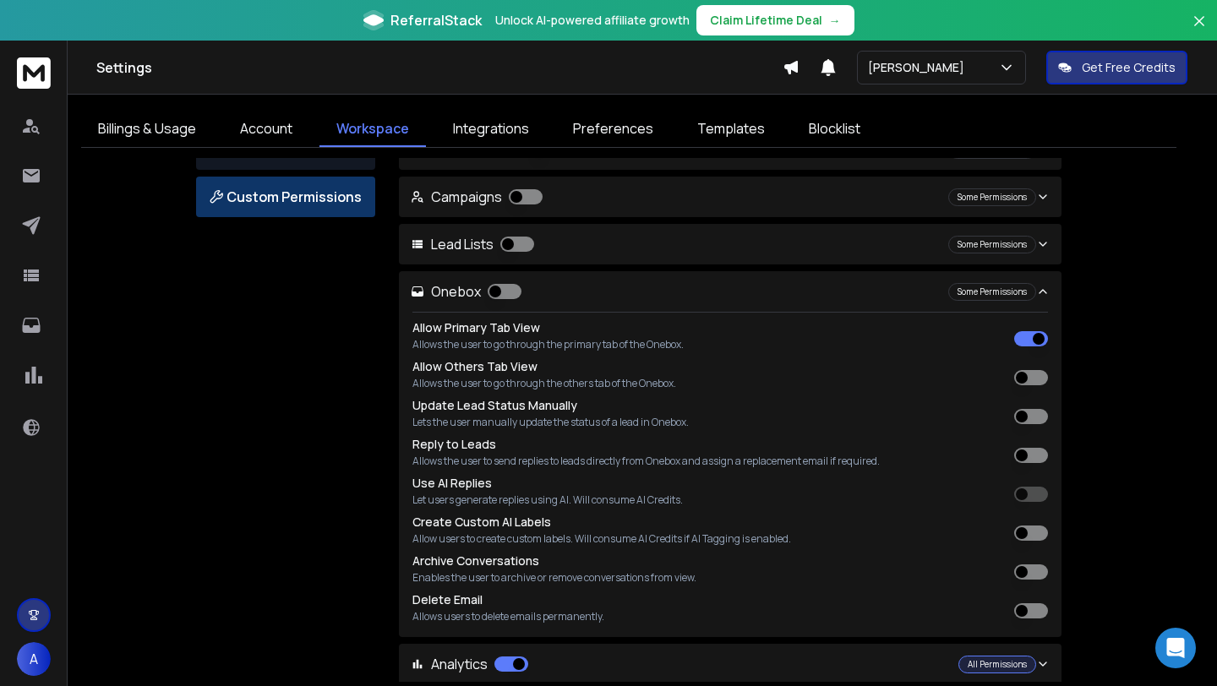
scroll to position [300, 0]
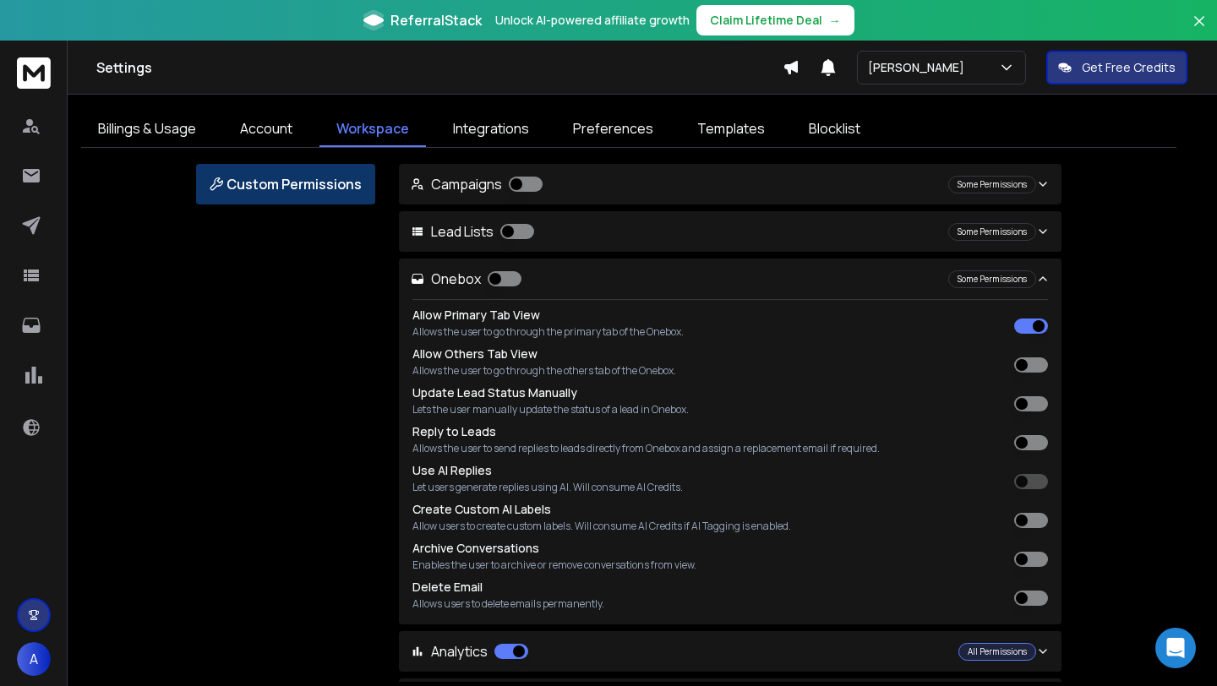
click at [843, 444] on button "Reply to Leads" at bounding box center [1031, 442] width 34 height 15
click at [843, 483] on button "Use AI Replies" at bounding box center [1031, 481] width 34 height 15
click at [843, 516] on button "Create Custom AI Labels" at bounding box center [1031, 520] width 34 height 15
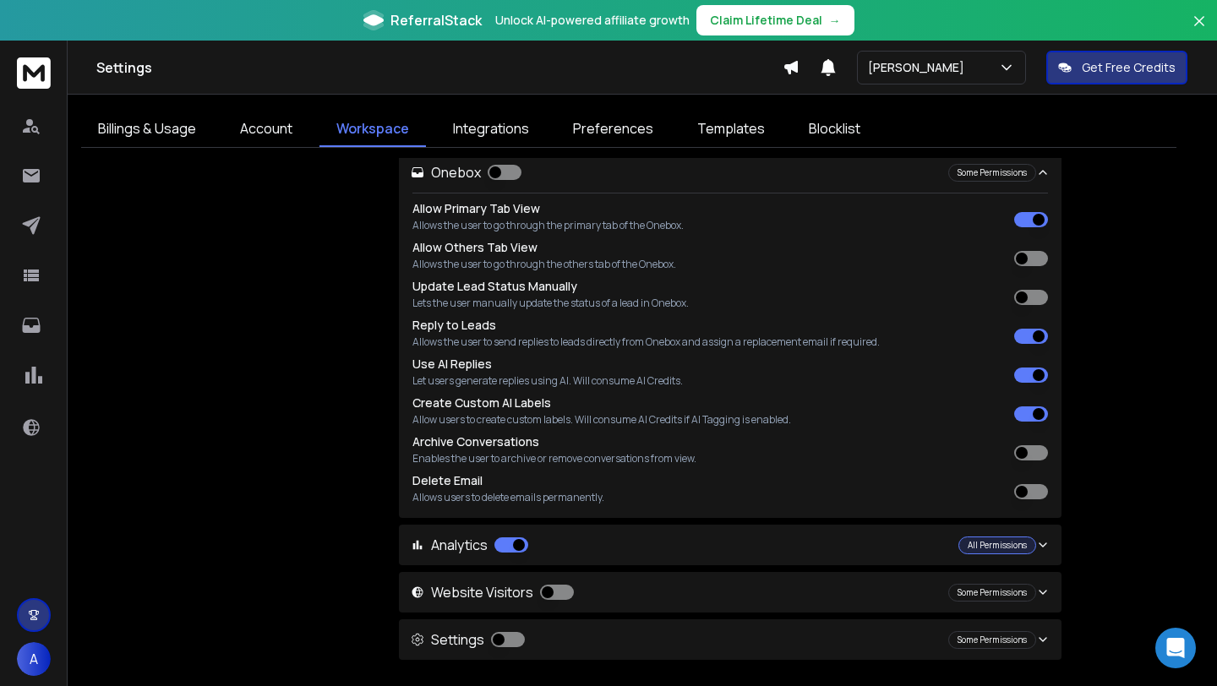
scroll to position [483, 0]
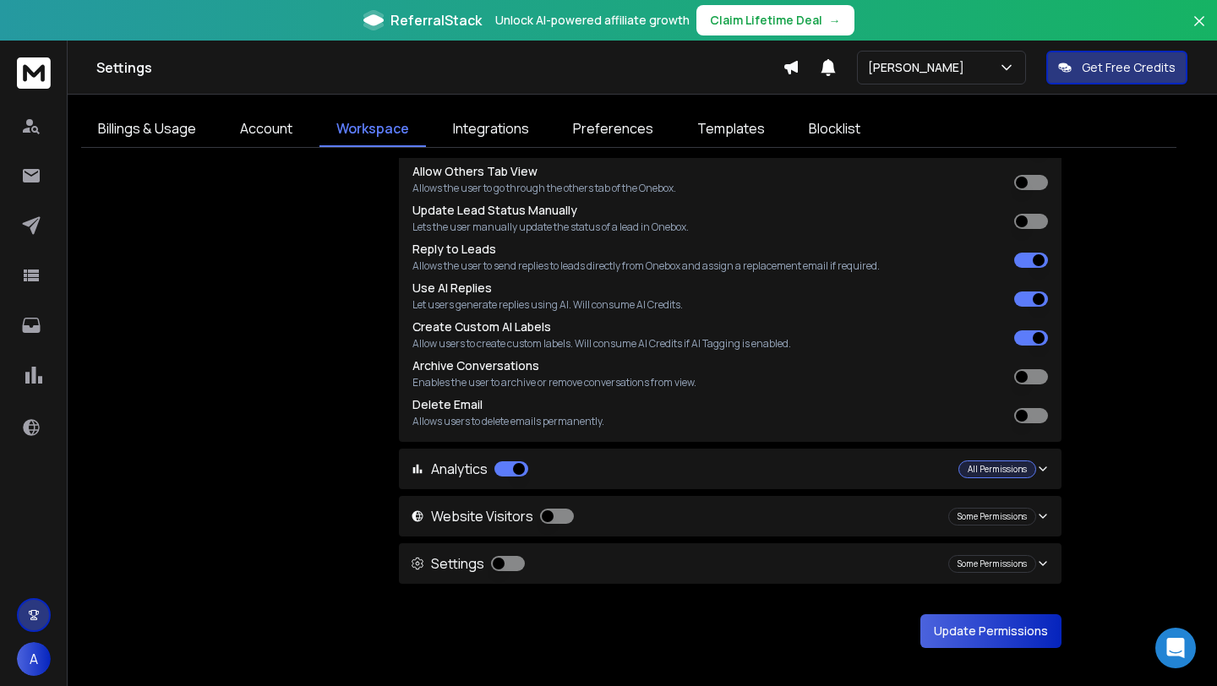
click at [843, 516] on button "Update Permissions" at bounding box center [990, 631] width 141 height 34
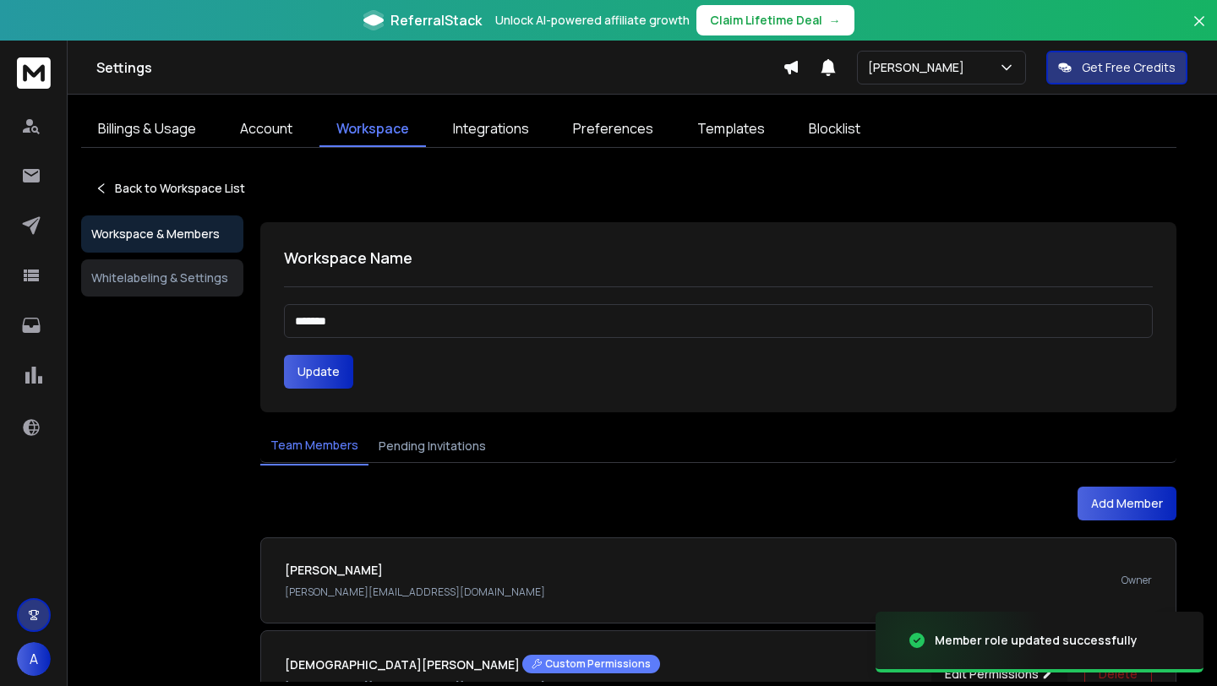
scroll to position [36, 0]
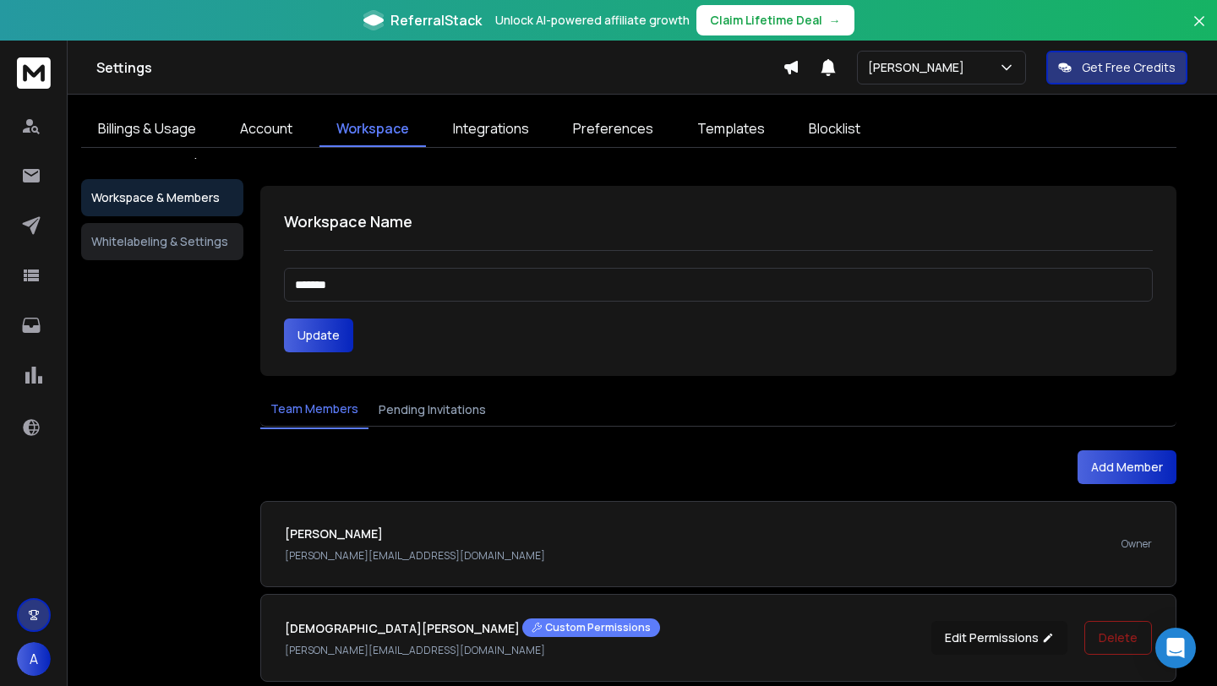
click at [843, 516] on button "Edit Permissions" at bounding box center [999, 638] width 136 height 34
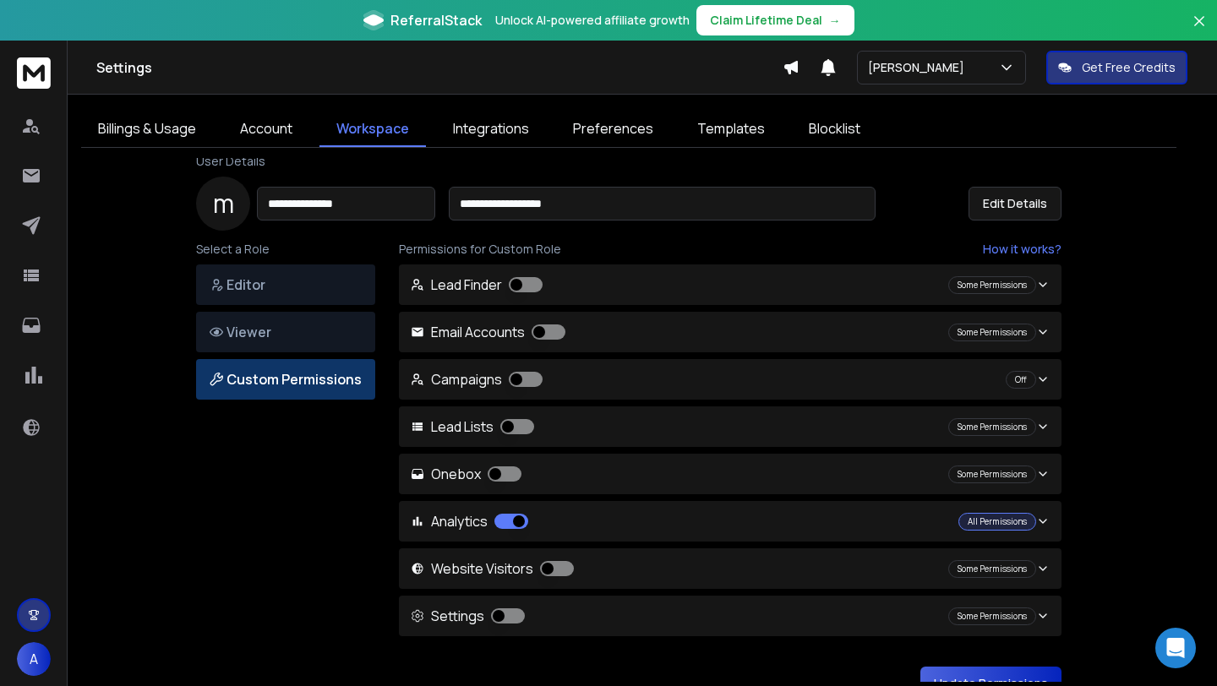
scroll to position [141, 0]
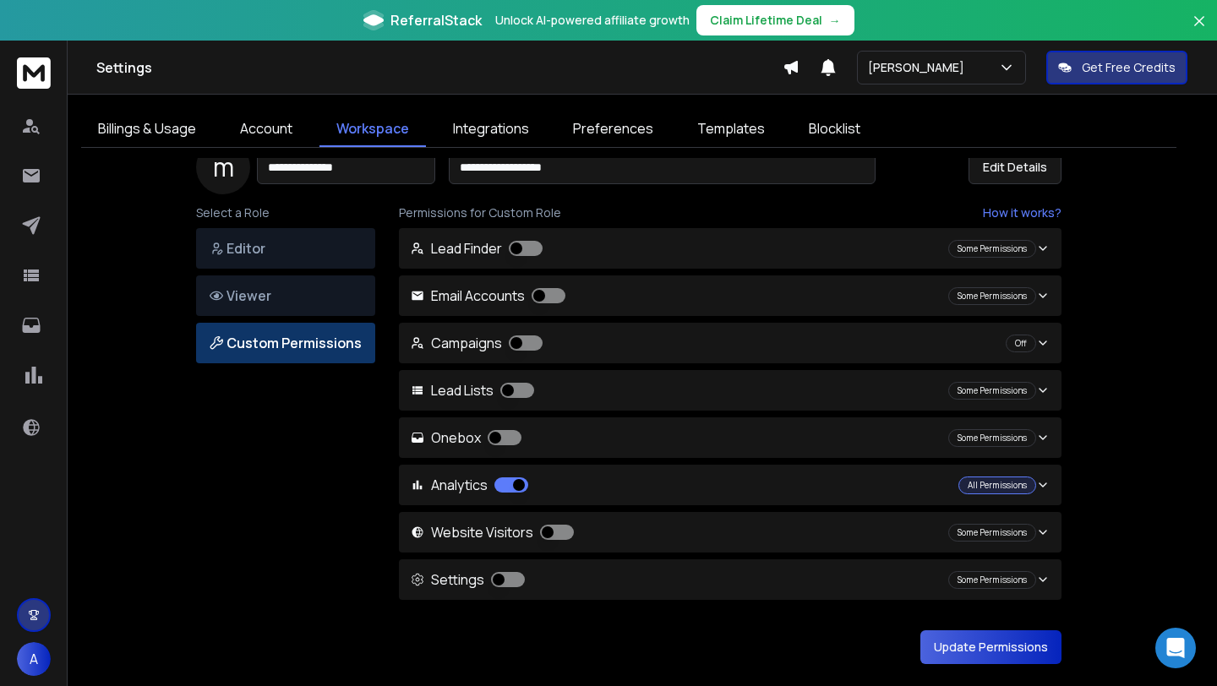
click at [834, 412] on div "Lead Finder Some Permissions Email Accounts Some Permissions Campaigns Off Lead…" at bounding box center [730, 414] width 663 height 372
click at [829, 397] on div "Lead Lists Some Permissions" at bounding box center [723, 390] width 625 height 20
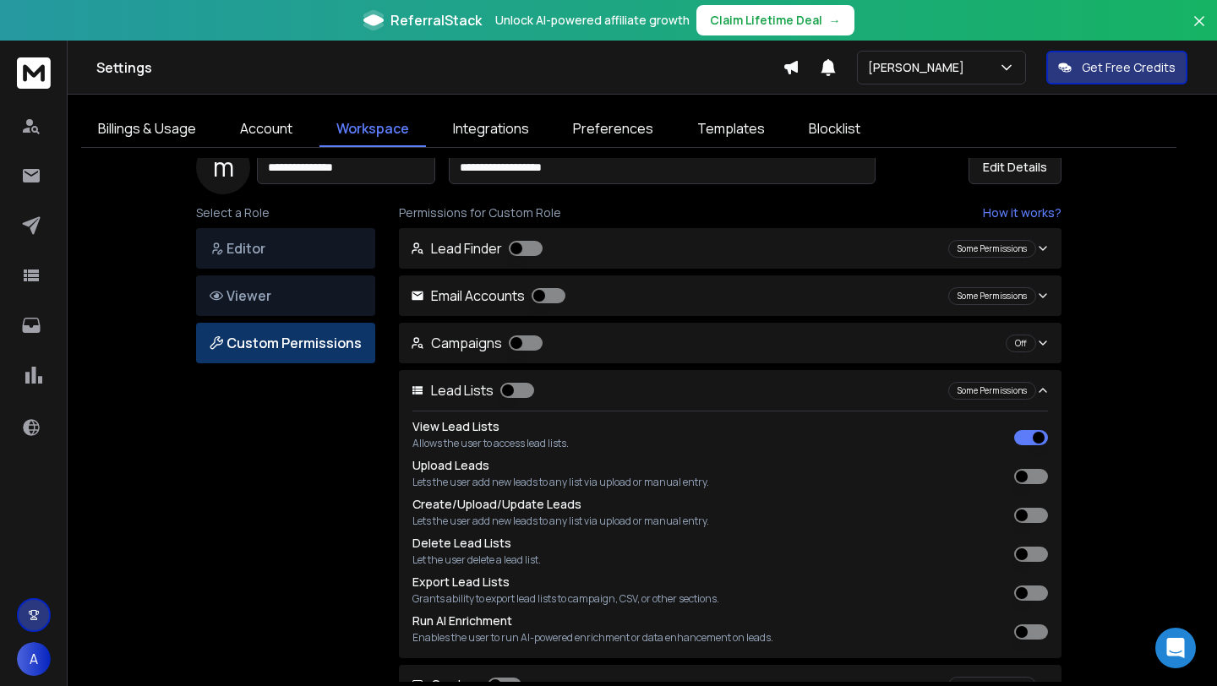
click at [818, 348] on div "Campaigns Off" at bounding box center [723, 343] width 625 height 20
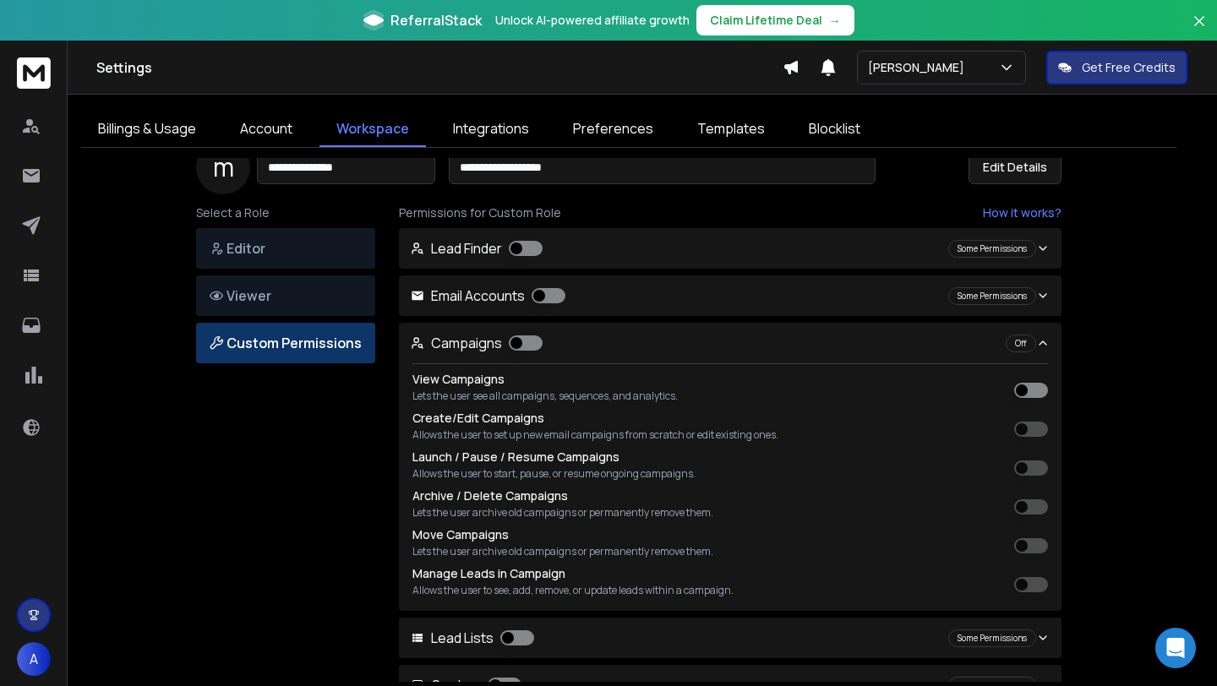
click at [843, 392] on button "View Campaigns" at bounding box center [1031, 390] width 34 height 15
click at [843, 429] on button "Create/Edit Campaigns" at bounding box center [1031, 429] width 34 height 15
click at [843, 293] on div "Email Accounts Some Permissions" at bounding box center [723, 296] width 625 height 20
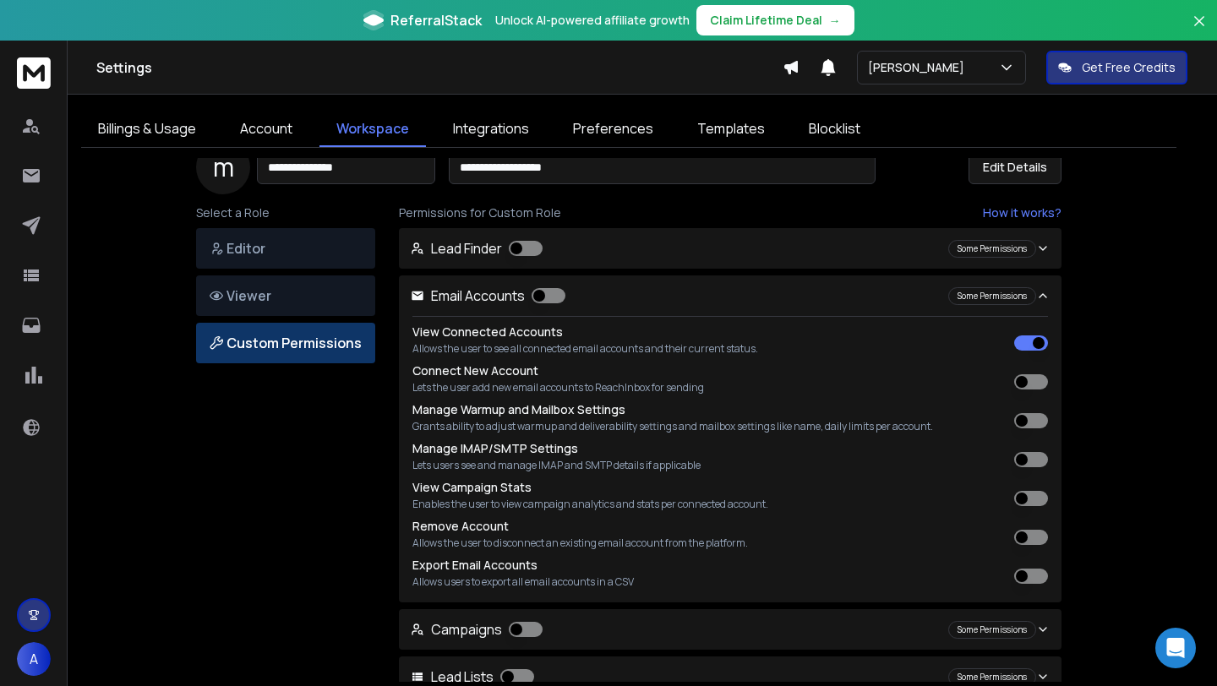
click at [794, 245] on div "Lead Finder Some Permissions" at bounding box center [723, 248] width 625 height 20
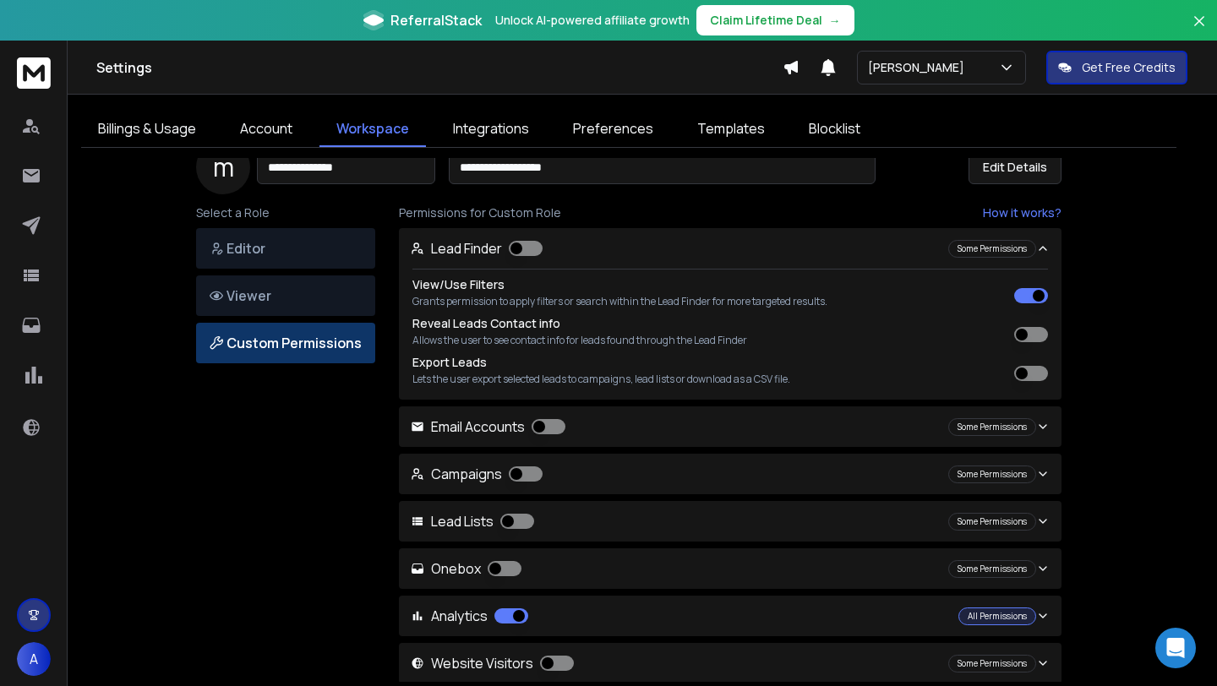
click at [823, 435] on div "Email Accounts Some Permissions" at bounding box center [723, 427] width 625 height 20
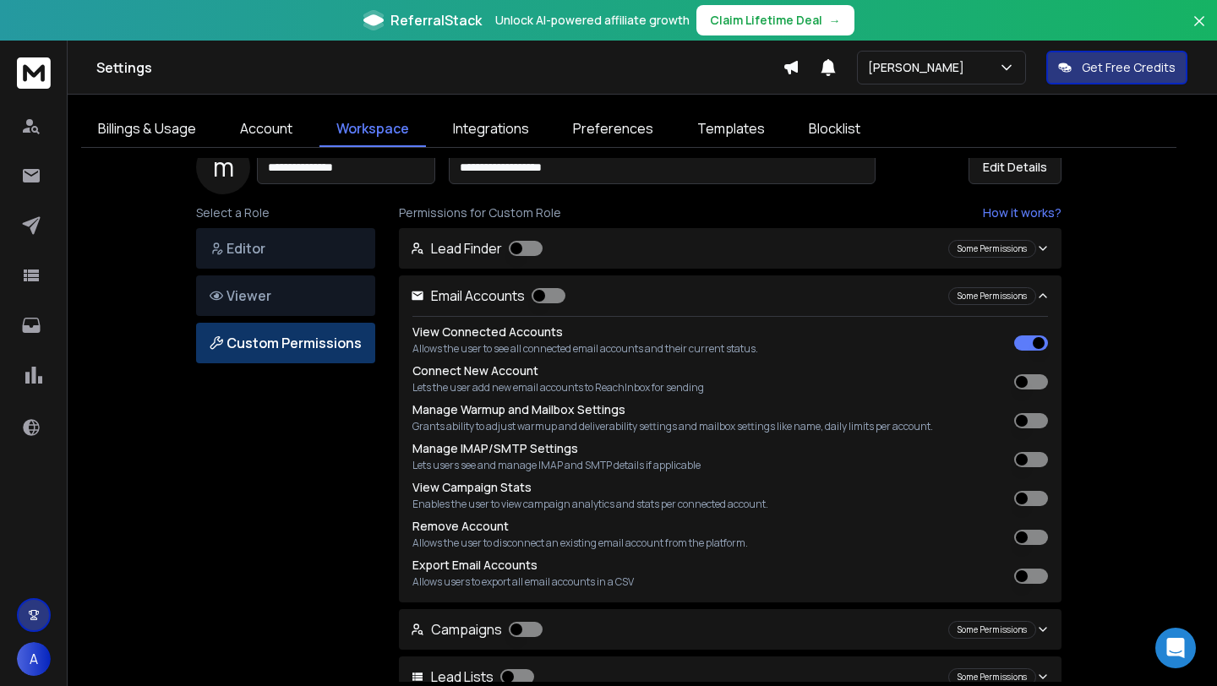
click at [843, 421] on button "Manage Warmup and Mailbox Settings" at bounding box center [1031, 420] width 34 height 15
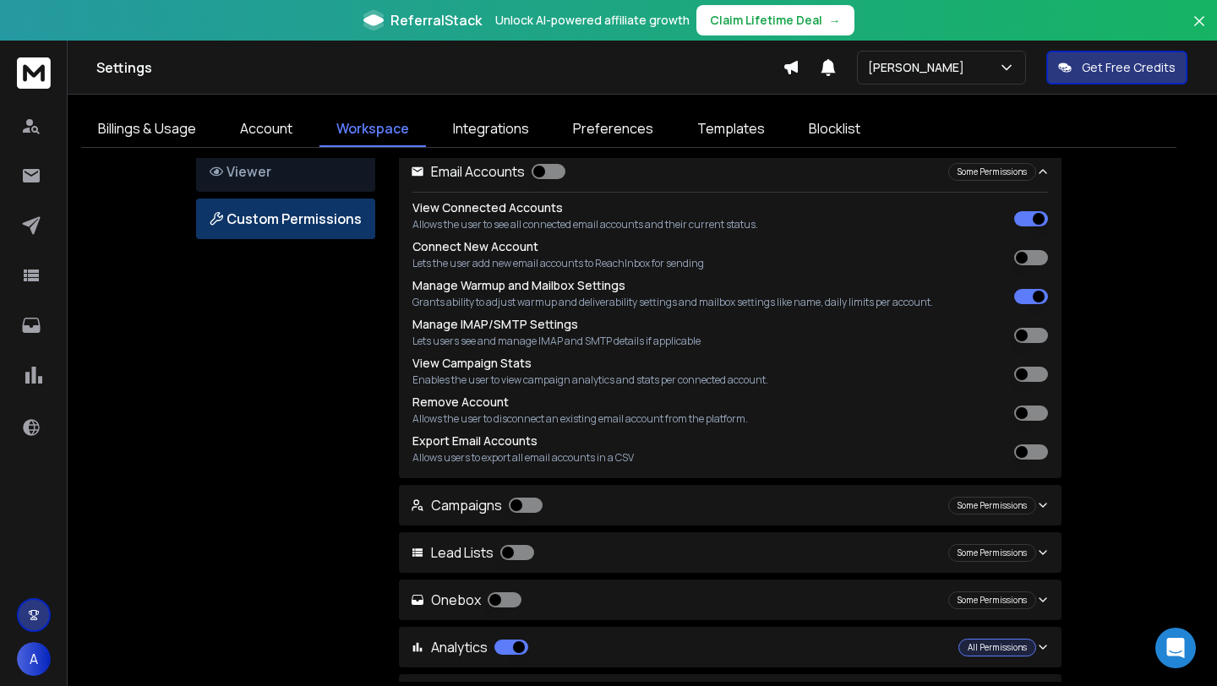
scroll to position [267, 0]
click at [843, 490] on button "Campaigns Some Permissions" at bounding box center [730, 503] width 663 height 41
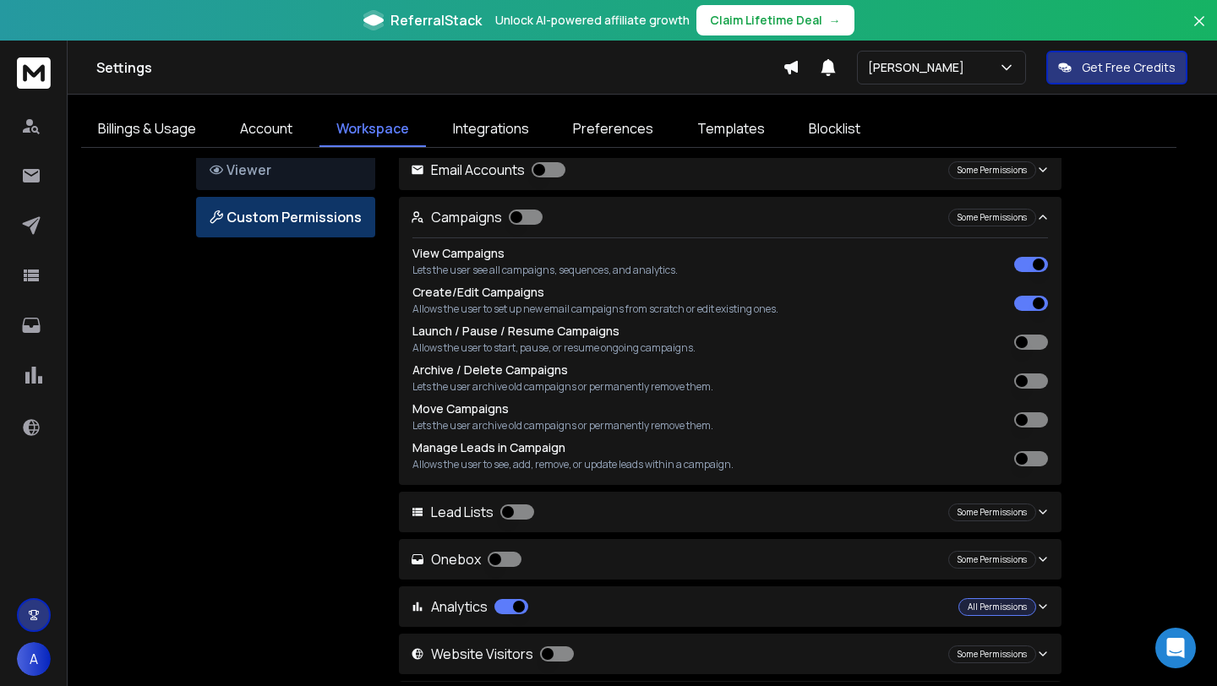
click at [843, 336] on button "Launch / Pause / Resume Campaigns" at bounding box center [1031, 342] width 34 height 15
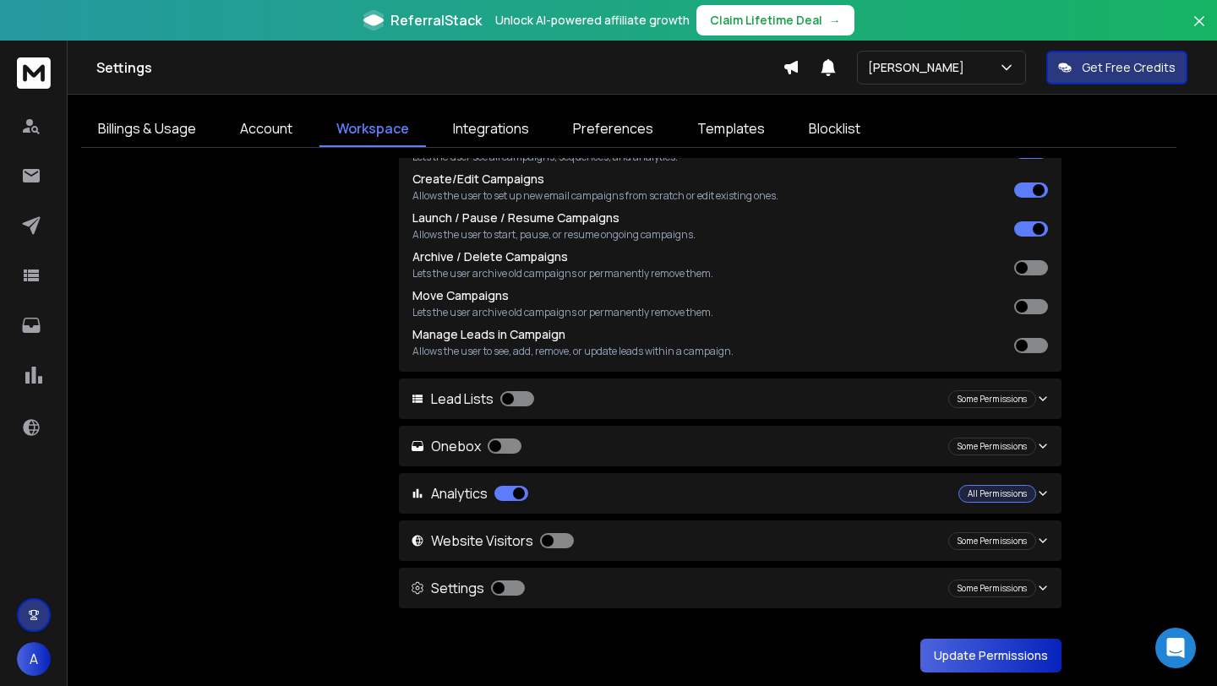
scroll to position [405, 0]
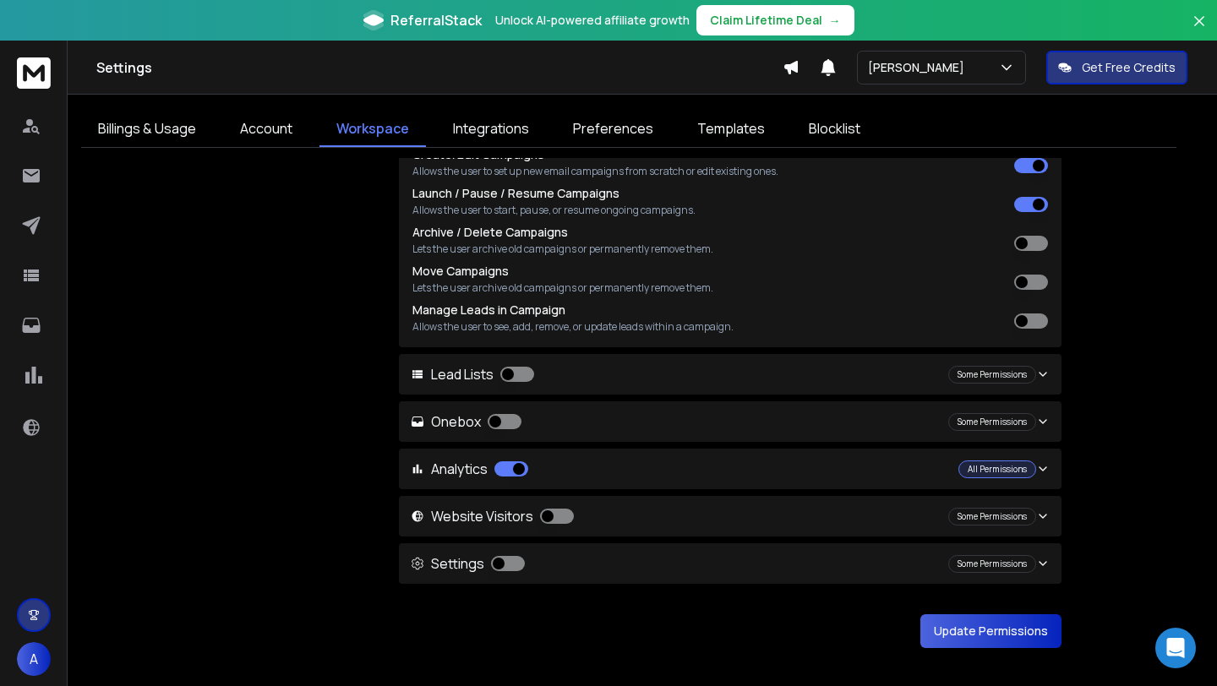
click at [843, 421] on div "Onebox Some Permissions" at bounding box center [723, 422] width 625 height 20
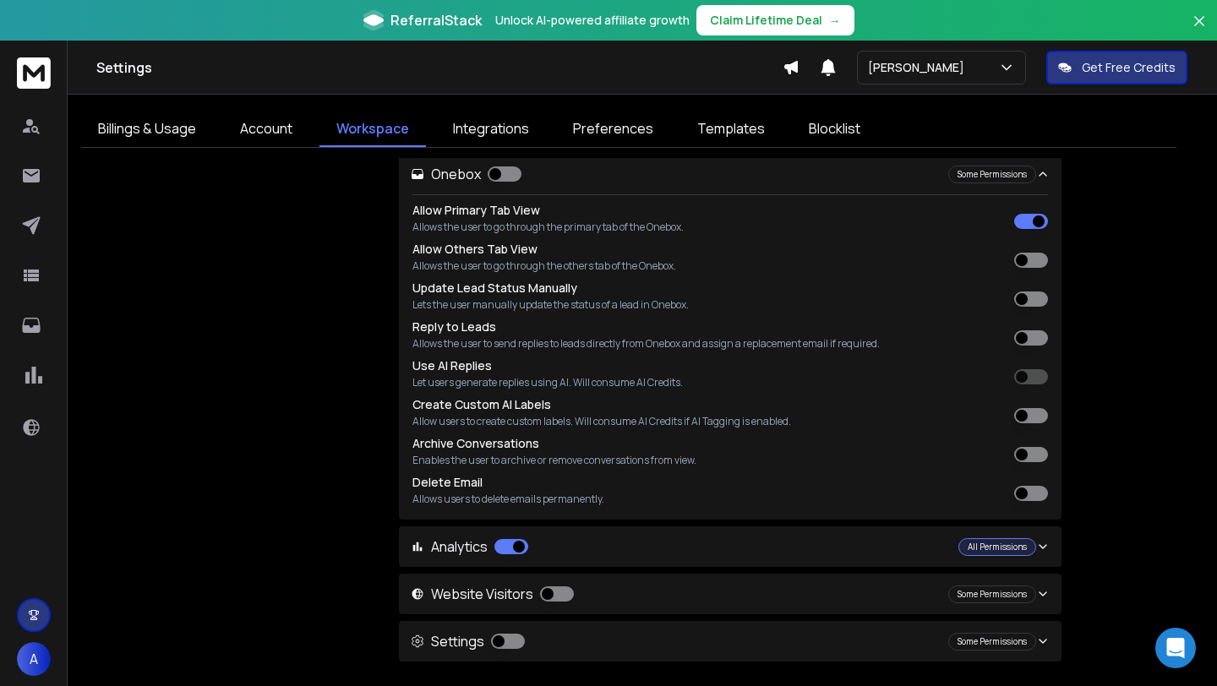
click at [843, 337] on button "Reply to Leads" at bounding box center [1031, 337] width 34 height 15
click at [843, 375] on button "Use AI Replies" at bounding box center [1031, 376] width 34 height 15
click at [843, 413] on button "Create Custom AI Labels" at bounding box center [1031, 415] width 34 height 15
click at [843, 412] on button "Create Custom AI Labels" at bounding box center [1031, 415] width 34 height 15
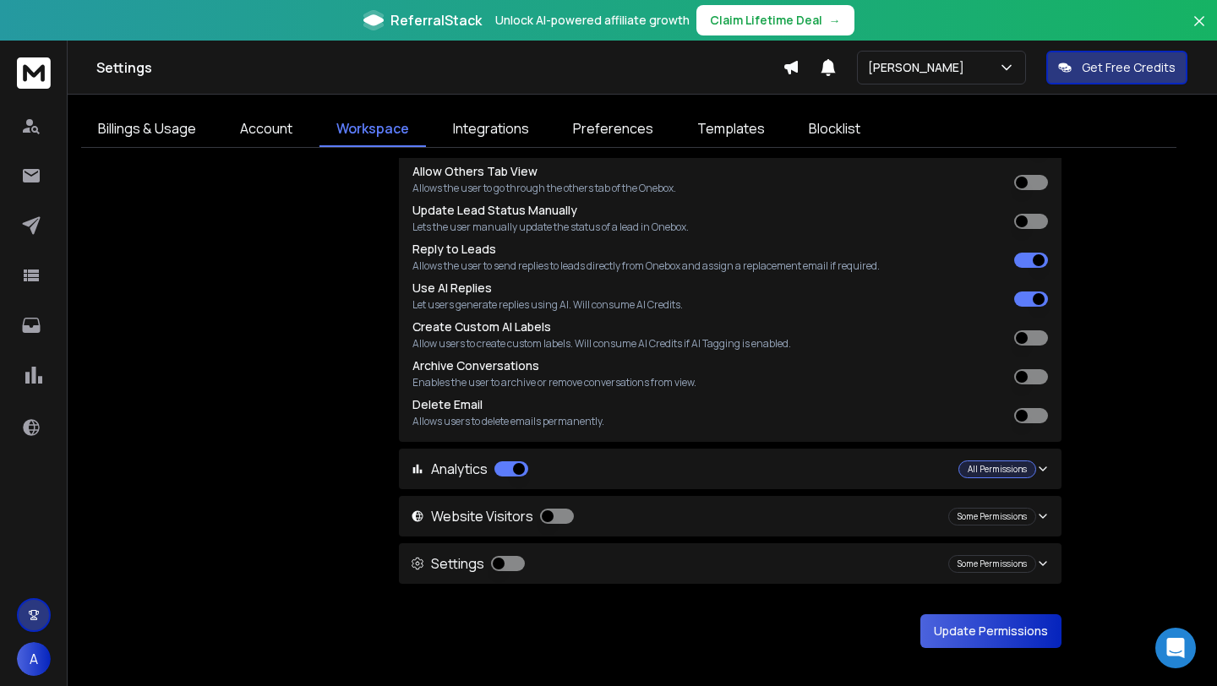
scroll to position [0, 0]
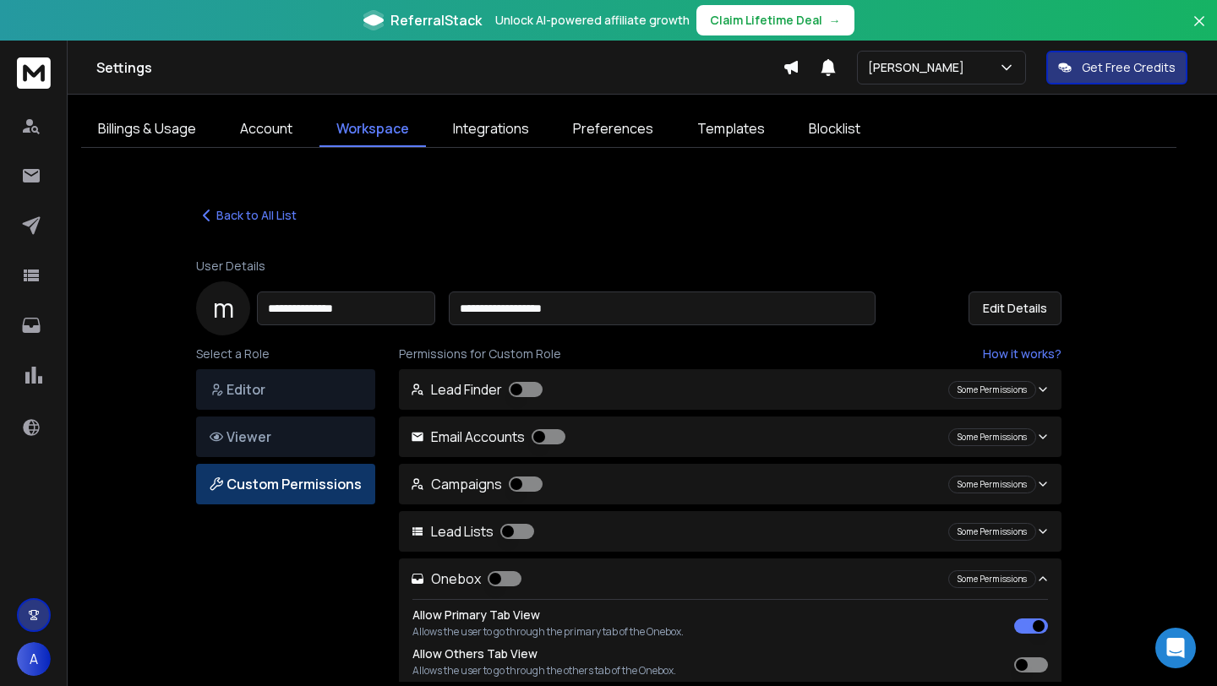
click at [636, 204] on form "**********" at bounding box center [629, 668] width 866 height 993
click at [635, 204] on form "**********" at bounding box center [629, 668] width 866 height 993
click at [534, 225] on form "**********" at bounding box center [629, 668] width 866 height 993
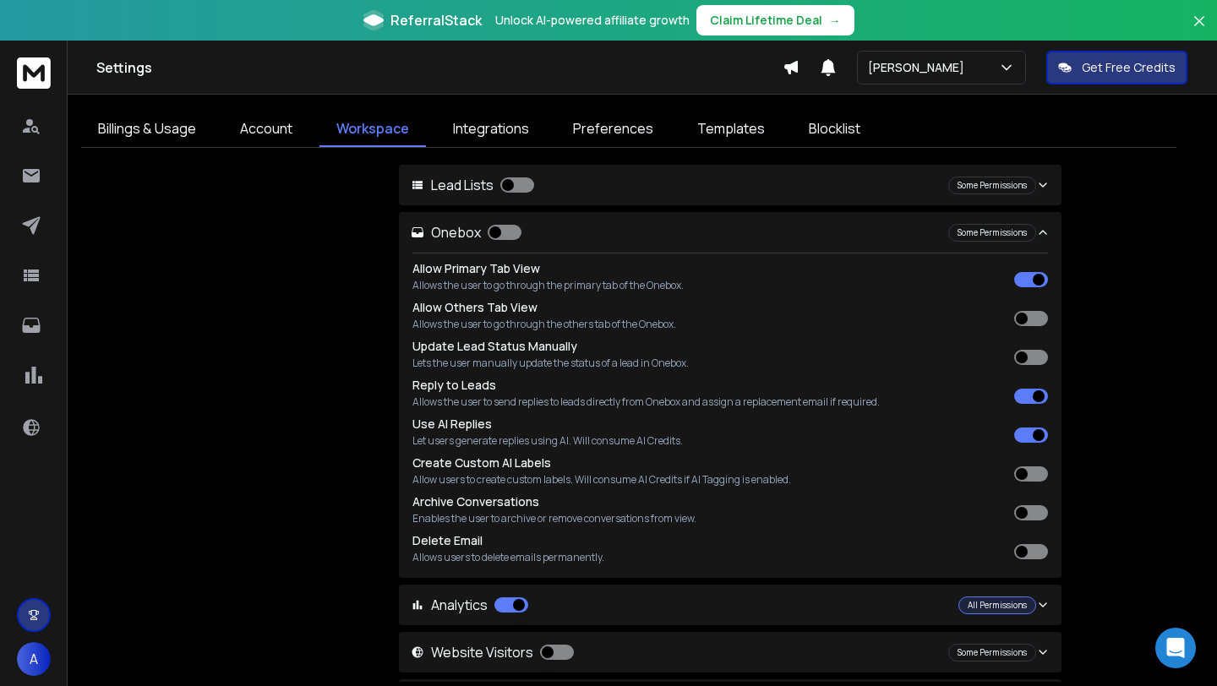
scroll to position [483, 0]
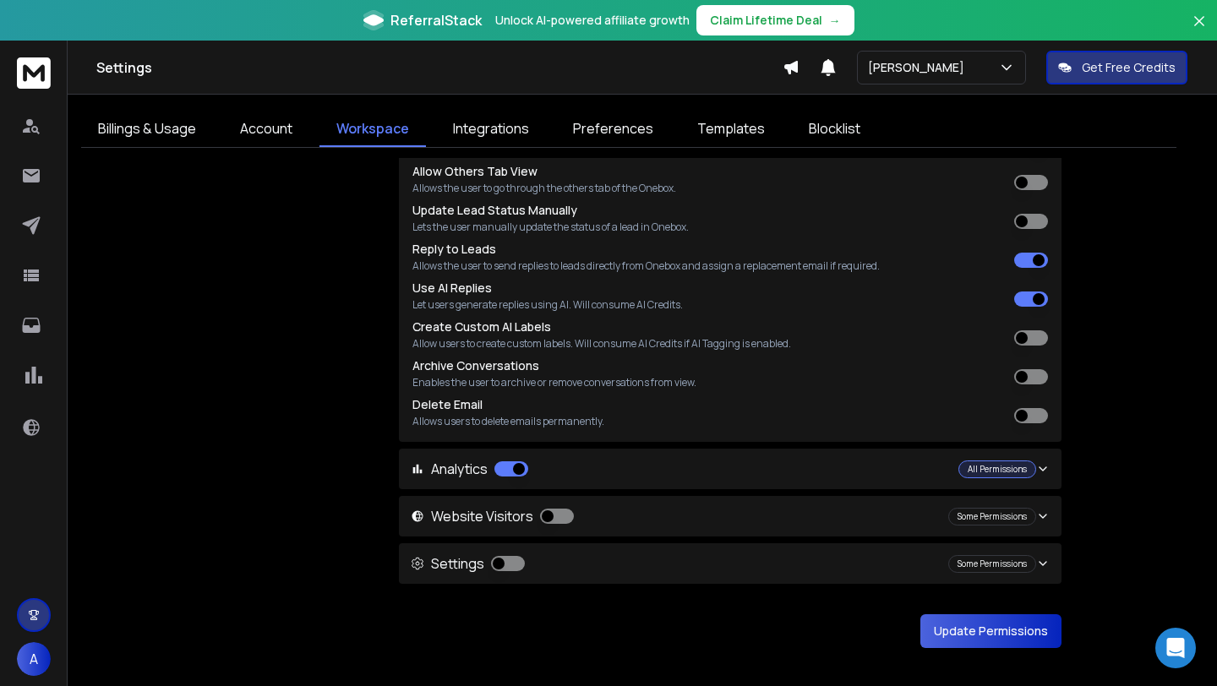
click at [843, 516] on button "Update Permissions" at bounding box center [990, 631] width 141 height 34
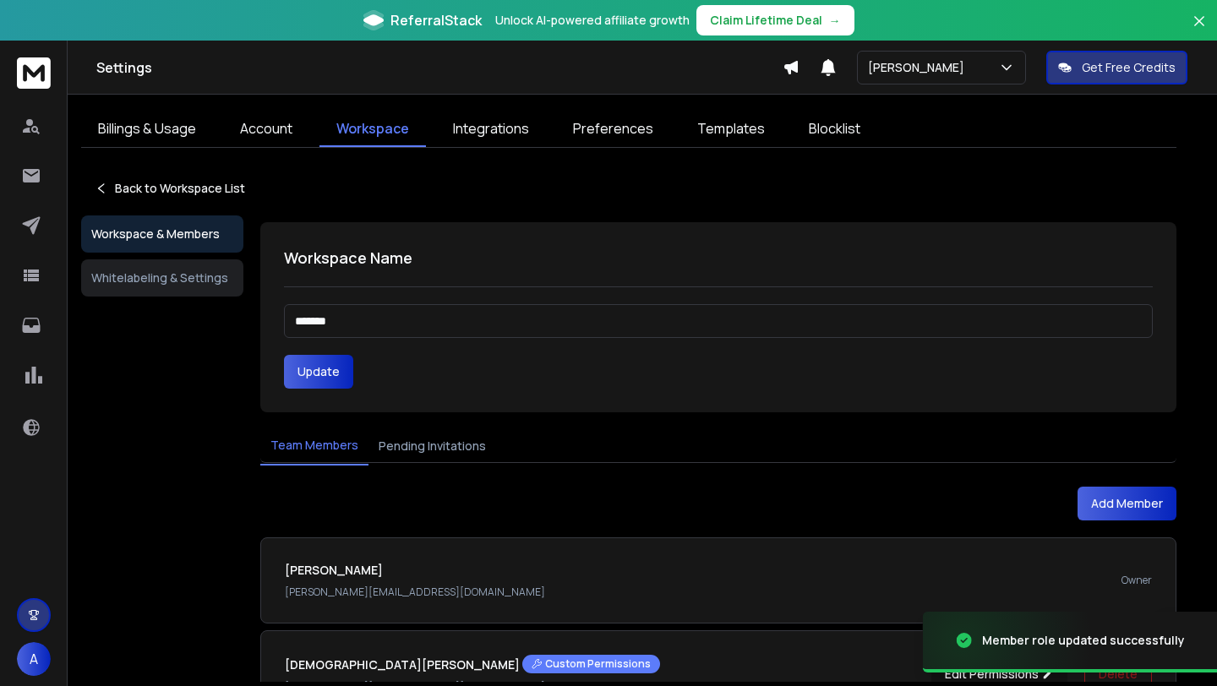
drag, startPoint x: 957, startPoint y: 641, endPoint x: 1064, endPoint y: 639, distance: 107.4
click at [843, 516] on div "Member role updated successfully" at bounding box center [1083, 640] width 203 height 17
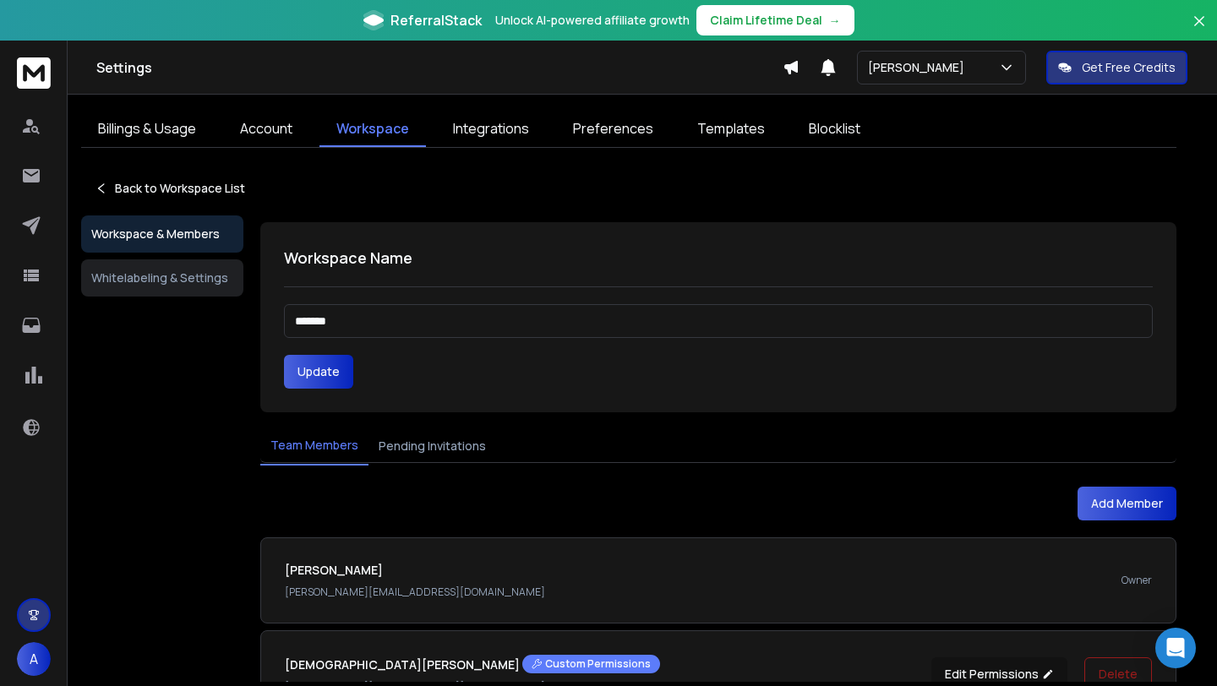
click at [822, 380] on div "Update" at bounding box center [718, 372] width 869 height 34
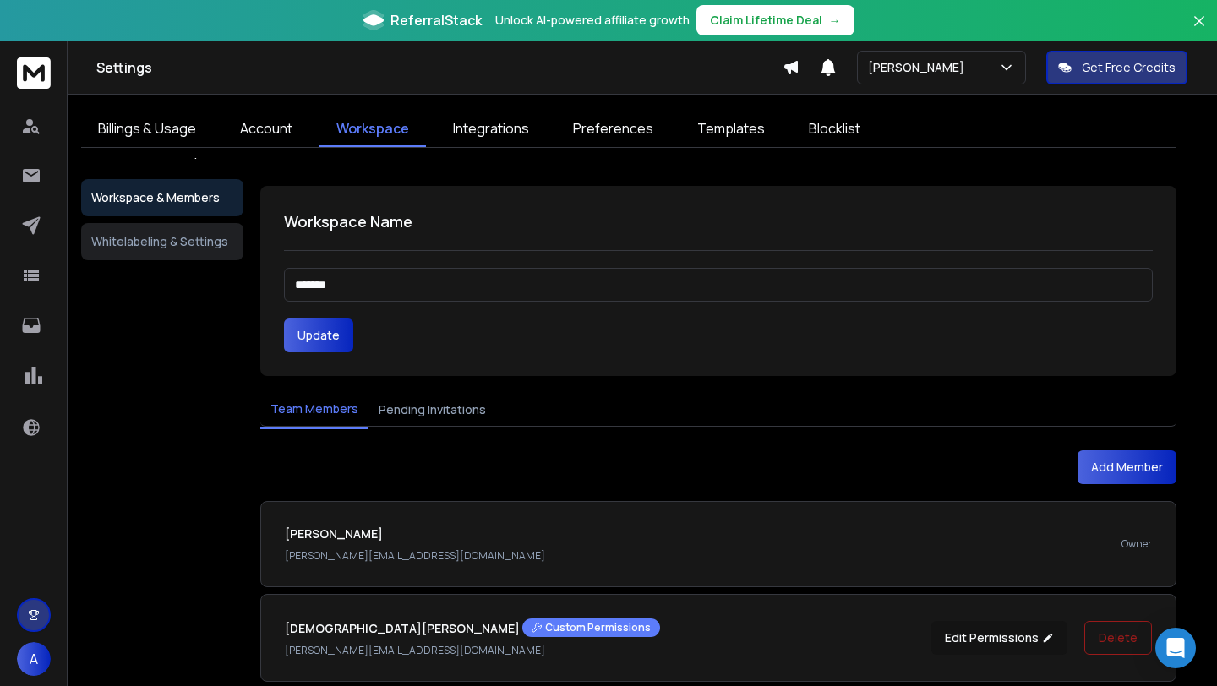
click at [843, 516] on button "Edit Permissions" at bounding box center [999, 638] width 136 height 34
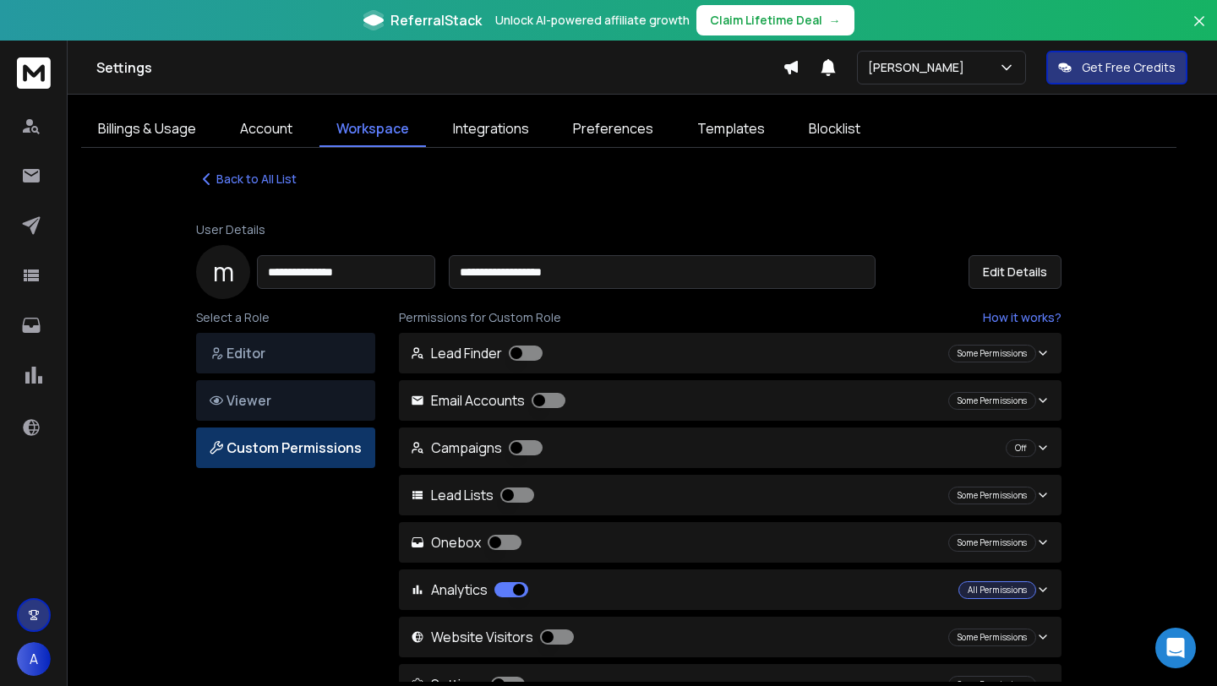
click at [527, 449] on button "button" at bounding box center [526, 447] width 34 height 15
click at [803, 446] on div "Campaigns All Permissions" at bounding box center [723, 448] width 625 height 20
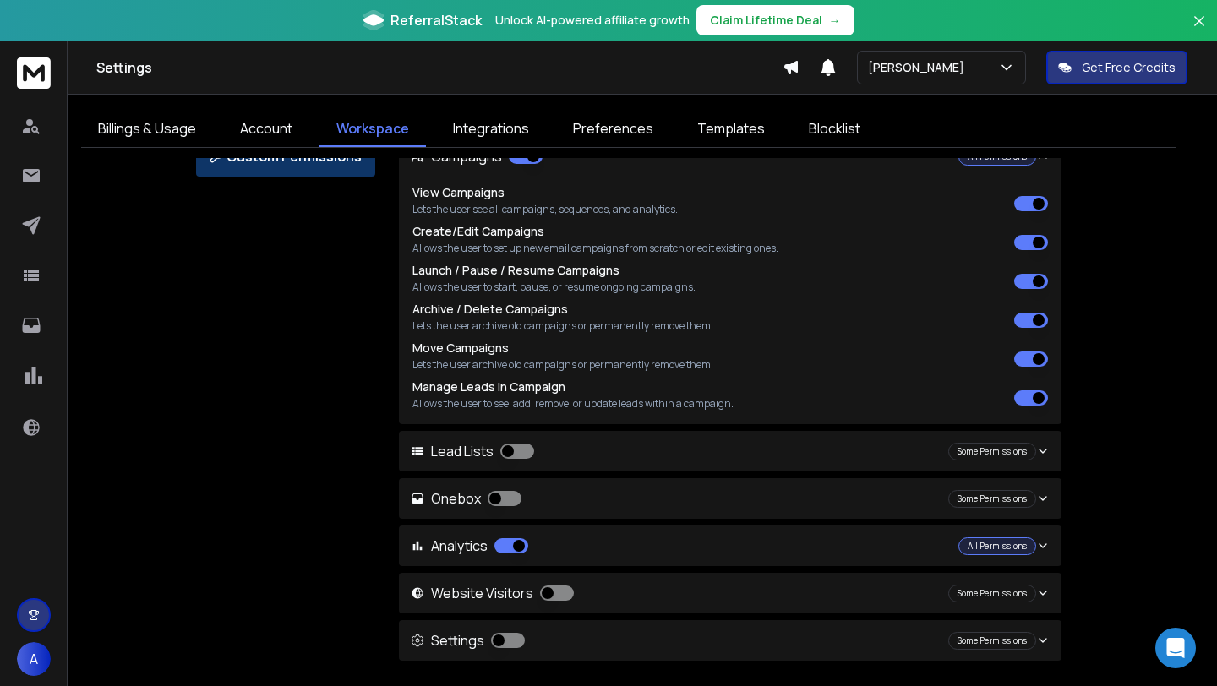
scroll to position [405, 0]
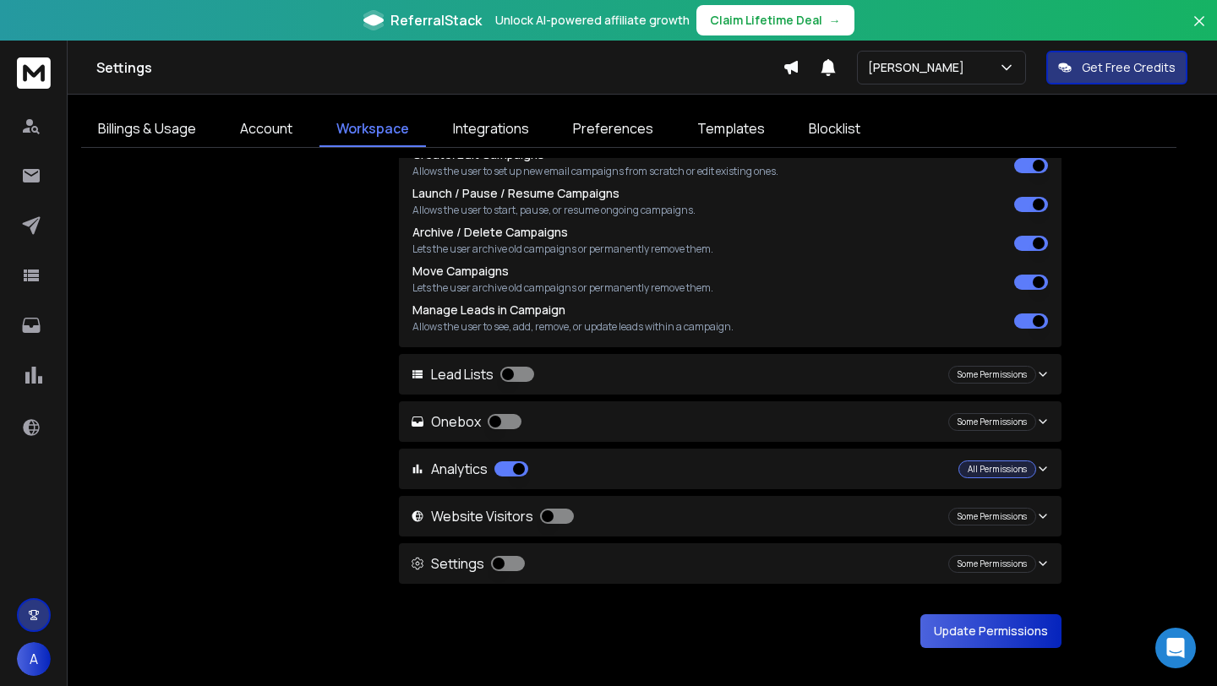
click at [843, 516] on button "Update Permissions" at bounding box center [990, 631] width 141 height 34
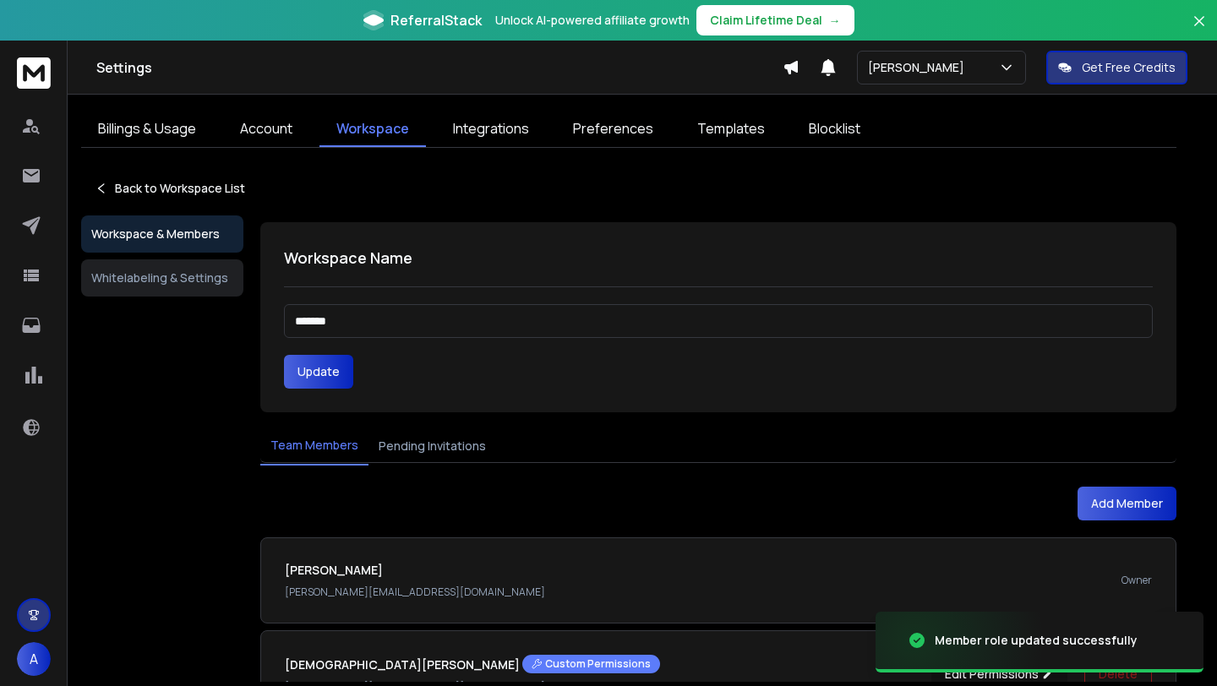
click at [843, 516] on ol "Member role updated successfully" at bounding box center [1039, 642] width 355 height 88
drag, startPoint x: 1050, startPoint y: 631, endPoint x: 1216, endPoint y: 631, distance: 166.5
click at [843, 516] on div "Member role updated successfully" at bounding box center [1023, 640] width 269 height 57
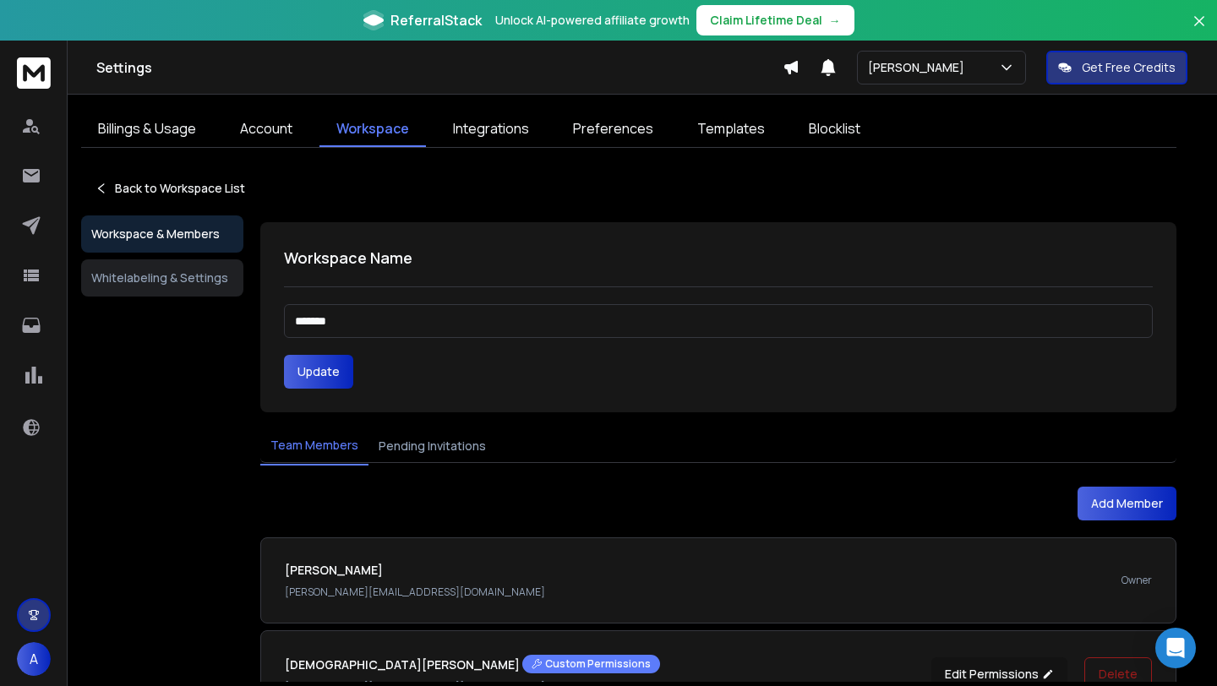
click at [843, 516] on button "Edit Permissions" at bounding box center [999, 675] width 136 height 34
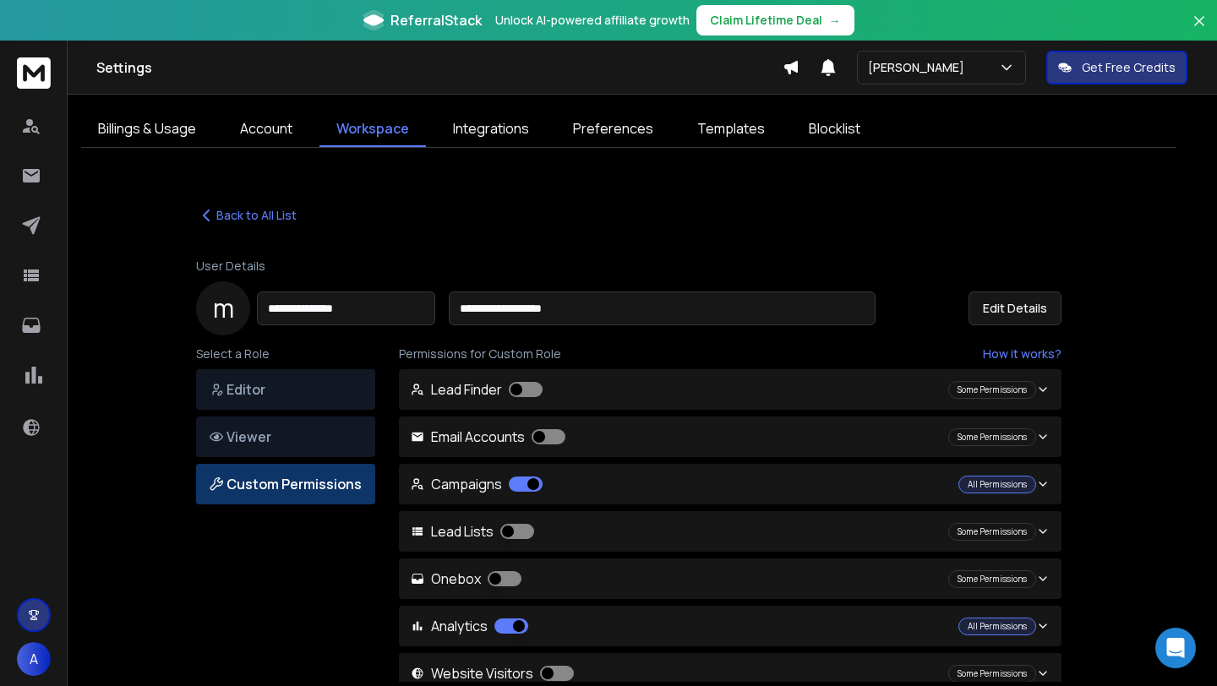
click at [732, 478] on div "Campaigns All Permissions" at bounding box center [723, 484] width 625 height 20
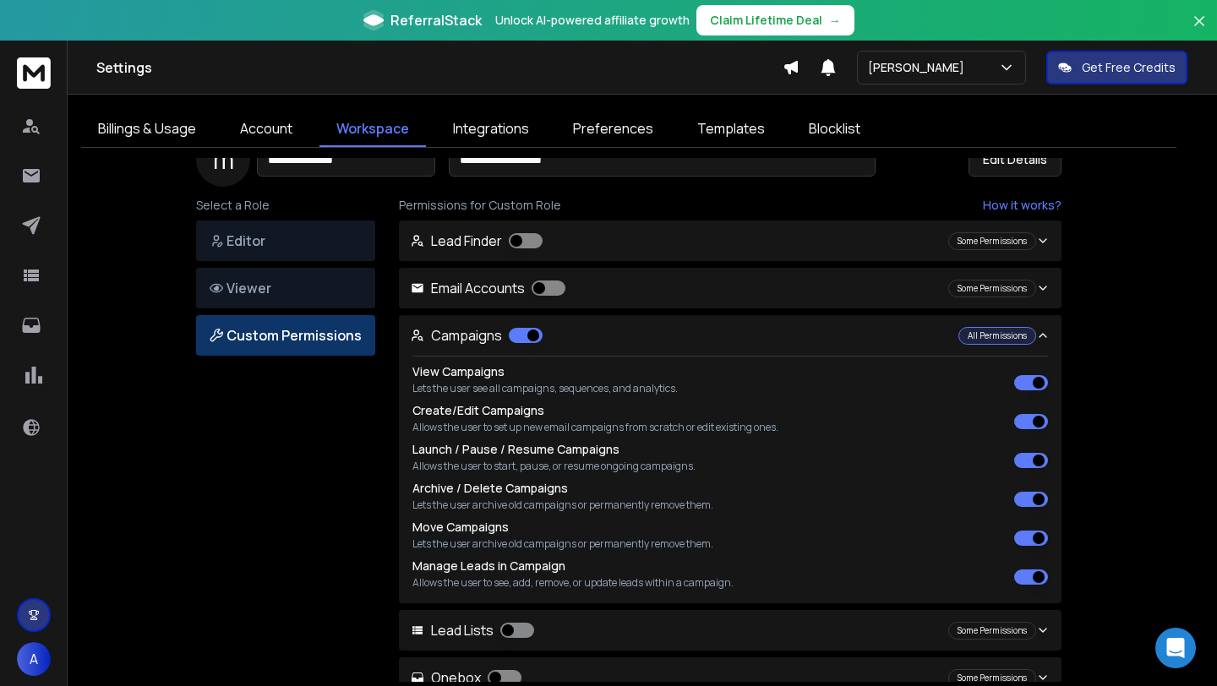
scroll to position [150, 0]
click at [843, 494] on button "Archive / Delete Campaigns" at bounding box center [1031, 497] width 34 height 15
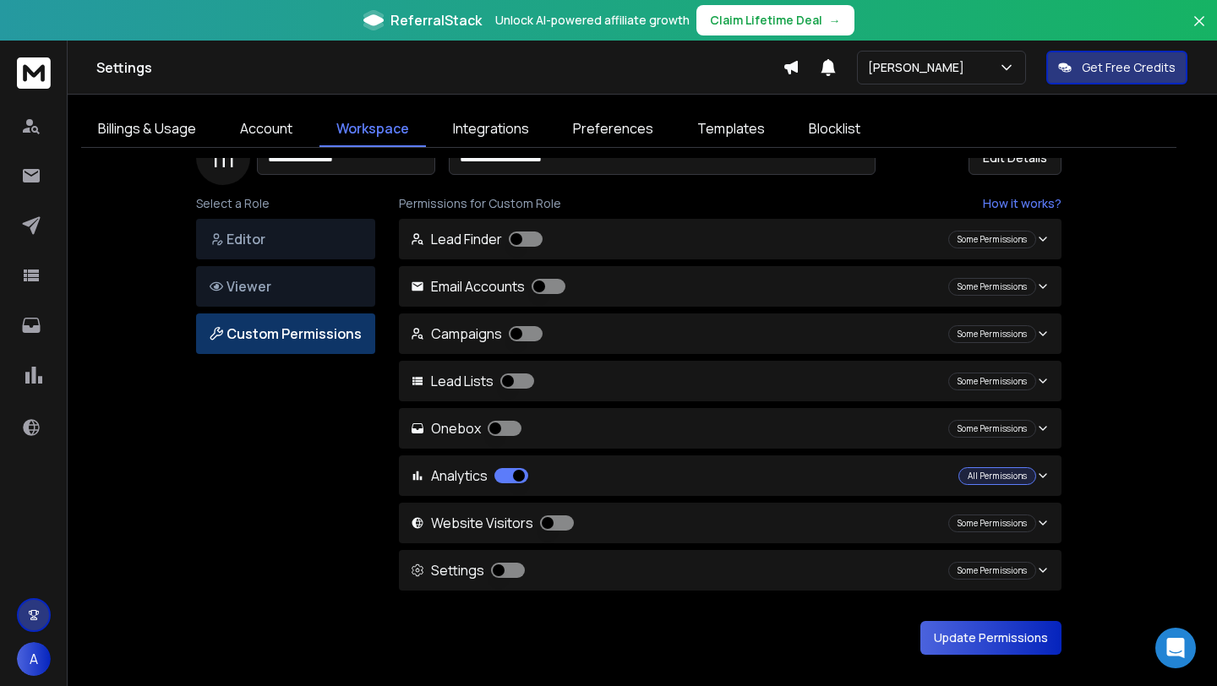
click at [843, 363] on button "Lead Lists Some Permissions" at bounding box center [730, 381] width 663 height 41
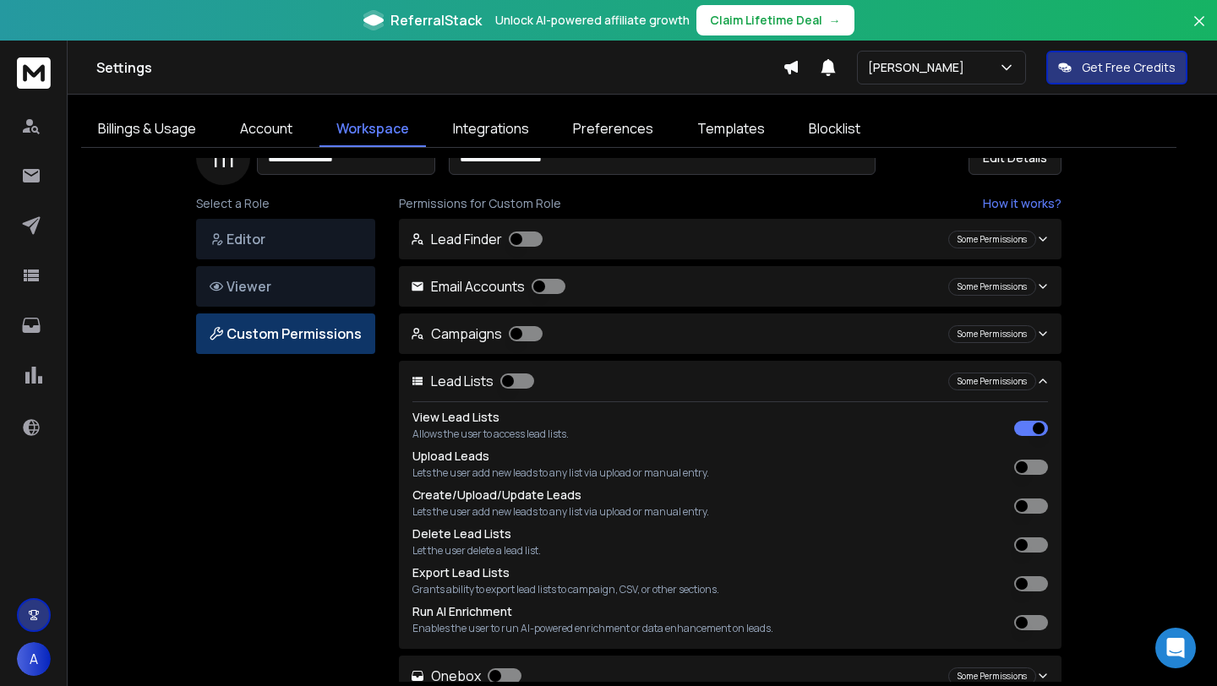
click at [843, 339] on div "Campaigns Some Permissions" at bounding box center [723, 334] width 625 height 20
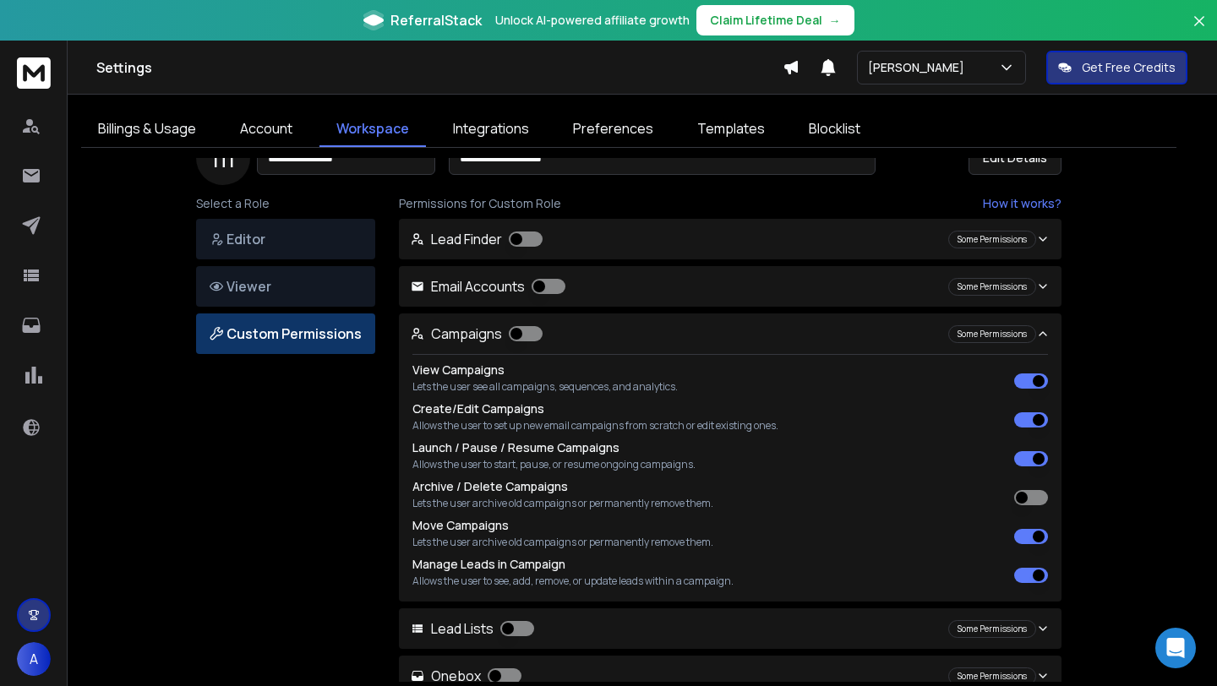
click at [843, 516] on div "Manage Leads in Campaign Allows the user to see, add, remove, or update leads w…" at bounding box center [730, 572] width 636 height 32
click at [843, 516] on button "Move Campaigns" at bounding box center [1031, 536] width 34 height 15
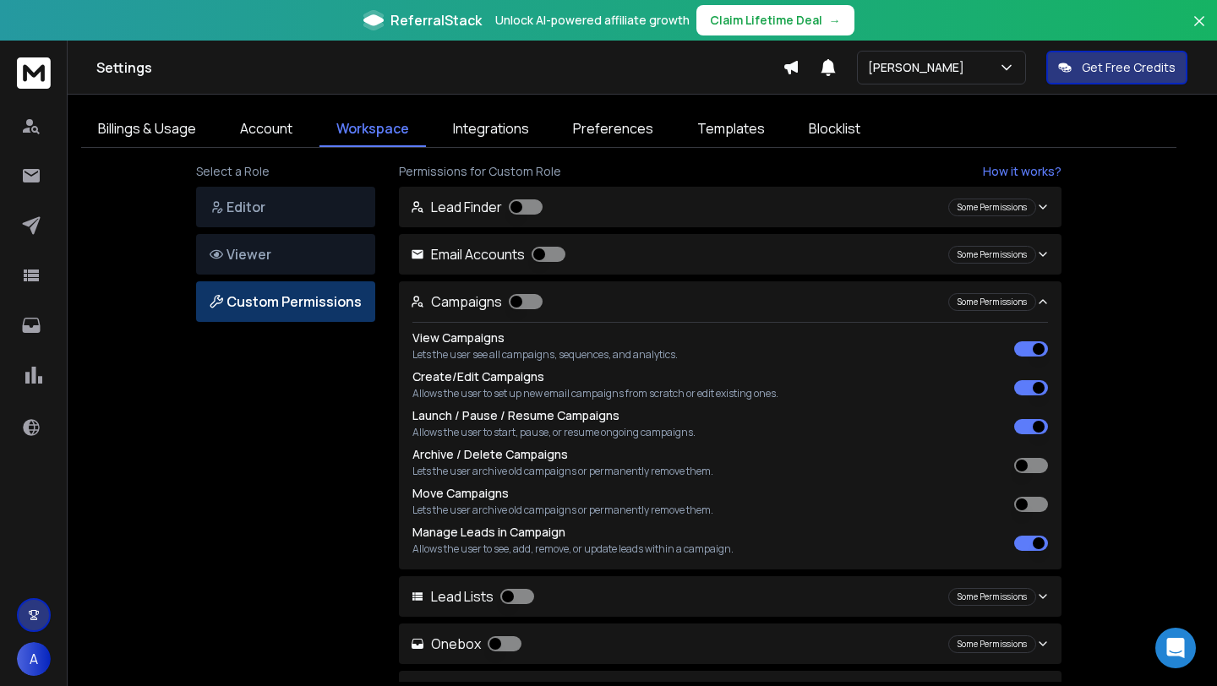
scroll to position [405, 0]
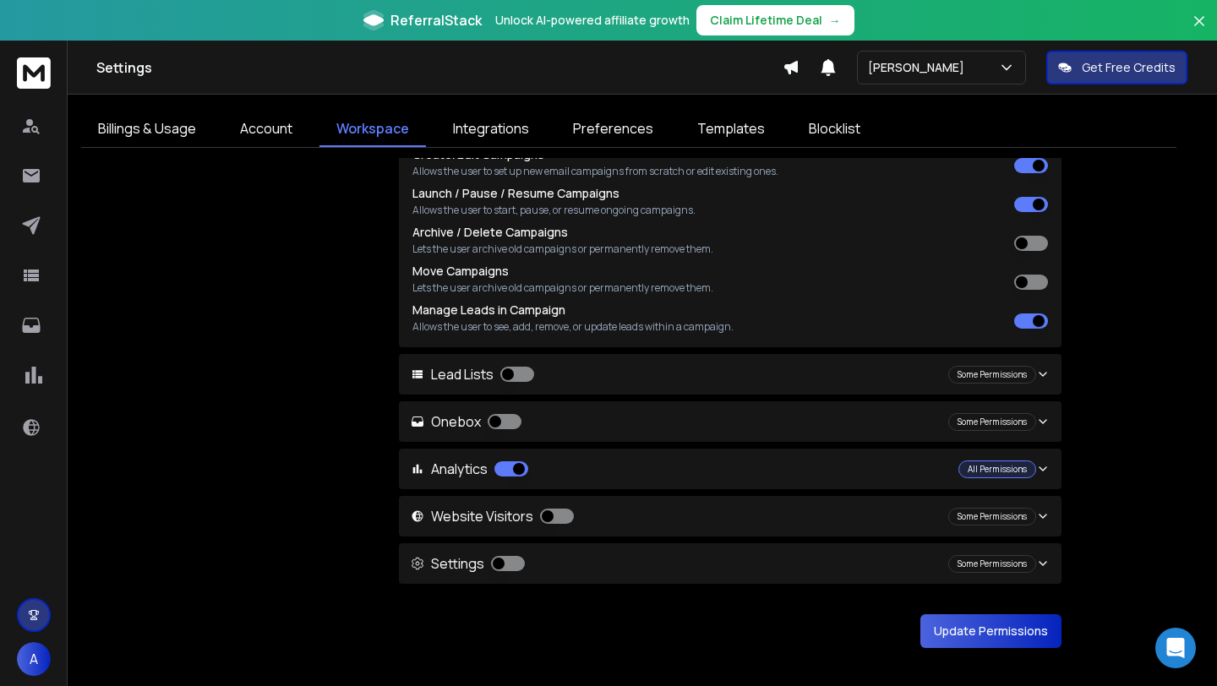
click at [843, 516] on button "Update Permissions" at bounding box center [990, 631] width 141 height 34
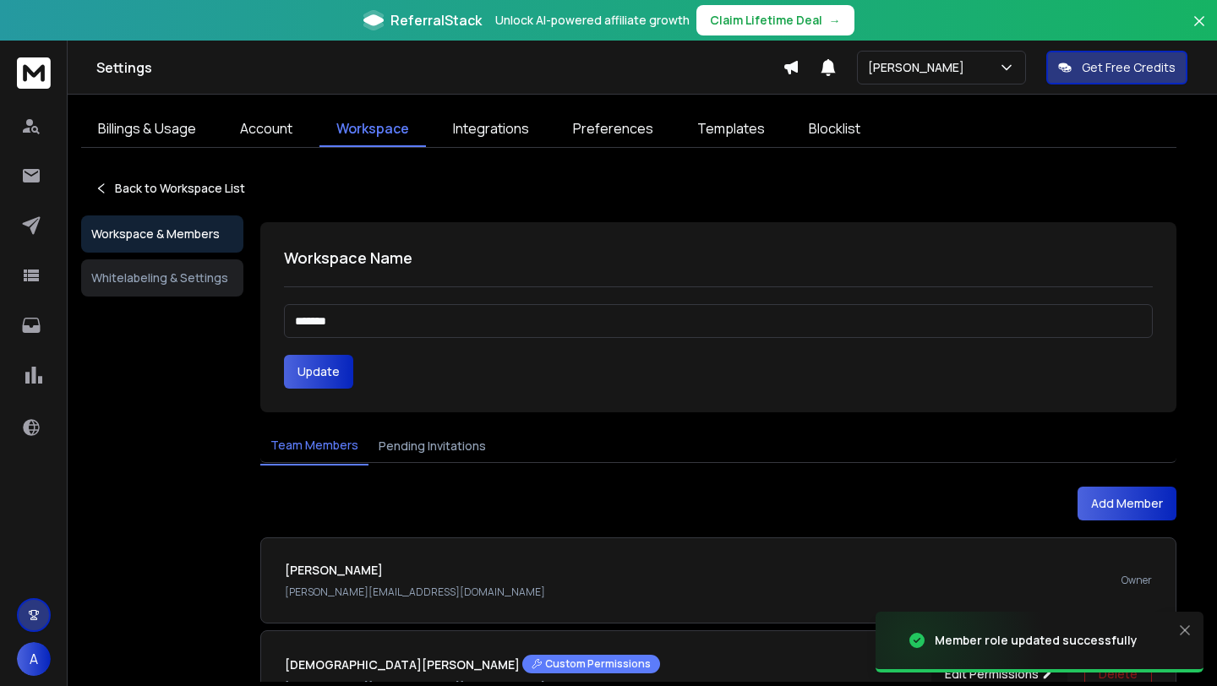
drag, startPoint x: 929, startPoint y: 647, endPoint x: 1216, endPoint y: 657, distance: 287.6
click at [843, 516] on div "Member role updated successfully" at bounding box center [1023, 640] width 269 height 57
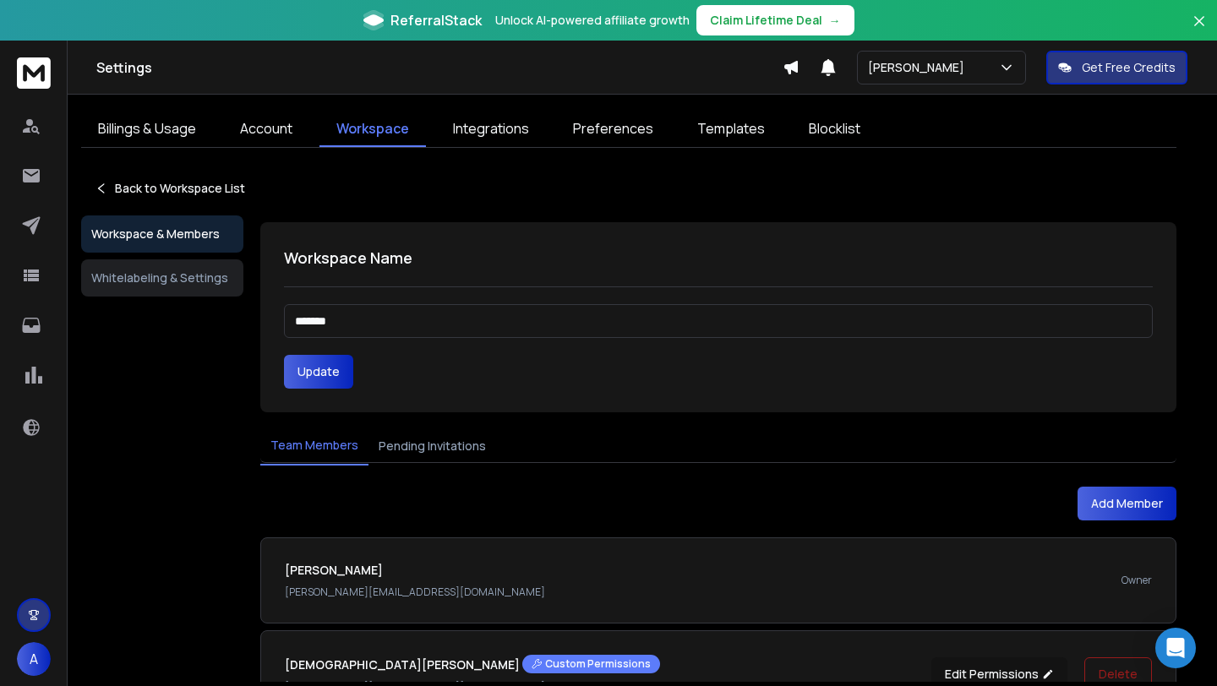
click at [843, 516] on button "Edit Permissions" at bounding box center [999, 675] width 136 height 34
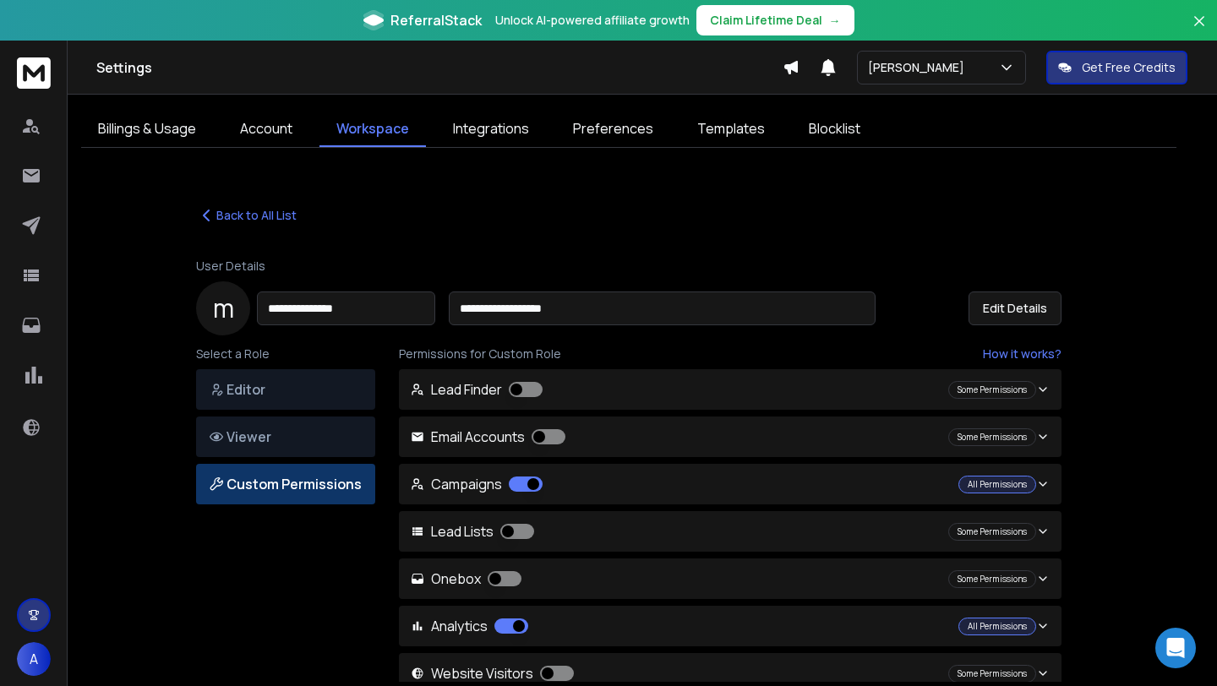
click at [843, 474] on section "**********" at bounding box center [628, 420] width 1095 height 497
click at [843, 488] on div "Campaigns All Permissions" at bounding box center [723, 484] width 625 height 20
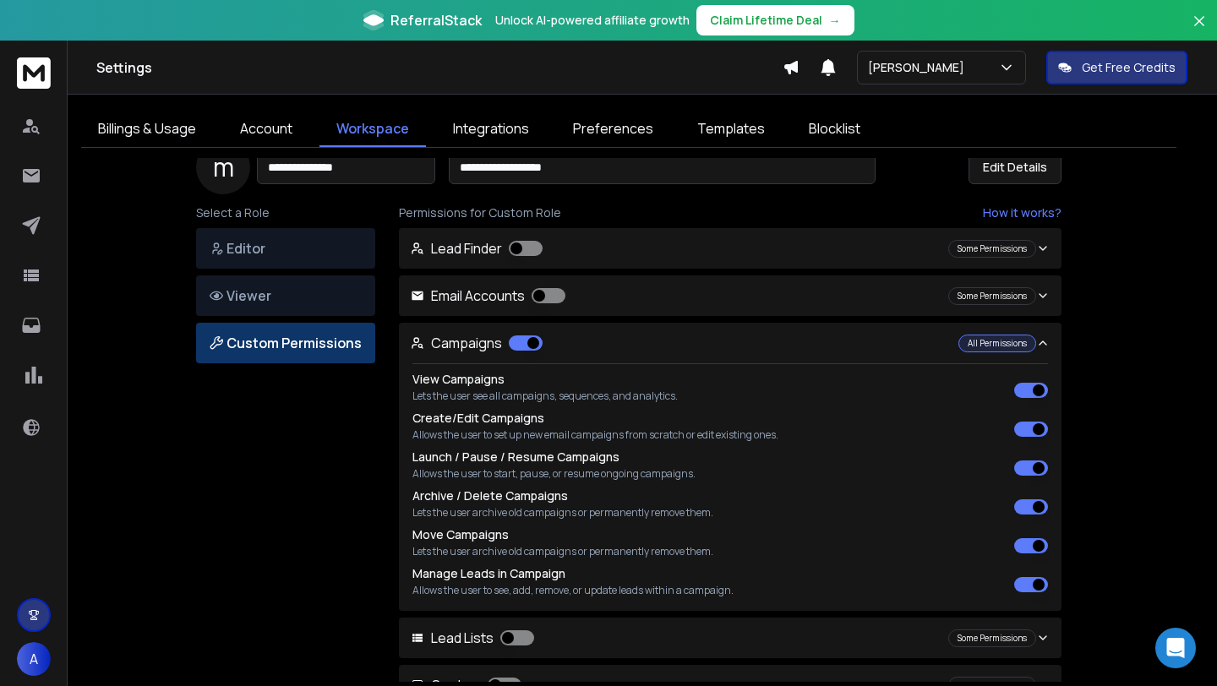
scroll to position [210, 0]
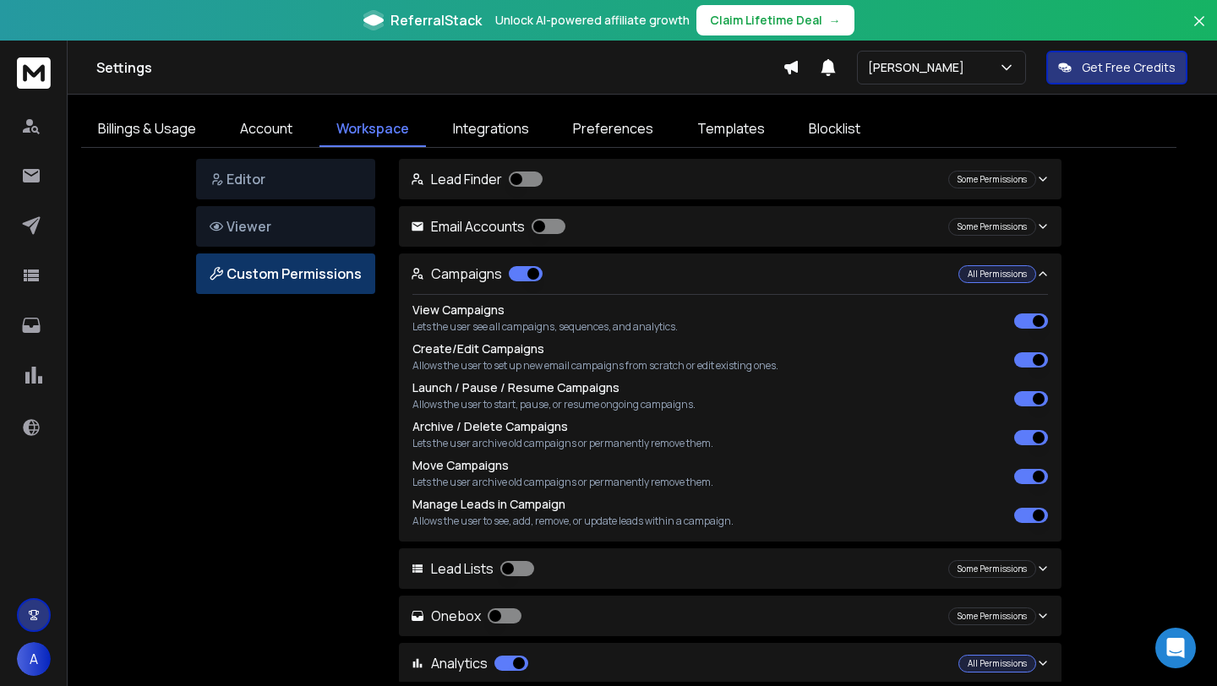
click at [843, 467] on div "Move Campaigns Lets the user archive old campaigns or permanently remove them." at bounding box center [730, 473] width 636 height 32
click at [843, 472] on button "Move Campaigns" at bounding box center [1031, 476] width 34 height 15
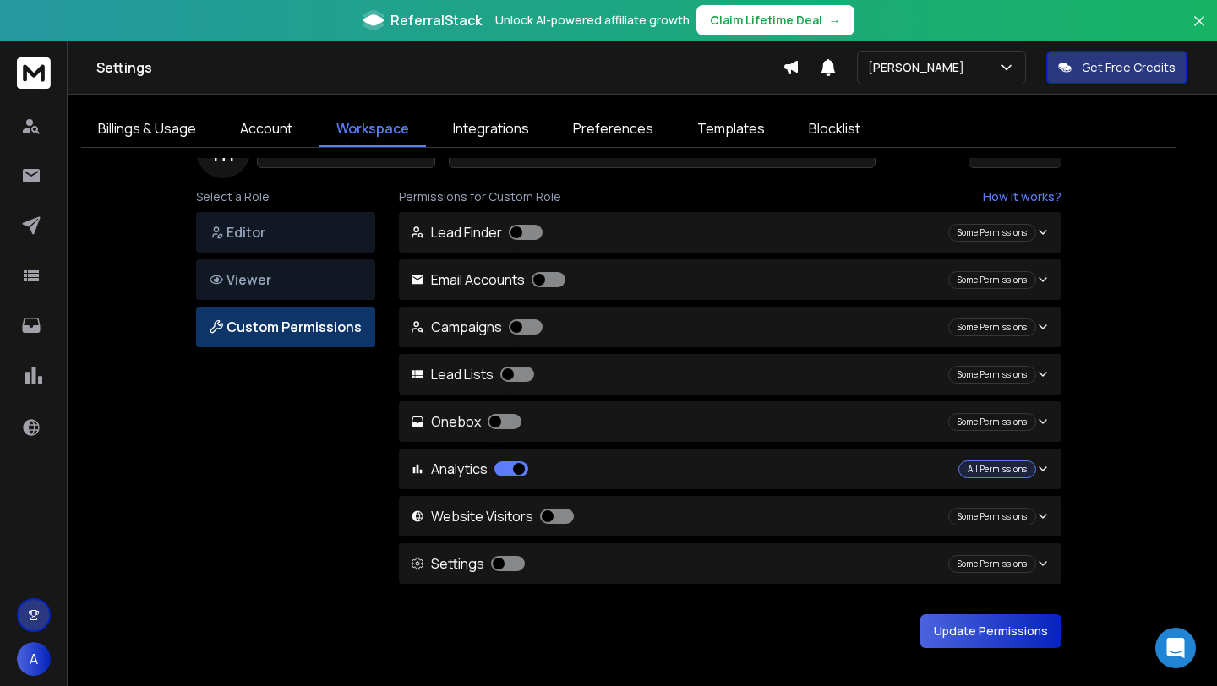
click at [803, 335] on div "Campaigns Some Permissions" at bounding box center [723, 327] width 625 height 20
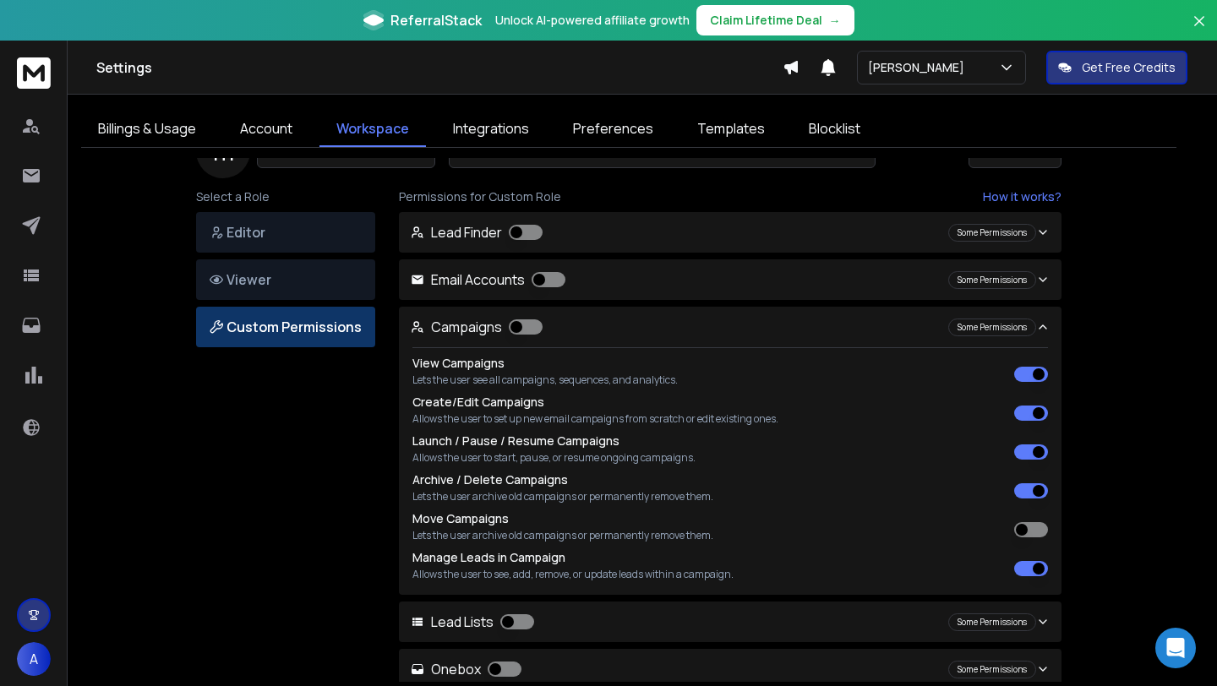
click at [843, 488] on button "Archive / Delete Campaigns" at bounding box center [1031, 490] width 34 height 15
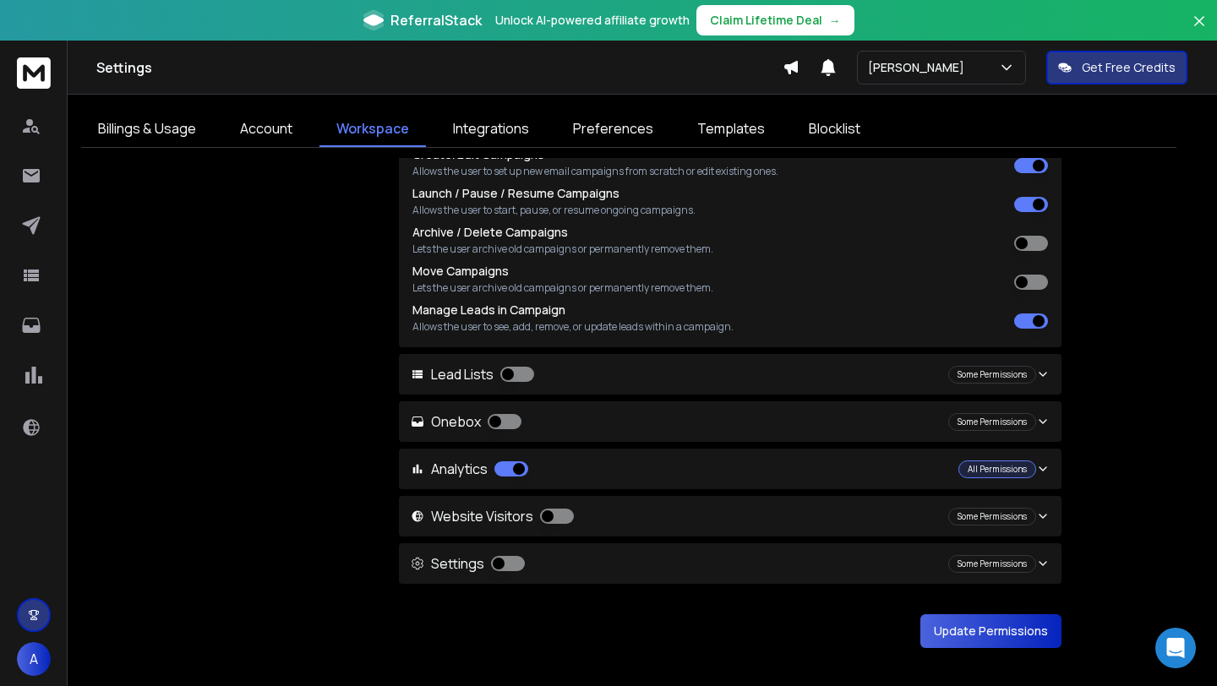
click at [843, 516] on button "Update Permissions" at bounding box center [990, 631] width 141 height 34
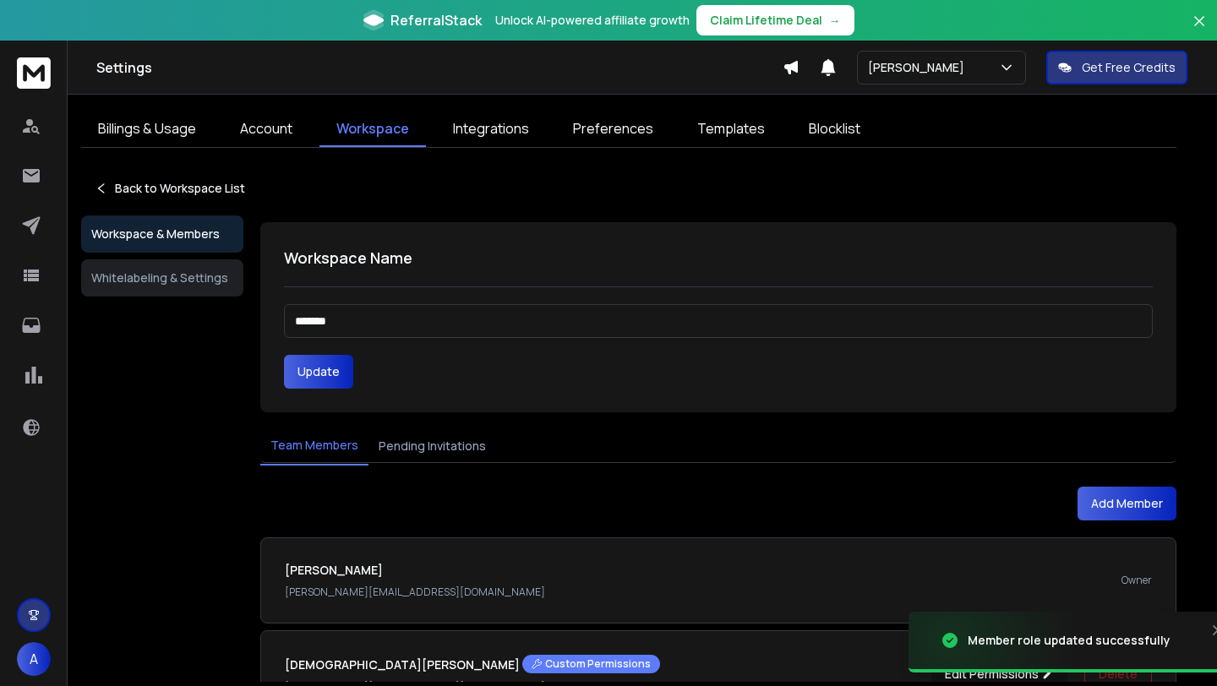
drag, startPoint x: 980, startPoint y: 642, endPoint x: 1216, endPoint y: 651, distance: 236.8
click at [843, 516] on div "Member role updated successfully" at bounding box center [1056, 640] width 269 height 57
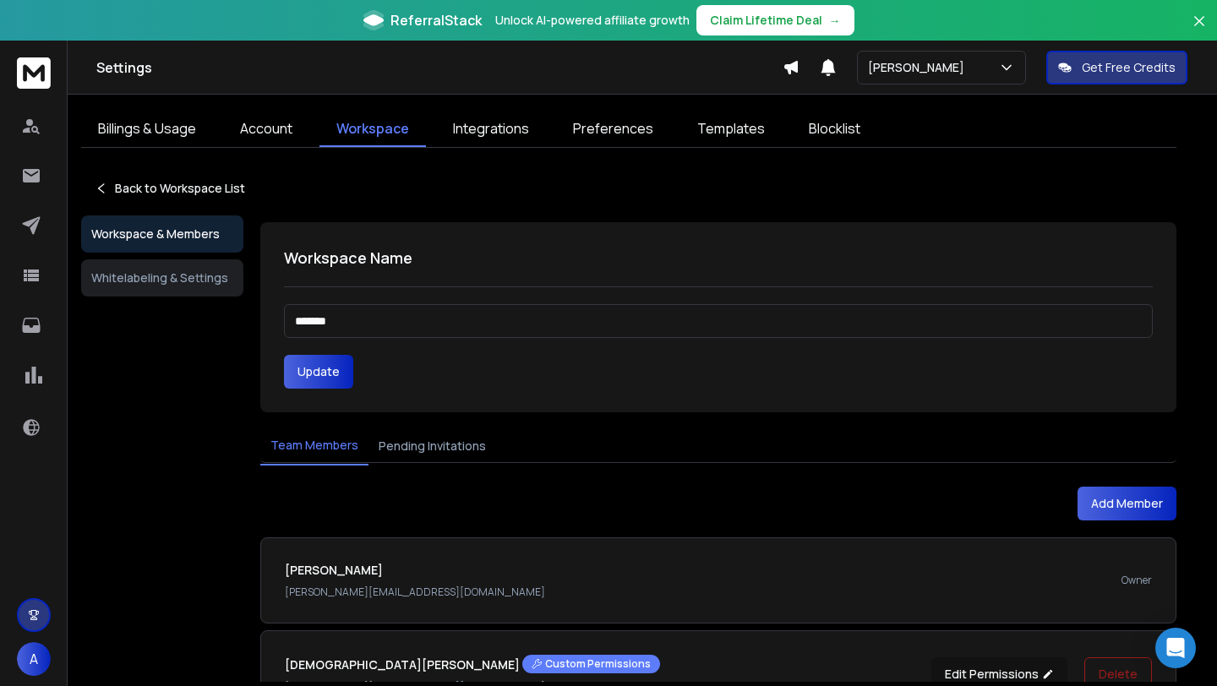
click at [843, 489] on div "Add Member" at bounding box center [718, 504] width 916 height 34
click at [843, 516] on button "Edit Permissions" at bounding box center [999, 675] width 136 height 34
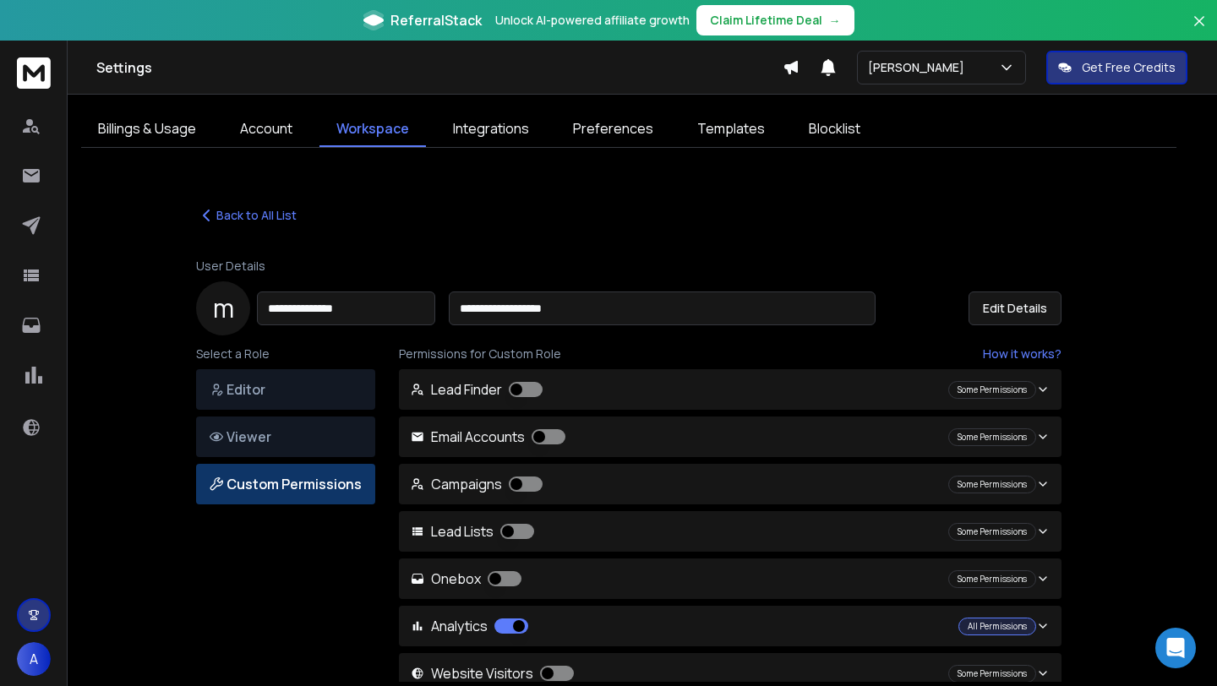
scroll to position [9, 0]
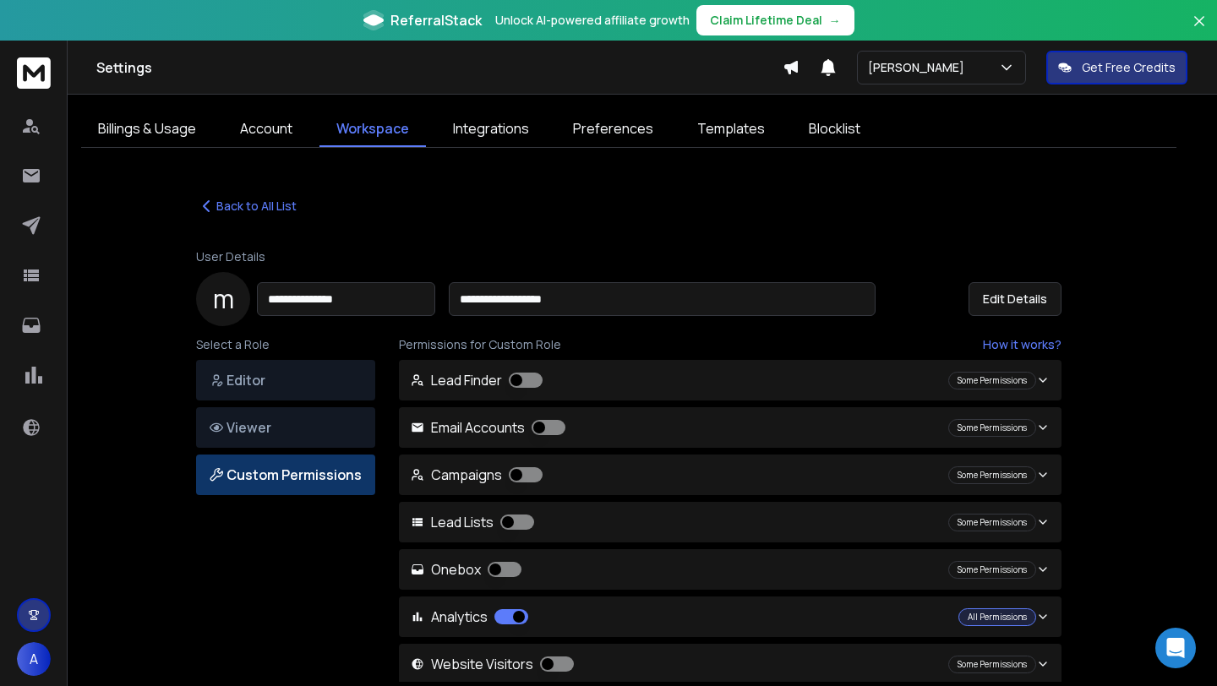
click at [843, 475] on div "Campaigns Some Permissions" at bounding box center [723, 475] width 625 height 20
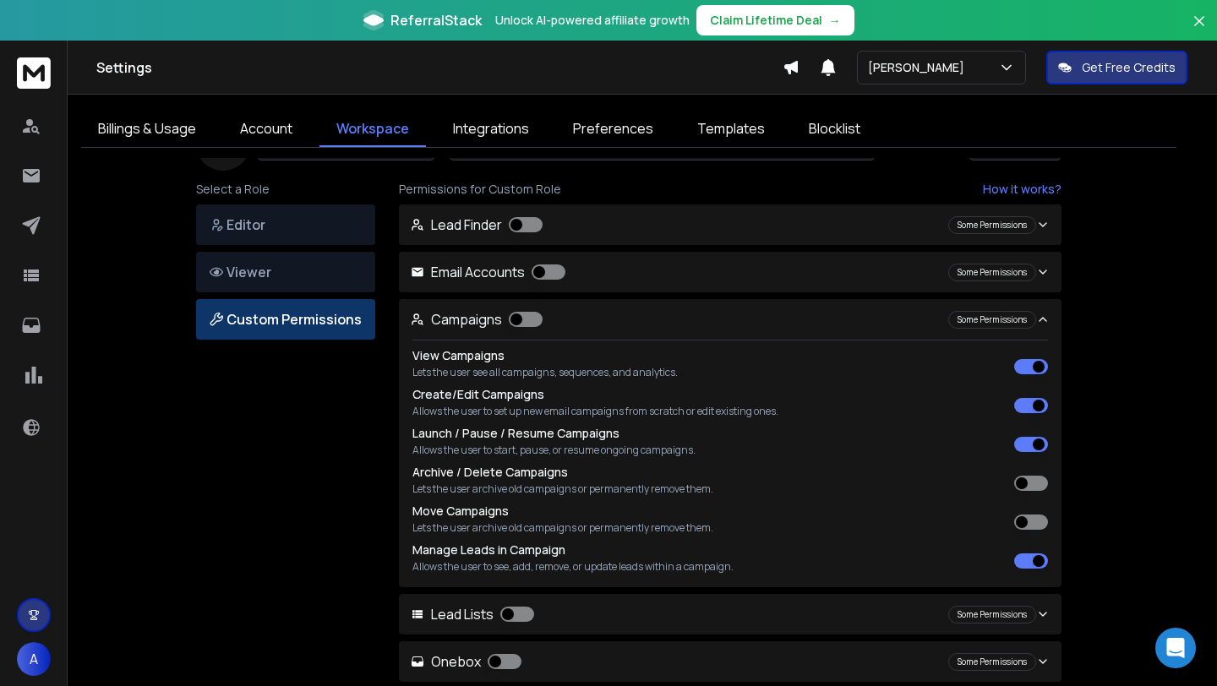
scroll to position [165, 0]
click at [351, 155] on div "**********" at bounding box center [628, 397] width 1095 height 571
click at [340, 128] on link "Workspace" at bounding box center [372, 129] width 106 height 35
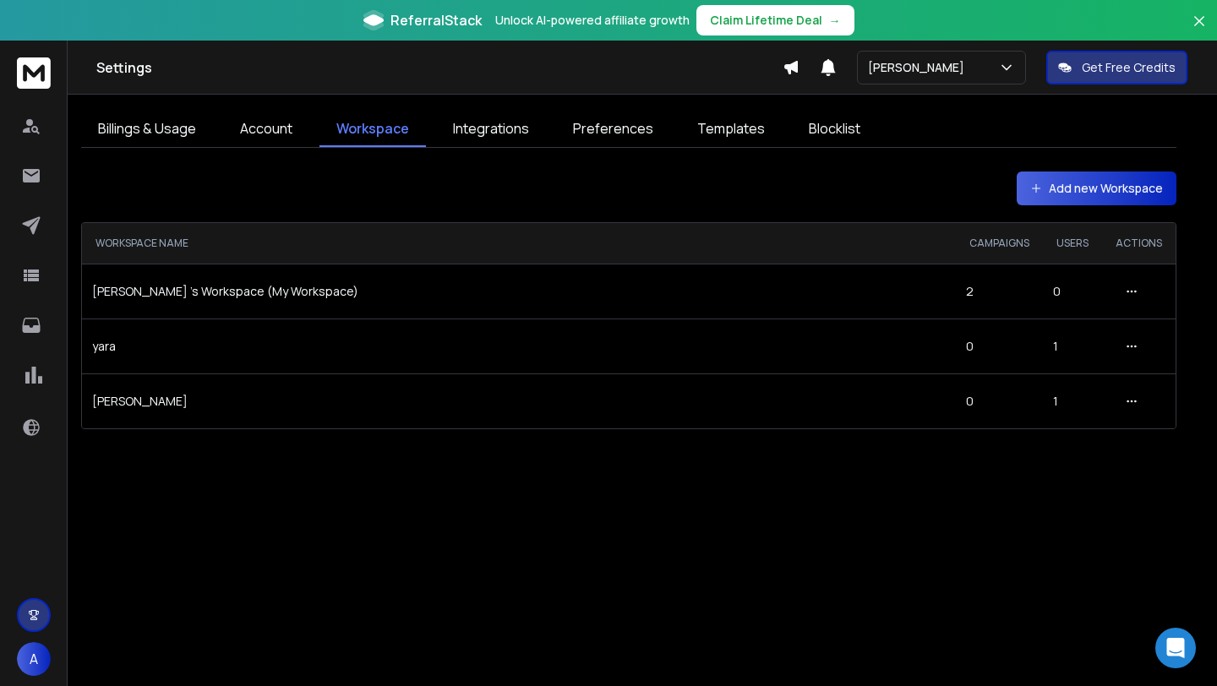
click at [291, 137] on link "Account" at bounding box center [266, 129] width 86 height 35
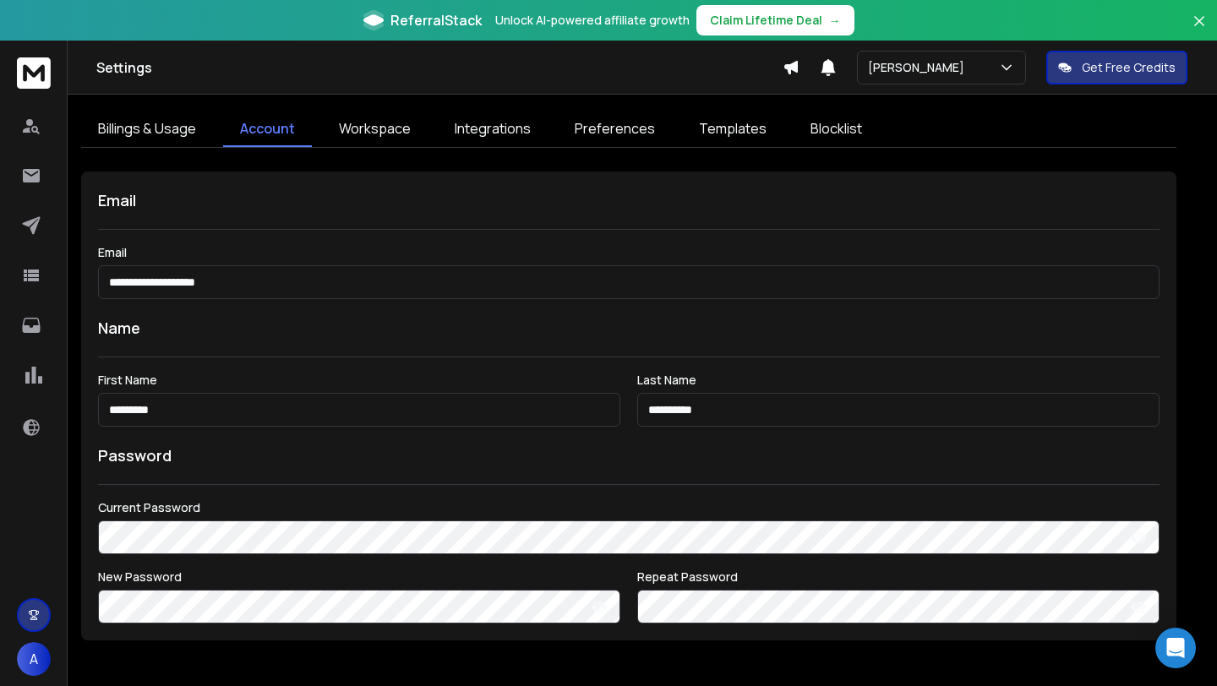
click at [396, 136] on link "Workspace" at bounding box center [375, 129] width 106 height 35
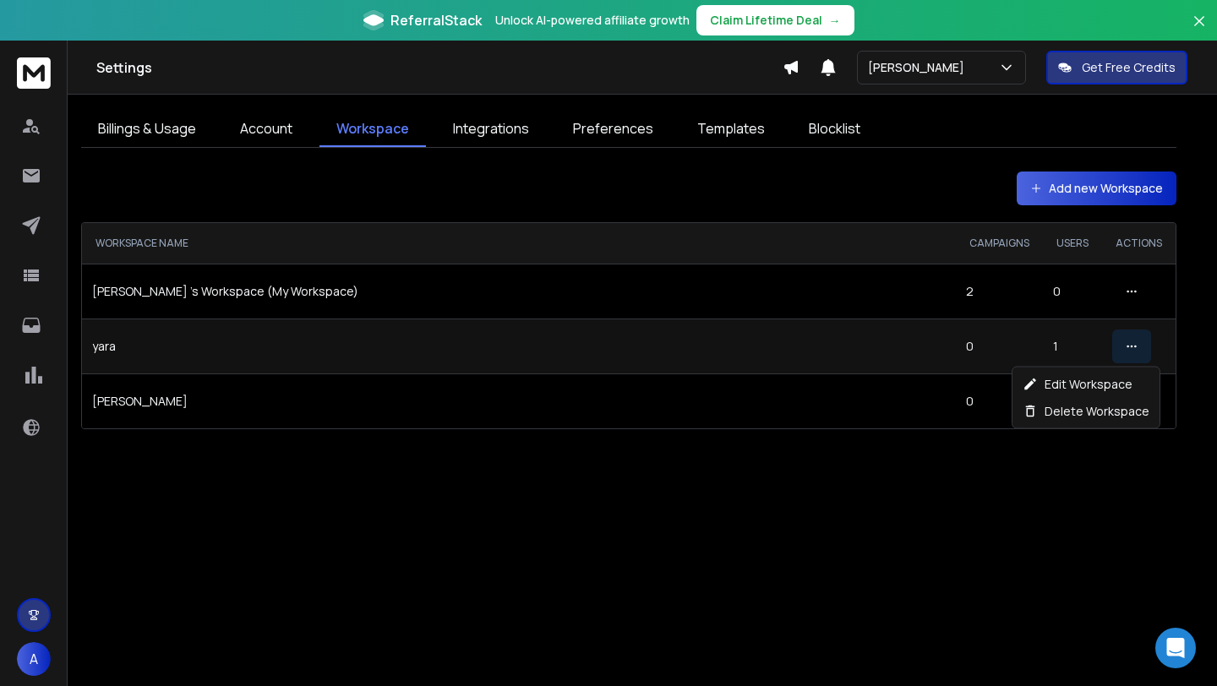
click at [843, 345] on icon "button" at bounding box center [1132, 347] width 12 height 12
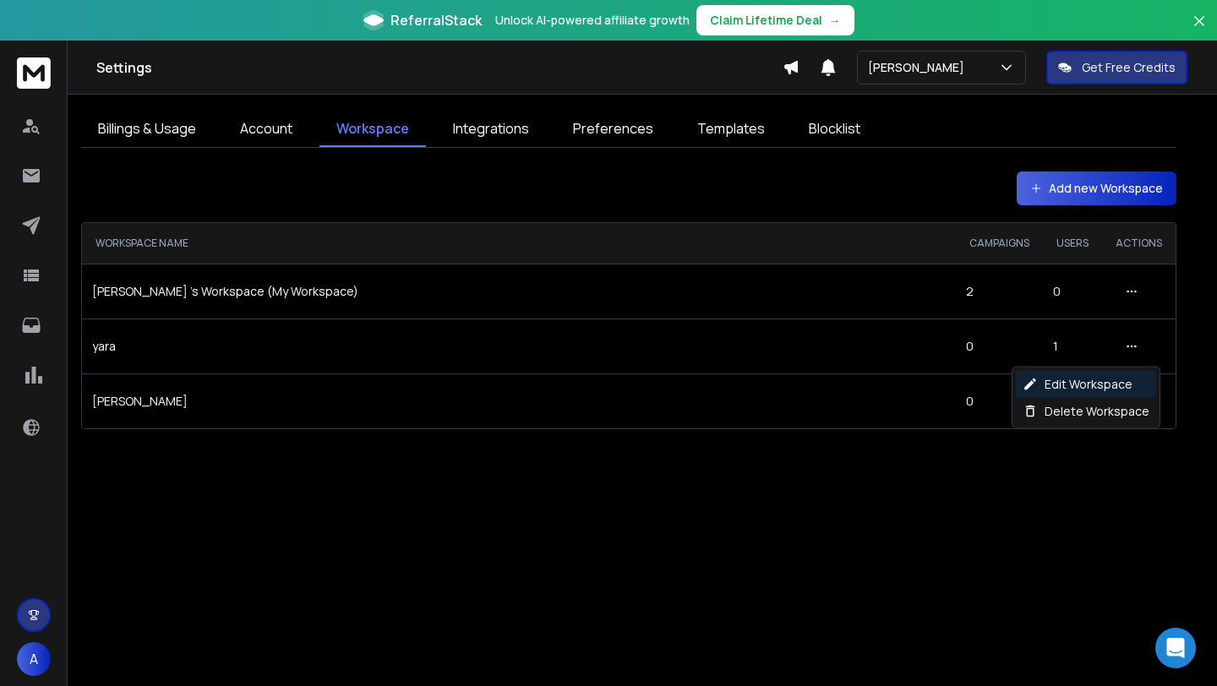
click at [843, 380] on p "Edit Workspace" at bounding box center [1089, 384] width 88 height 17
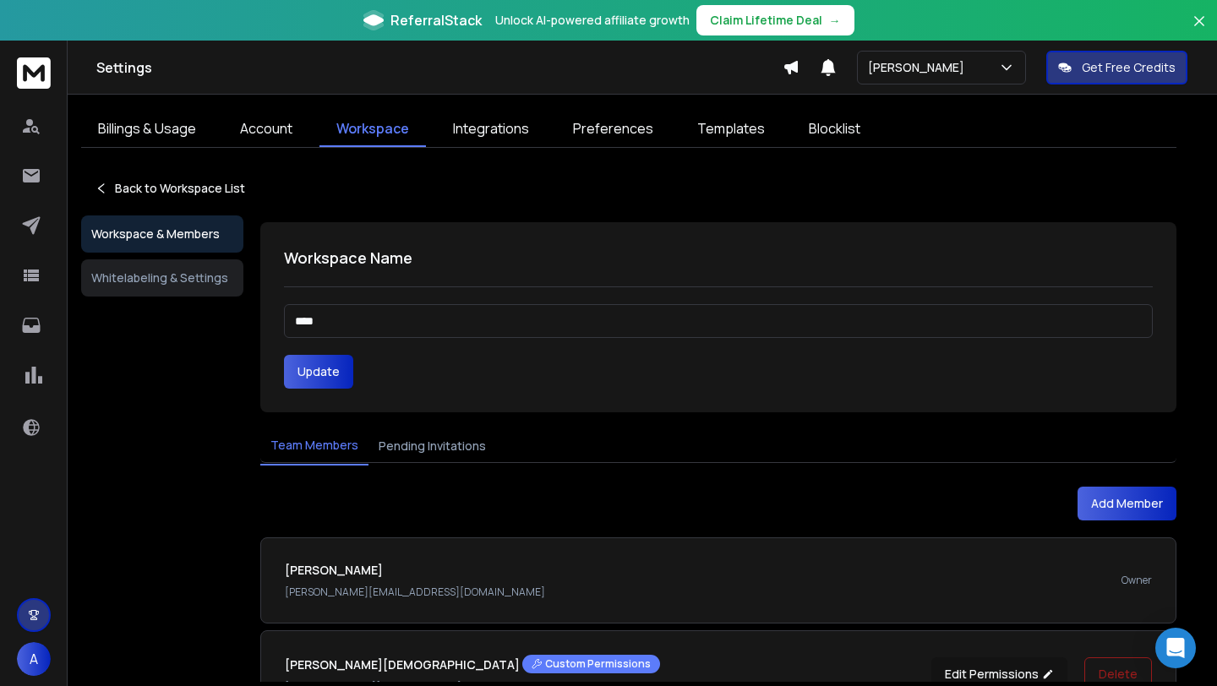
click at [843, 516] on button "Edit Permissions" at bounding box center [999, 675] width 136 height 34
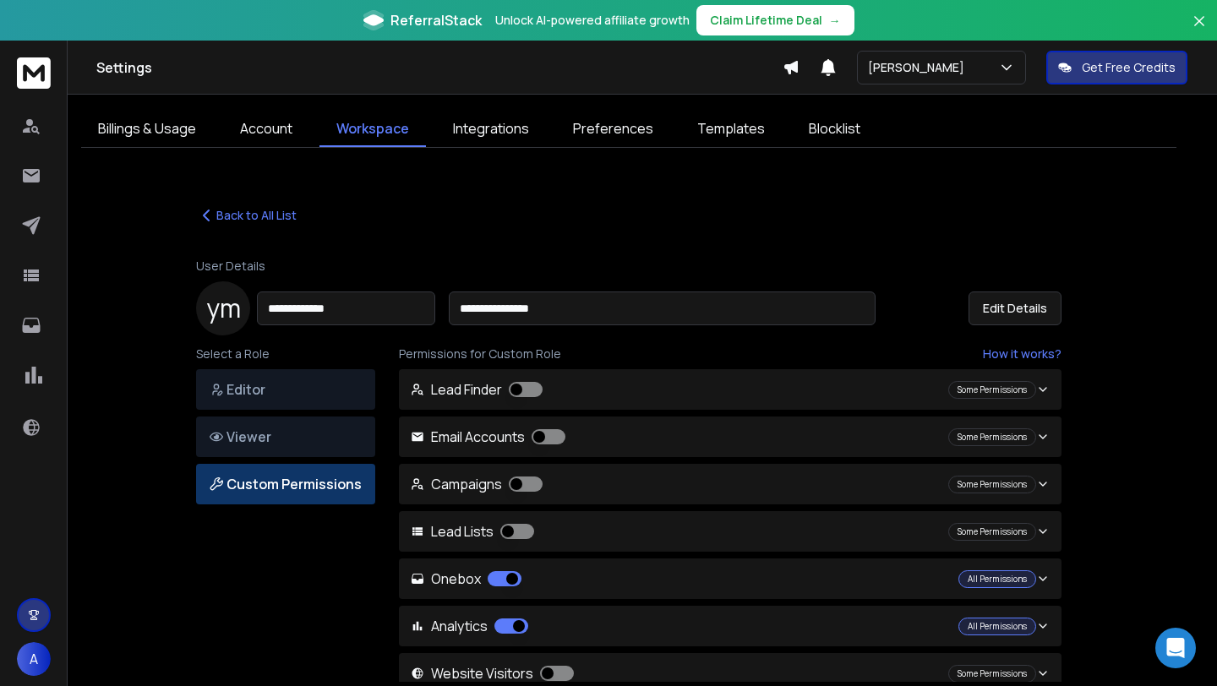
click at [735, 467] on button "Campaigns Some Permissions" at bounding box center [730, 484] width 663 height 41
